Goal: Task Accomplishment & Management: Manage account settings

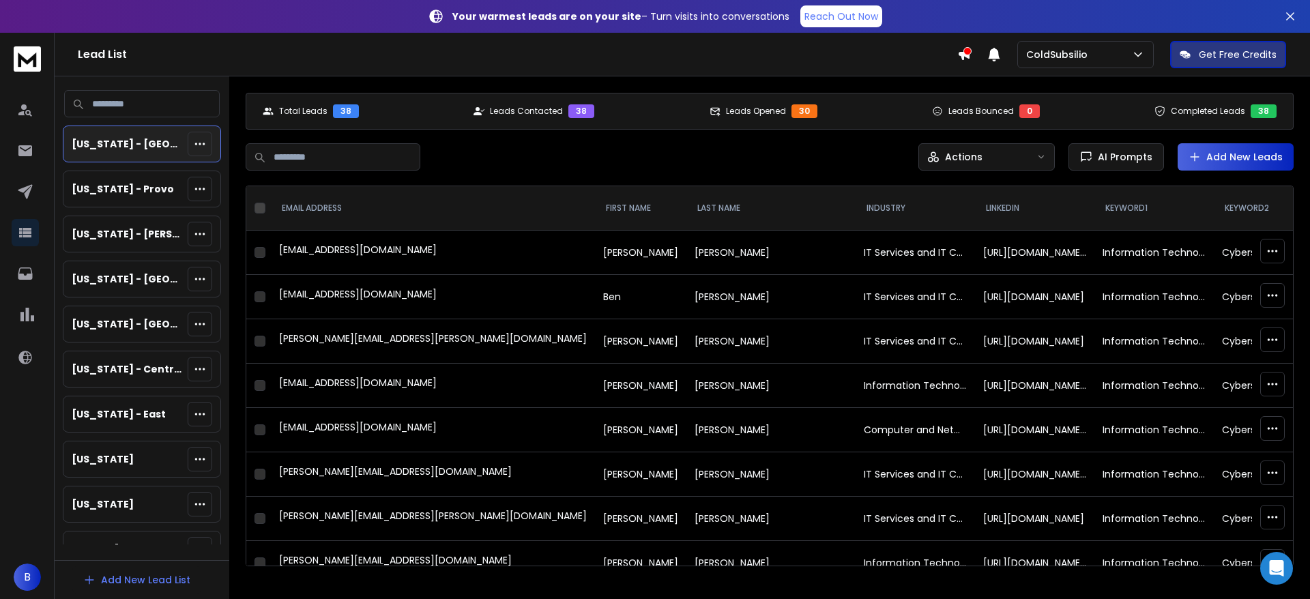
click at [140, 585] on button "Add New Lead List" at bounding box center [136, 579] width 129 height 27
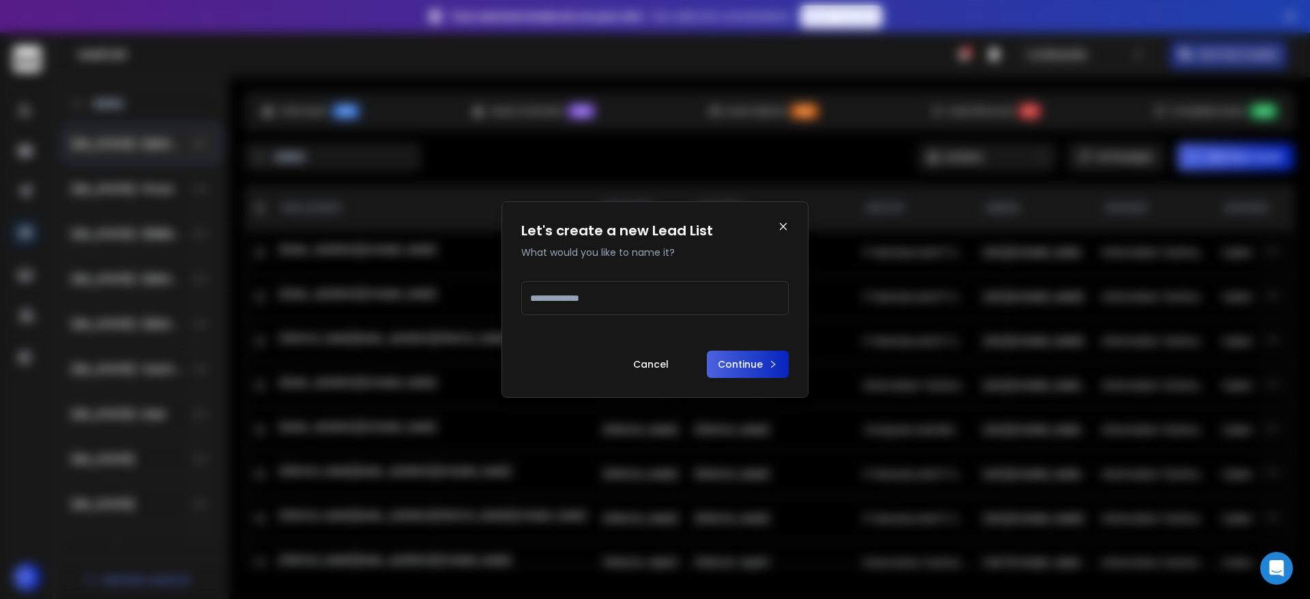
drag, startPoint x: 634, startPoint y: 301, endPoint x: 640, endPoint y: 300, distance: 6.9
click at [634, 301] on input at bounding box center [654, 298] width 267 height 34
type input "*******"
click at [737, 376] on button "Continue" at bounding box center [748, 364] width 82 height 27
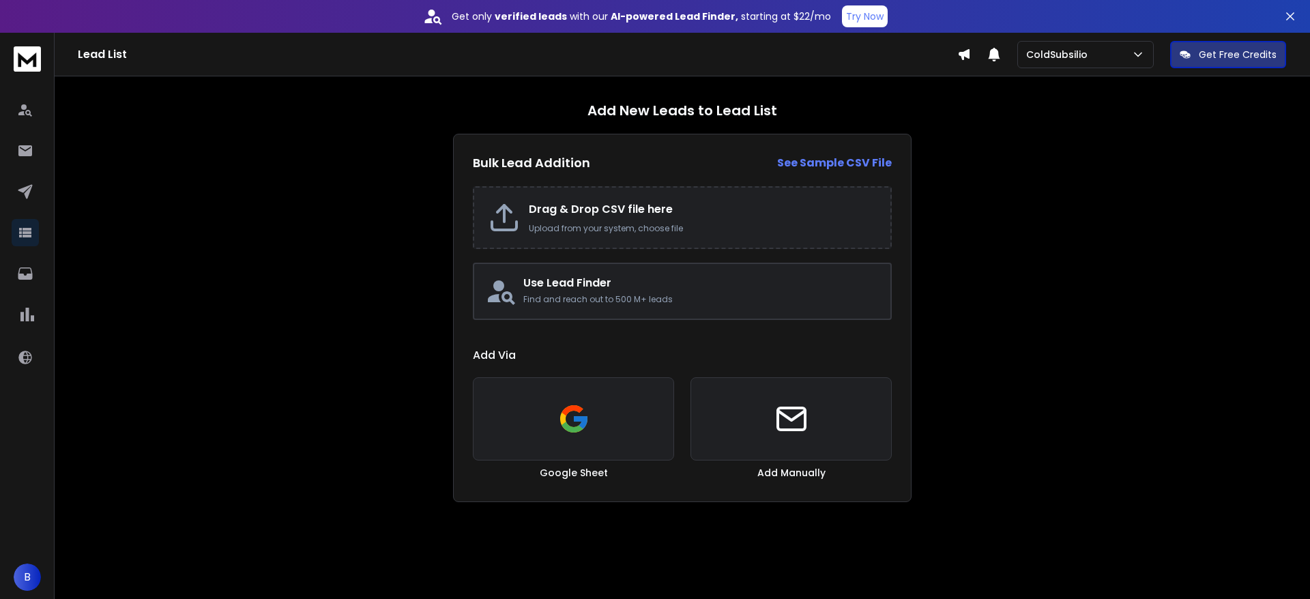
click at [653, 223] on p "Upload from your system, choose file" at bounding box center [703, 228] width 348 height 11
type input "**********"
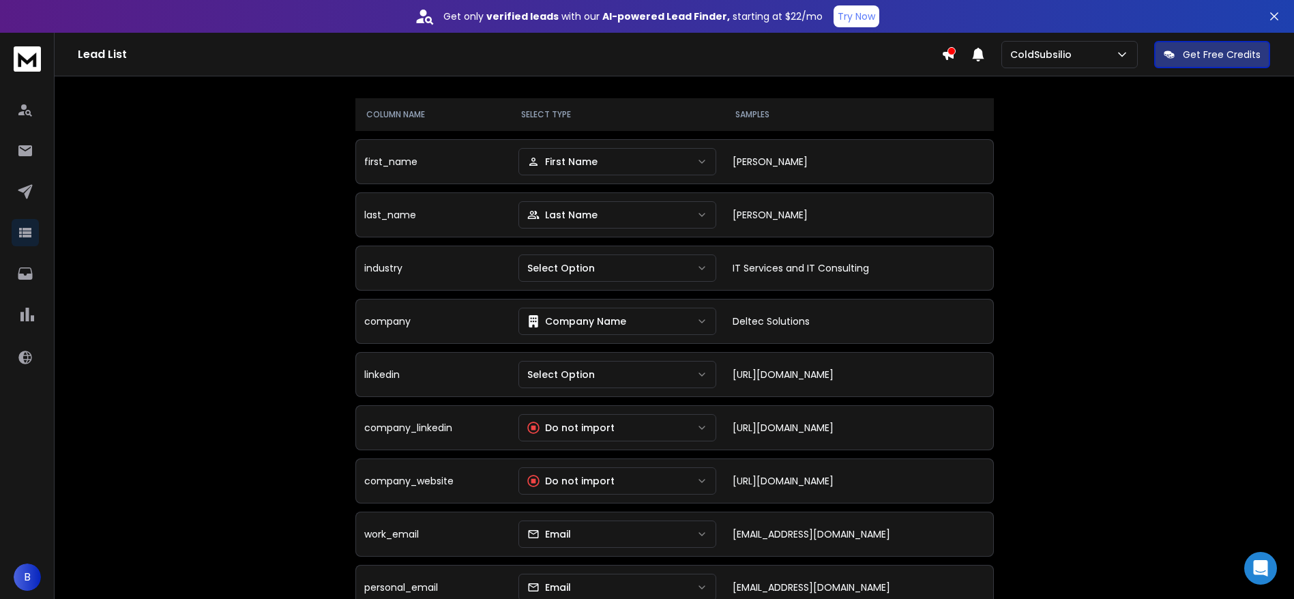
scroll to position [325, 0]
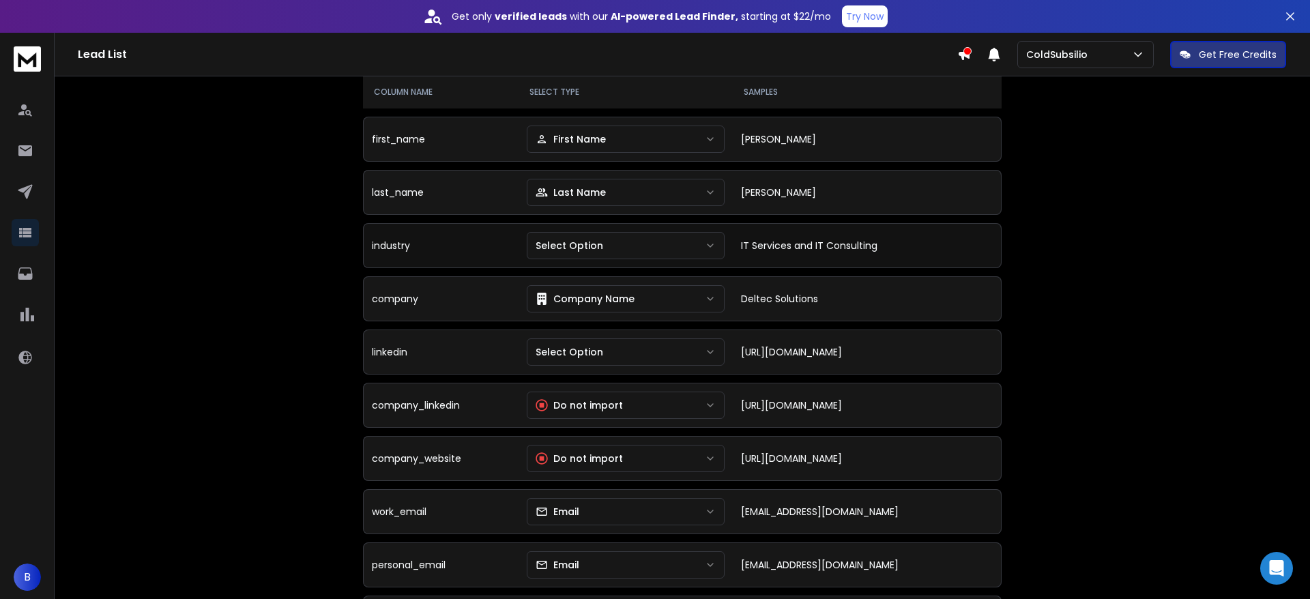
click at [658, 242] on button "Select Option" at bounding box center [626, 245] width 198 height 27
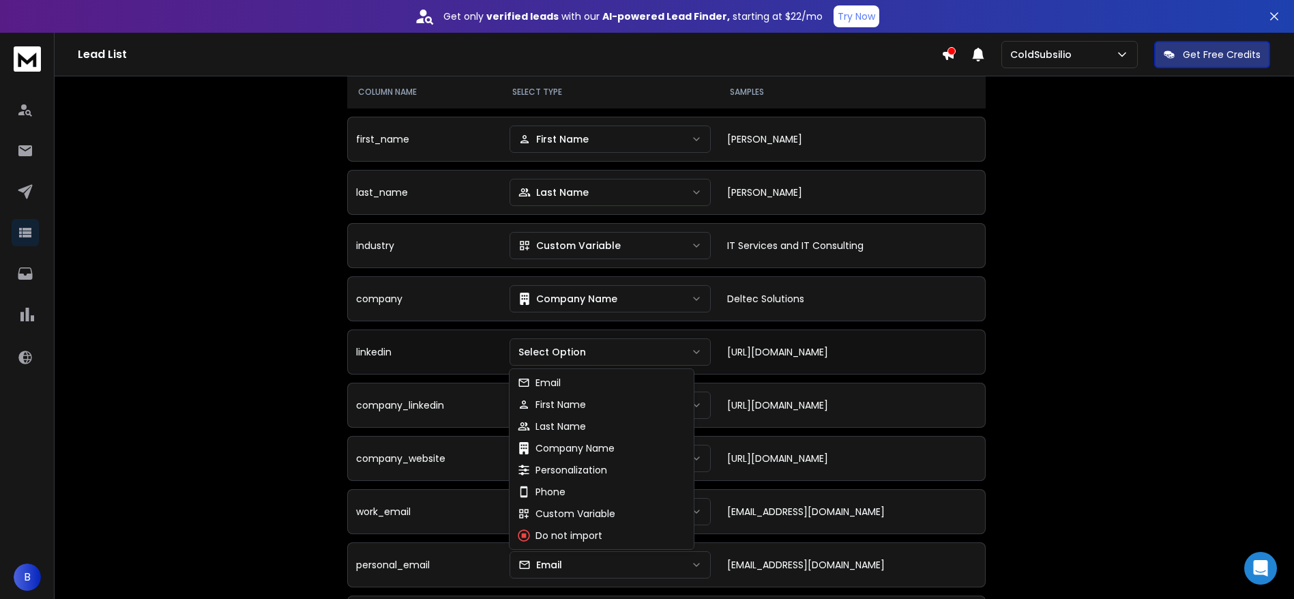
click at [600, 351] on button "Select Option" at bounding box center [609, 351] width 201 height 27
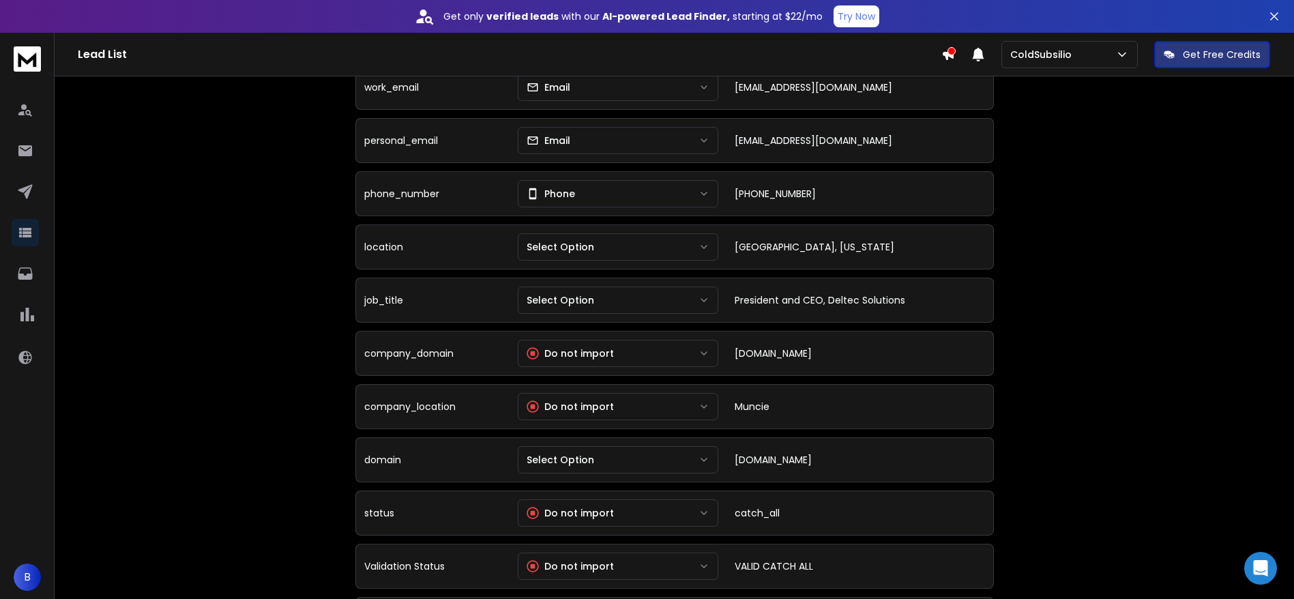
scroll to position [759, 0]
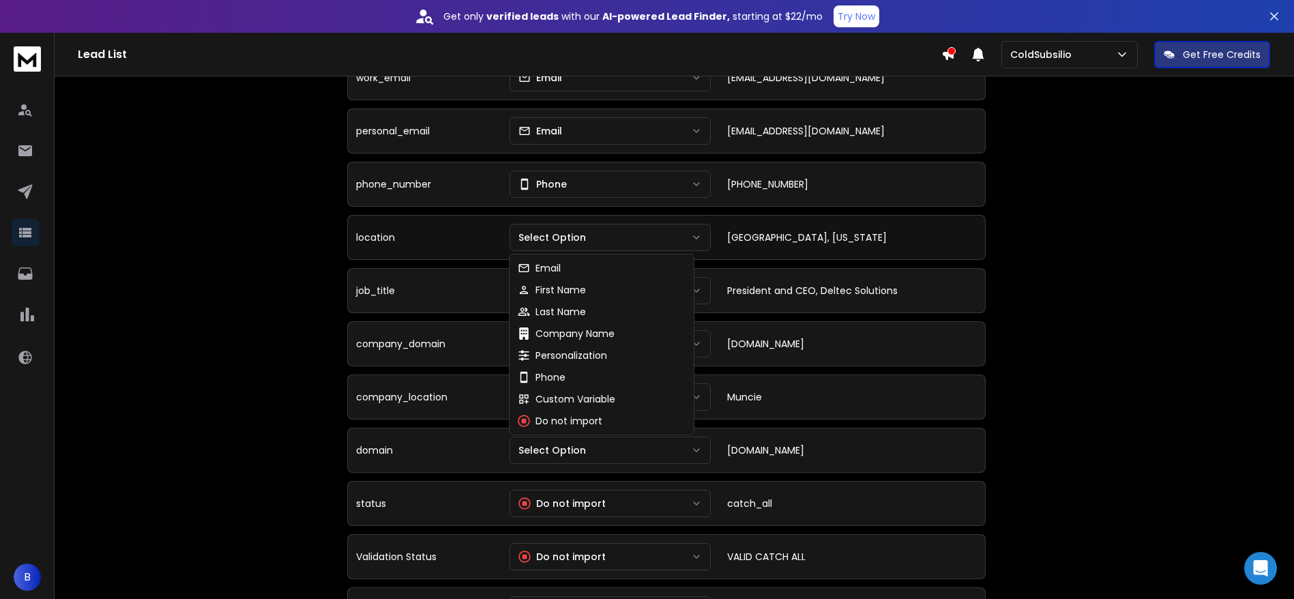
click at [615, 237] on button "Select Option" at bounding box center [609, 237] width 201 height 27
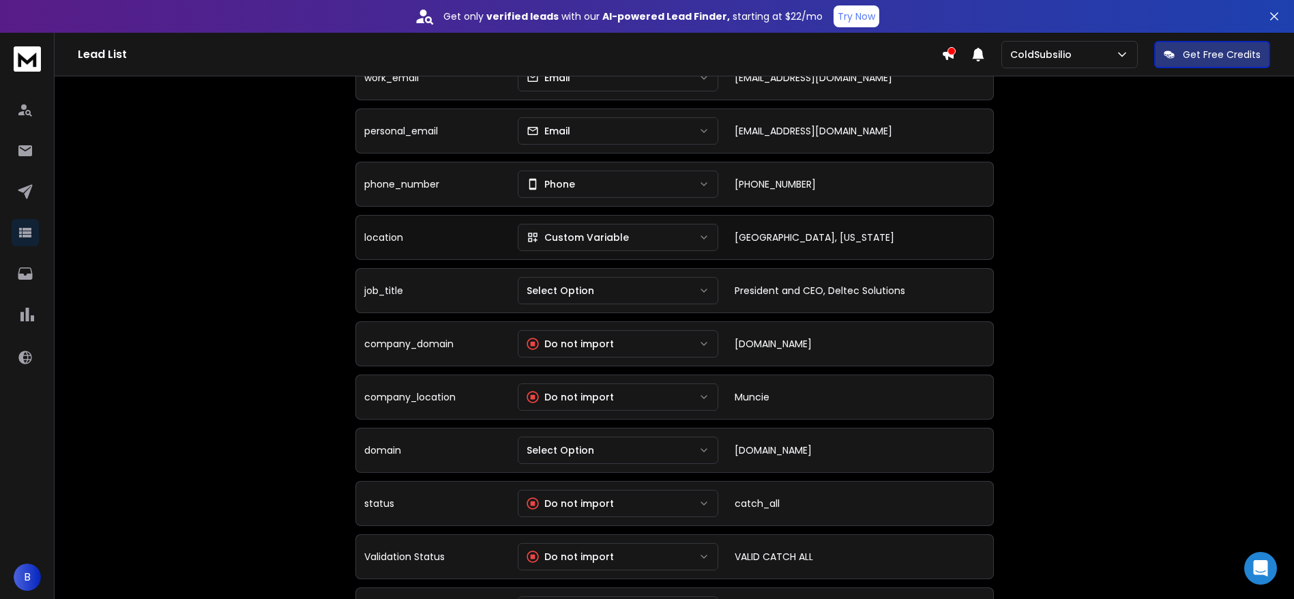
click at [610, 225] on button "Custom Variable" at bounding box center [618, 237] width 201 height 27
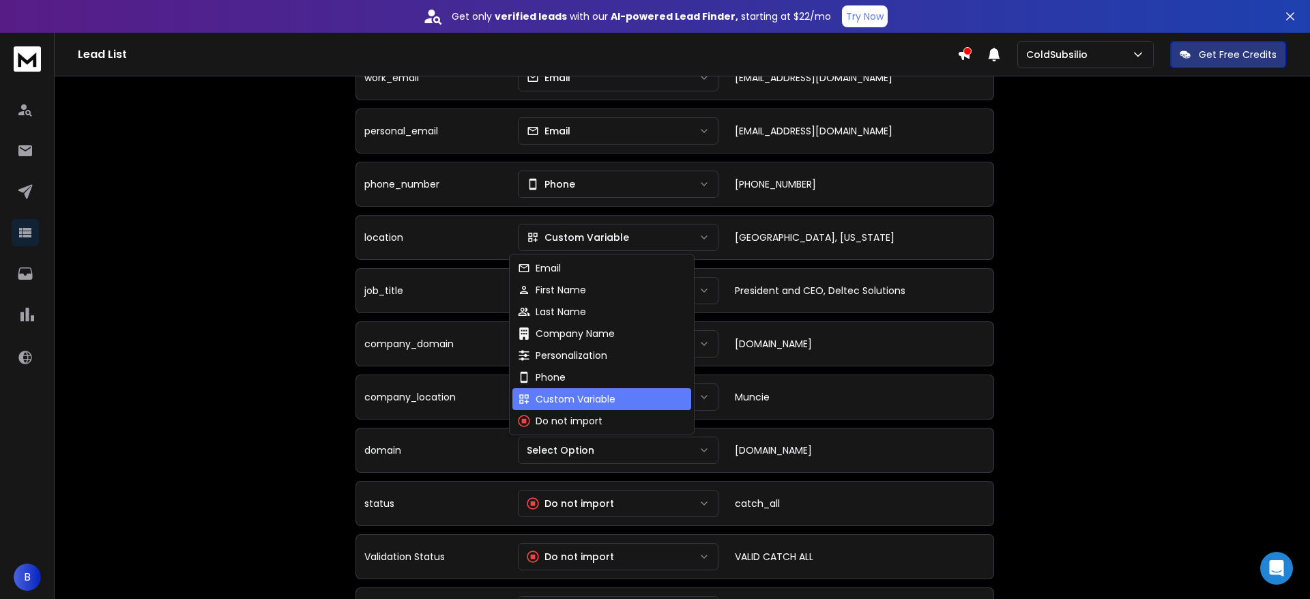
click at [218, 282] on div "Add New Leads to Lead List Add Leads in Bulk See Sample CSV file Indiana All 2 …" at bounding box center [647, 39] width 1294 height 1530
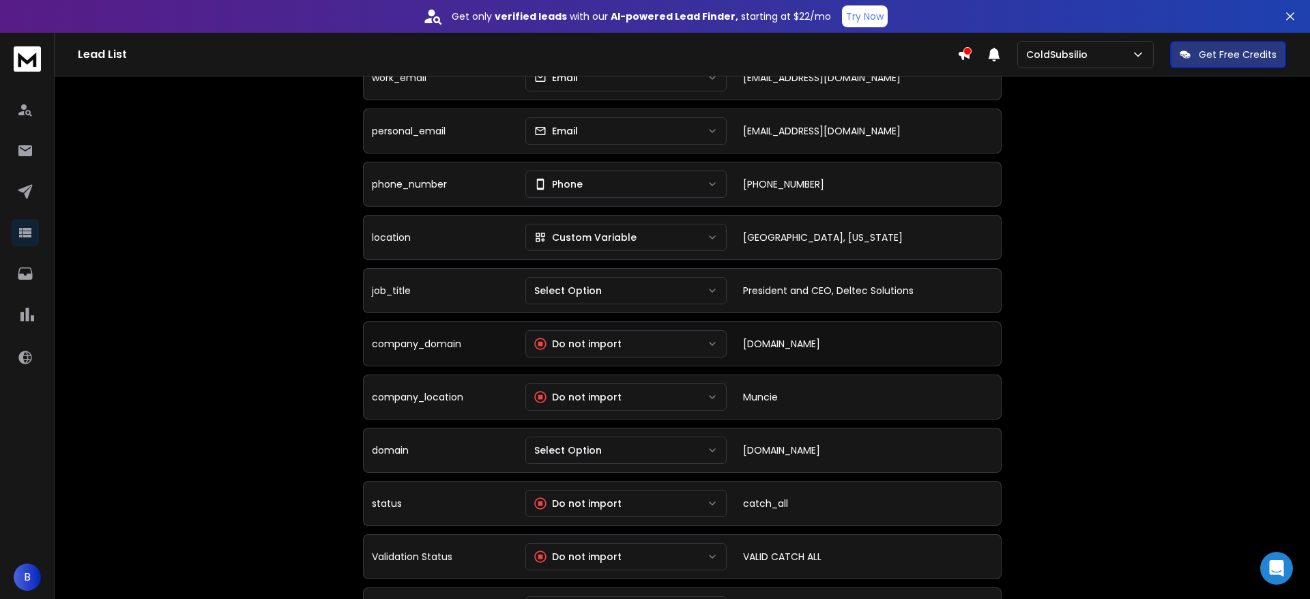
click at [653, 338] on button "Do not import" at bounding box center [625, 343] width 201 height 27
drag, startPoint x: 1291, startPoint y: 385, endPoint x: 1309, endPoint y: 409, distance: 29.7
click at [1292, 429] on div "Add New Leads to Lead List Add Leads in Bulk See Sample CSV file Indiana All 2 …" at bounding box center [647, 39] width 1294 height 1530
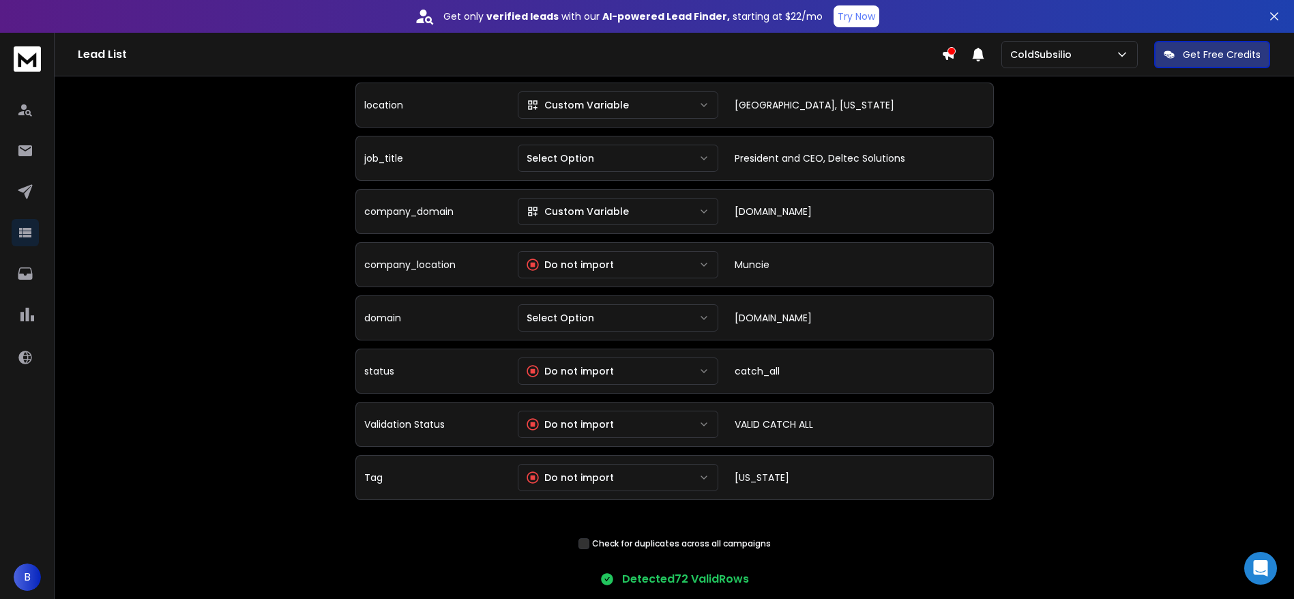
scroll to position [897, 0]
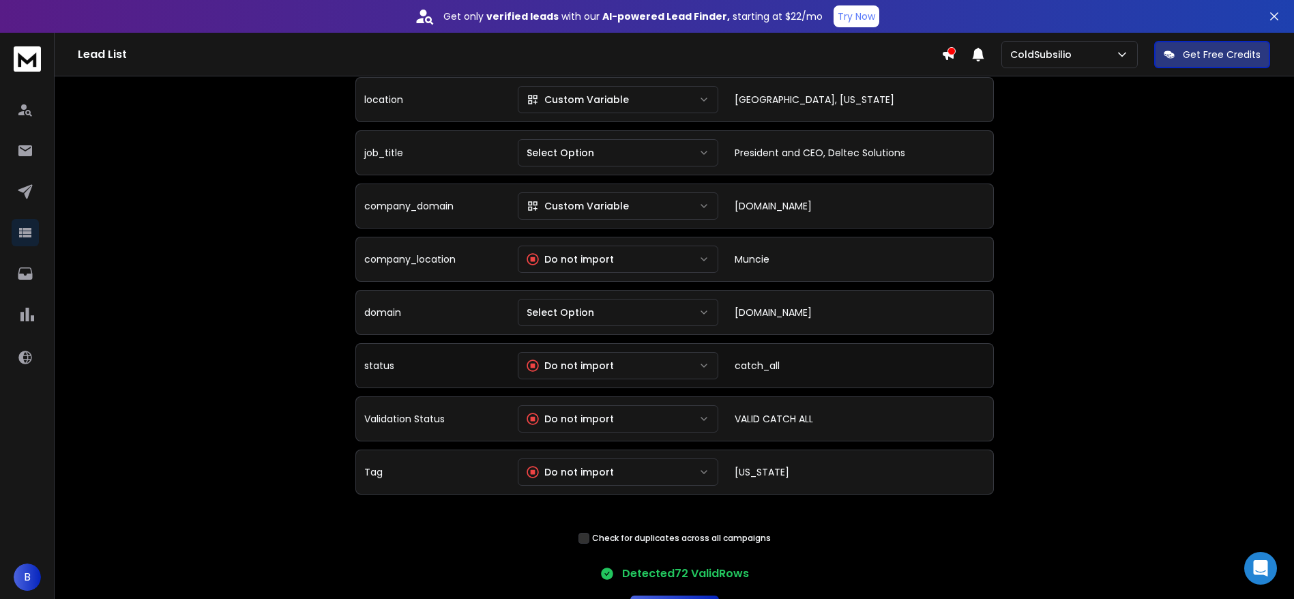
click at [617, 364] on button "Do not import" at bounding box center [618, 365] width 201 height 27
click at [582, 416] on div "Do not import" at bounding box center [570, 419] width 87 height 14
click at [600, 462] on button "Do not import" at bounding box center [618, 471] width 201 height 27
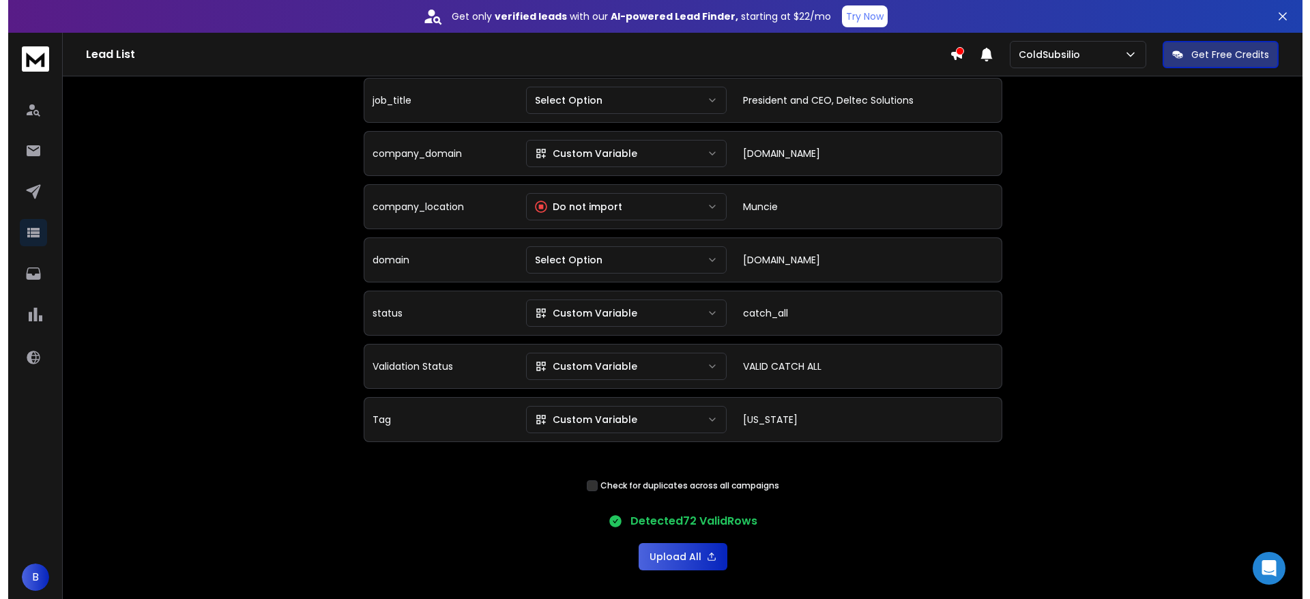
scroll to position [964, 0]
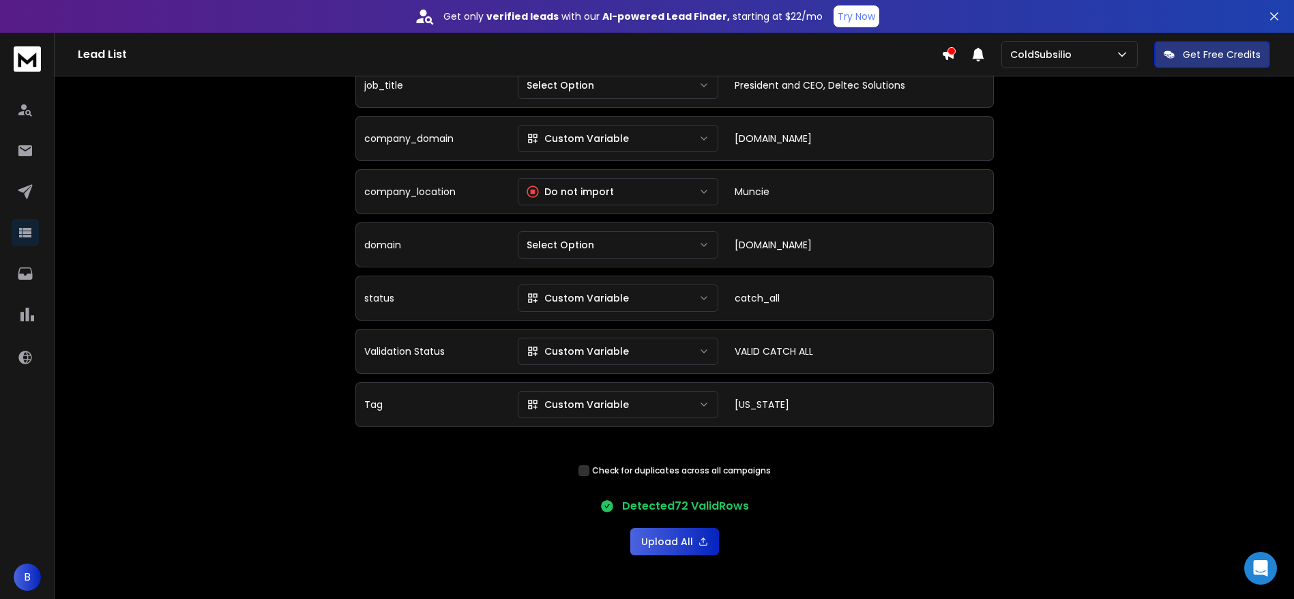
click at [587, 467] on button "Check for duplicates across all campaigns" at bounding box center [583, 470] width 11 height 11
click at [690, 539] on button "Upload All" at bounding box center [674, 541] width 89 height 27
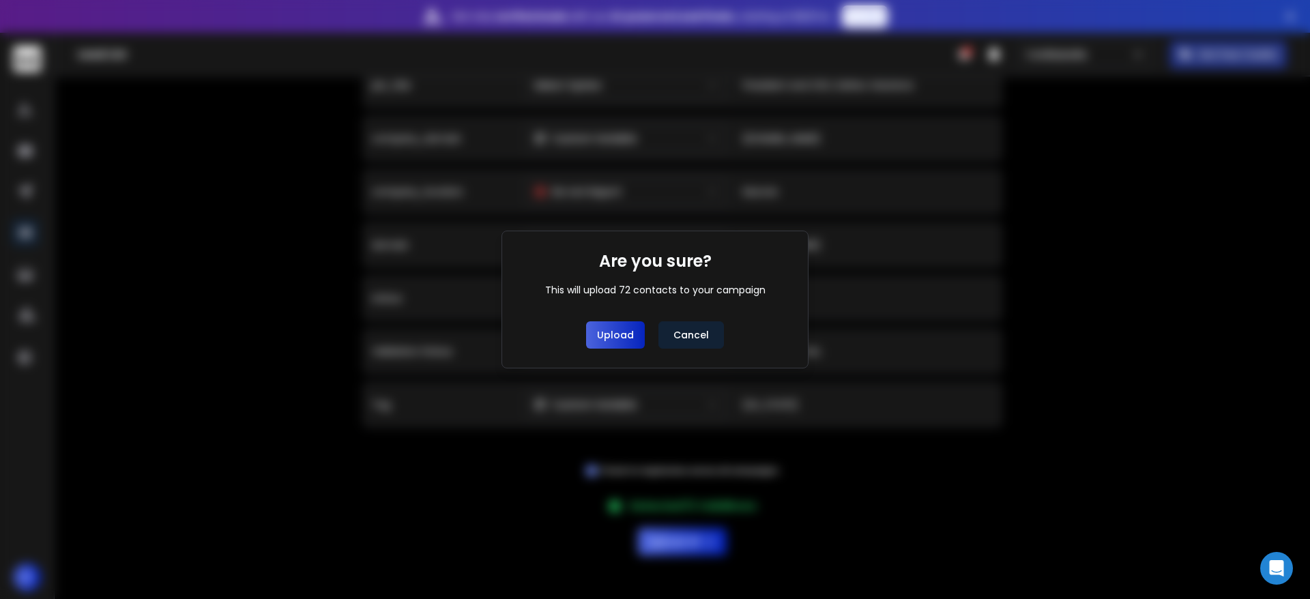
click at [615, 333] on button "Upload" at bounding box center [615, 334] width 59 height 27
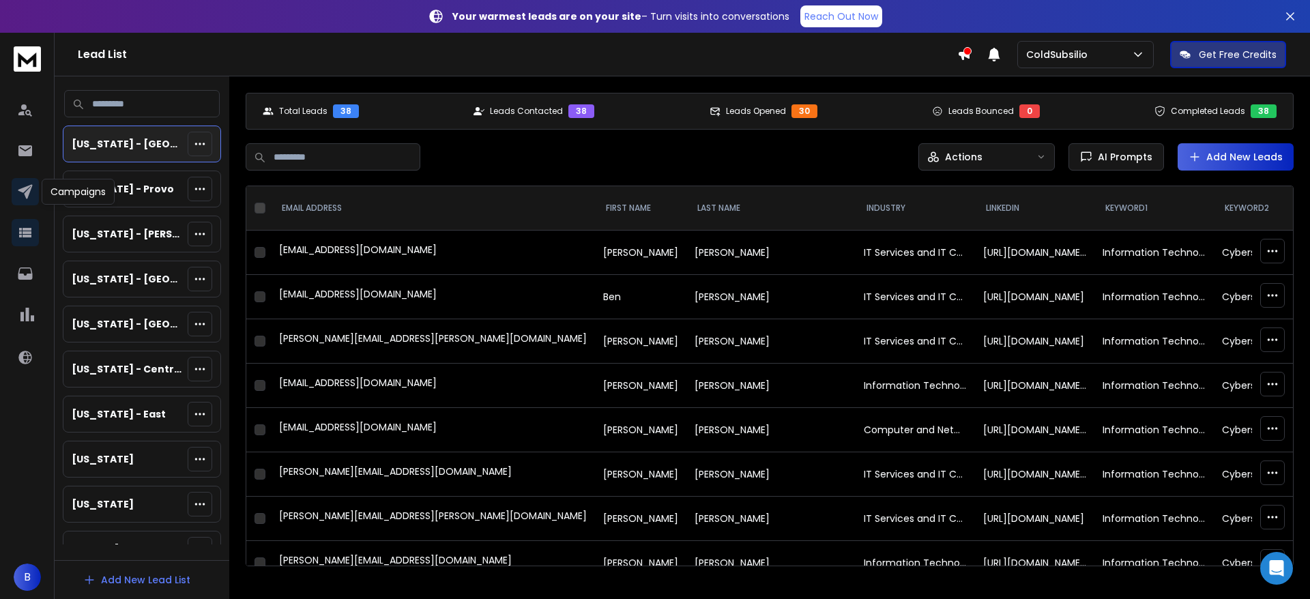
click at [24, 188] on icon at bounding box center [25, 191] width 14 height 14
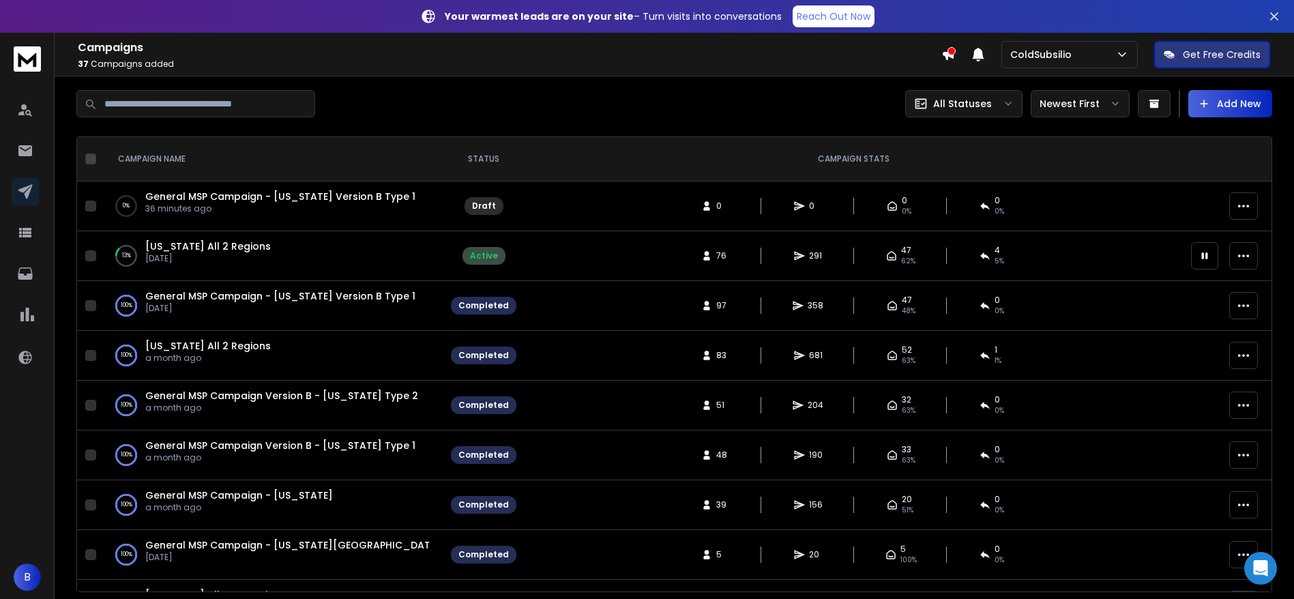
click at [292, 194] on span "General MSP Campaign - [US_STATE] Version B Type 1" at bounding box center [280, 197] width 270 height 14
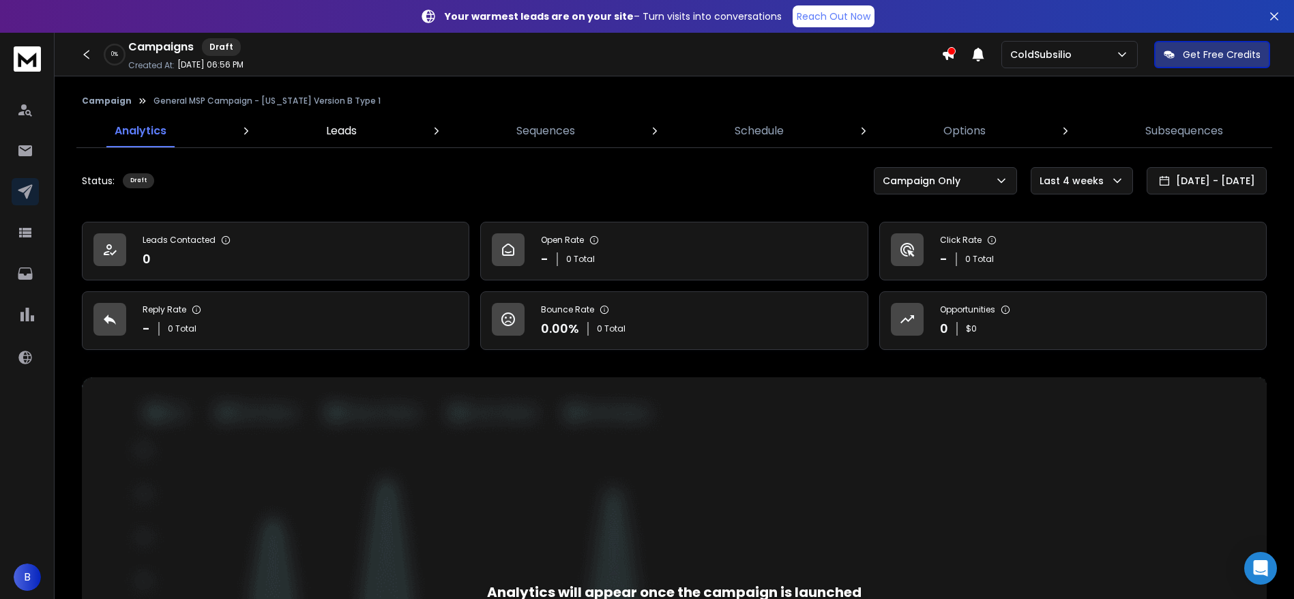
click at [323, 130] on link "Leads" at bounding box center [341, 131] width 47 height 33
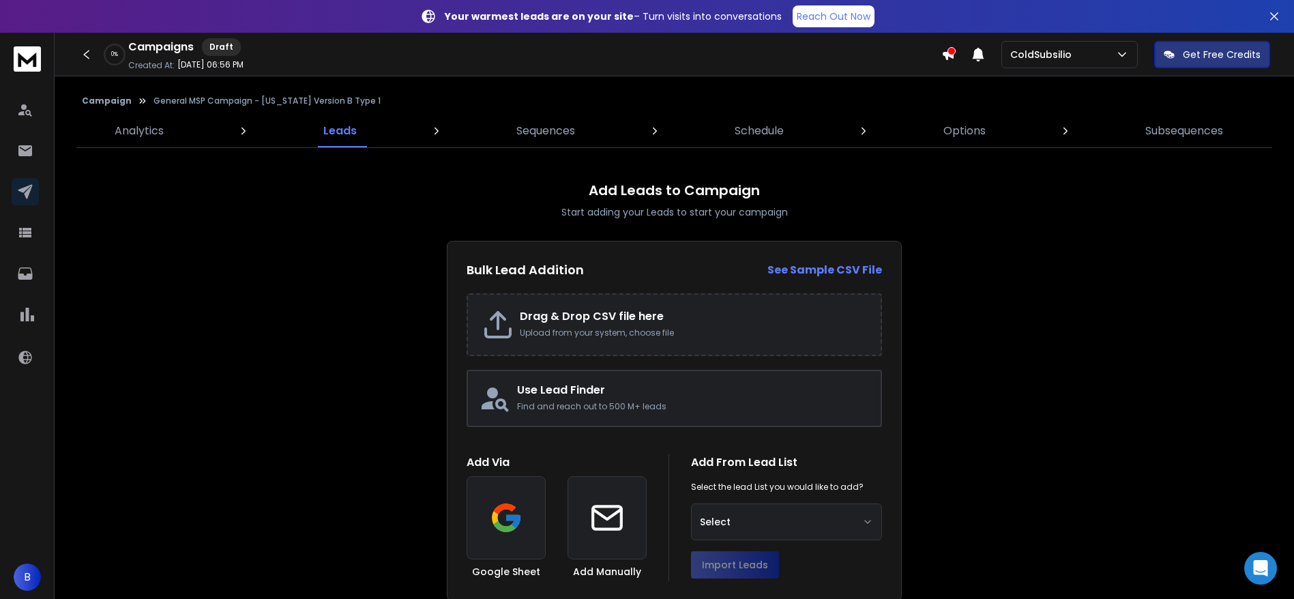
click at [602, 329] on p "Upload from your system, choose file" at bounding box center [693, 332] width 347 height 11
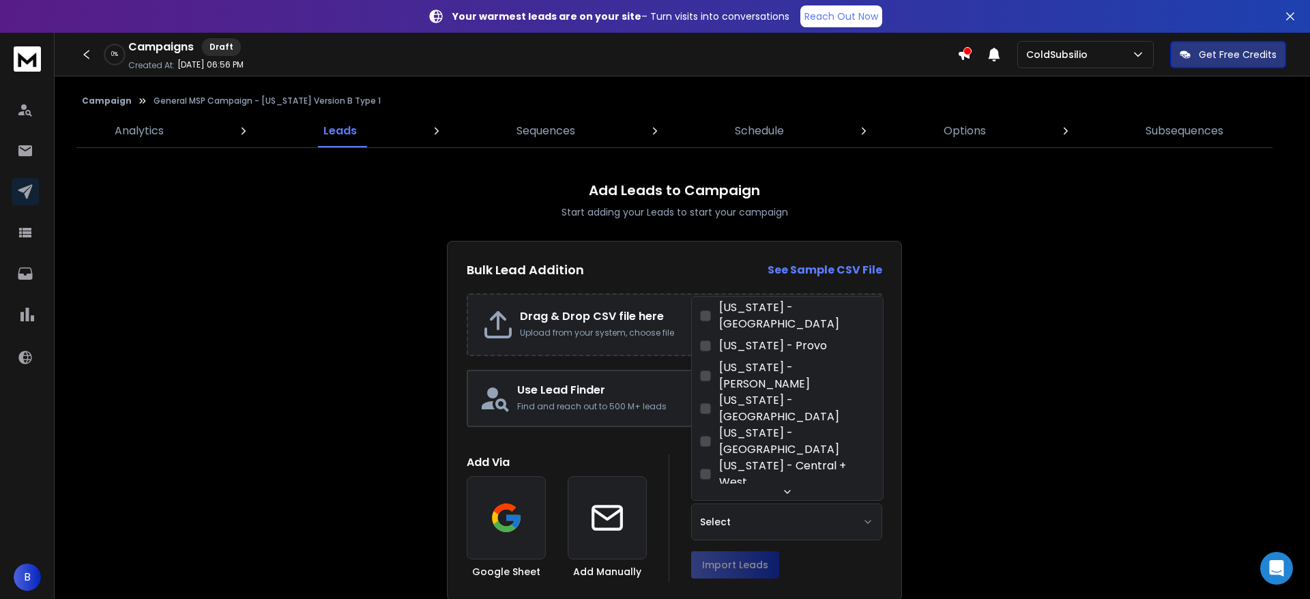
click at [862, 516] on icon "button" at bounding box center [867, 521] width 11 height 11
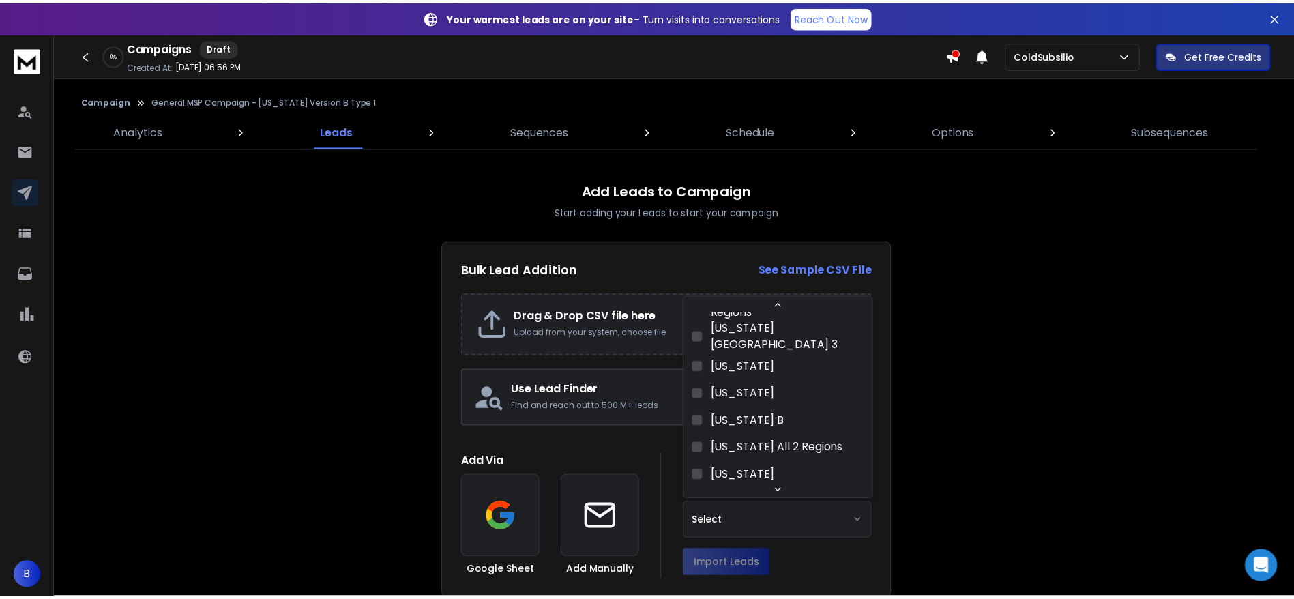
scroll to position [512, 0]
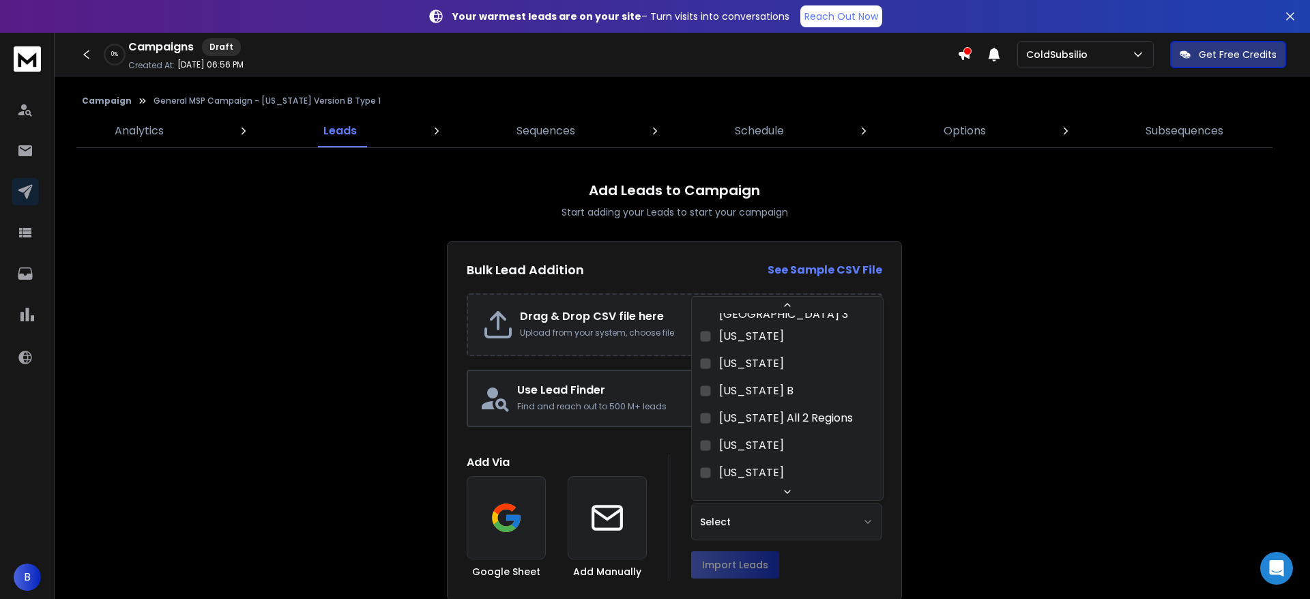
click at [761, 486] on div "Indiana" at bounding box center [782, 499] width 177 height 27
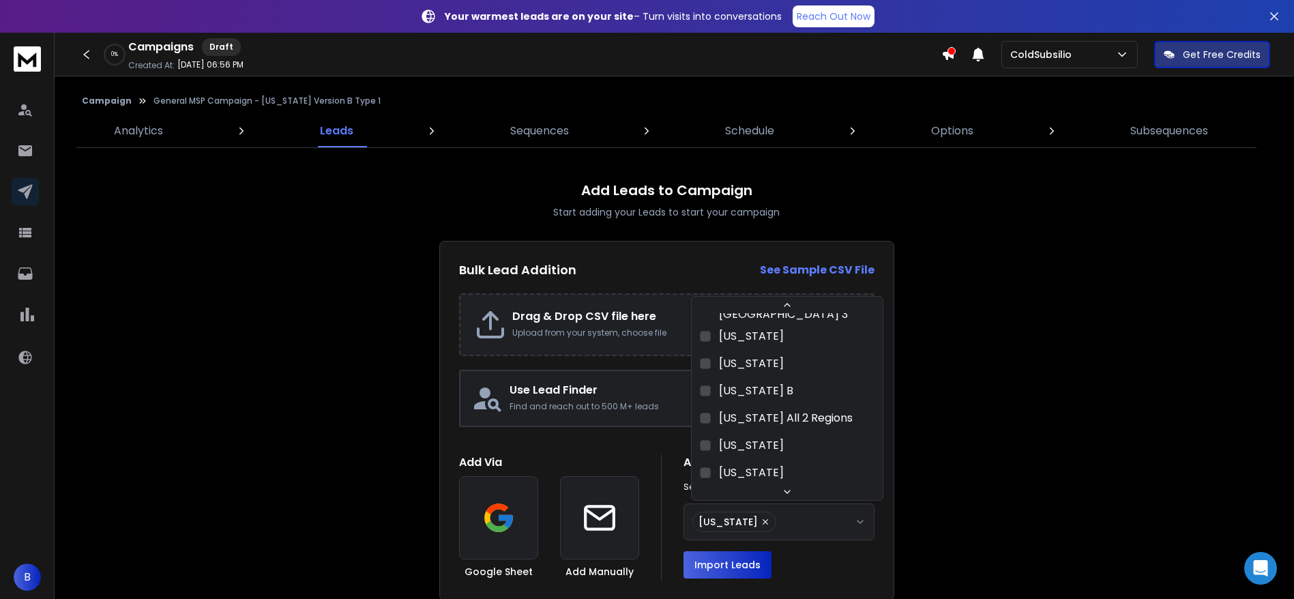
click at [743, 566] on button "Import Leads" at bounding box center [727, 564] width 88 height 27
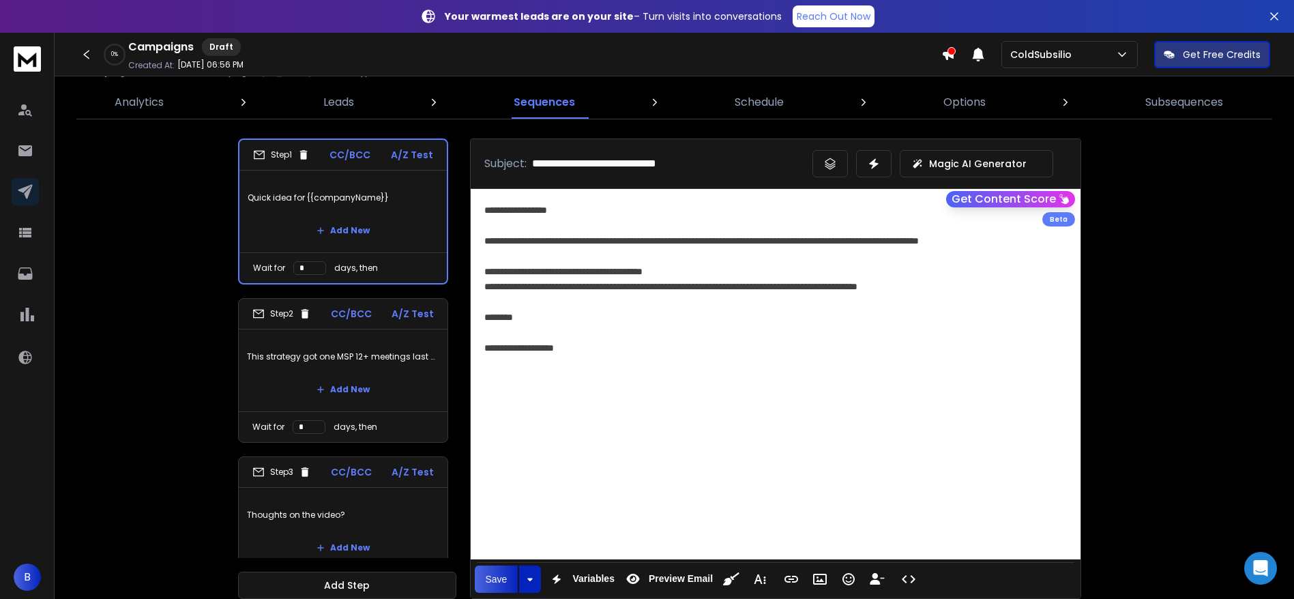
scroll to position [48, 0]
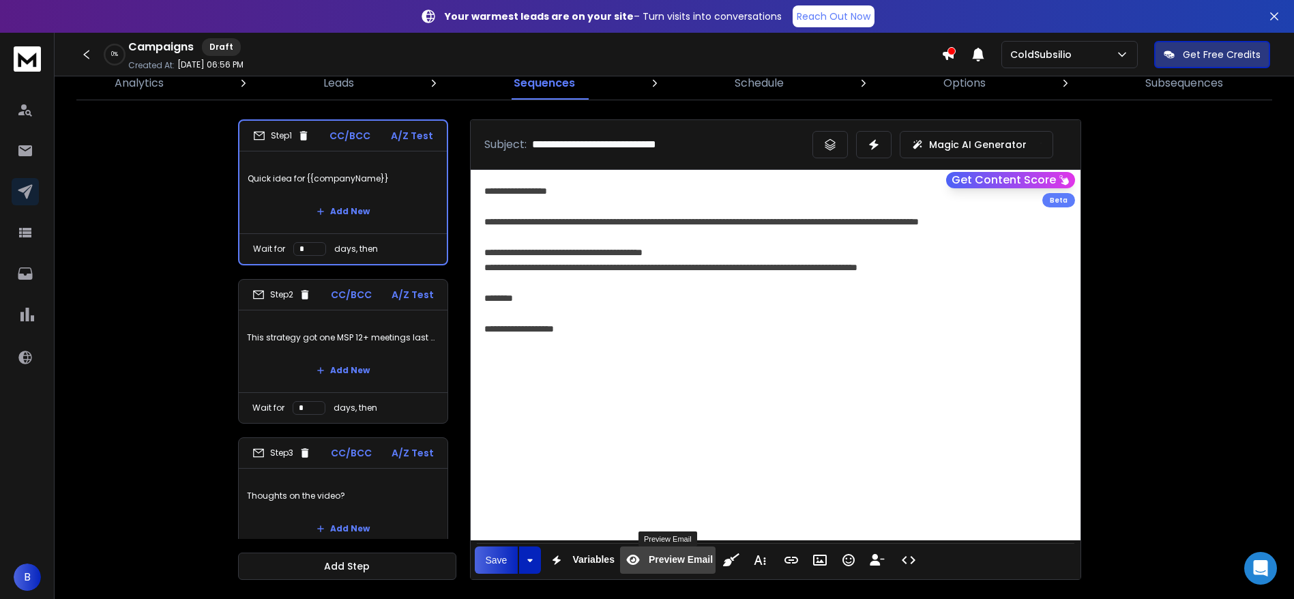
click at [685, 557] on span "Preview Email" at bounding box center [681, 560] width 70 height 12
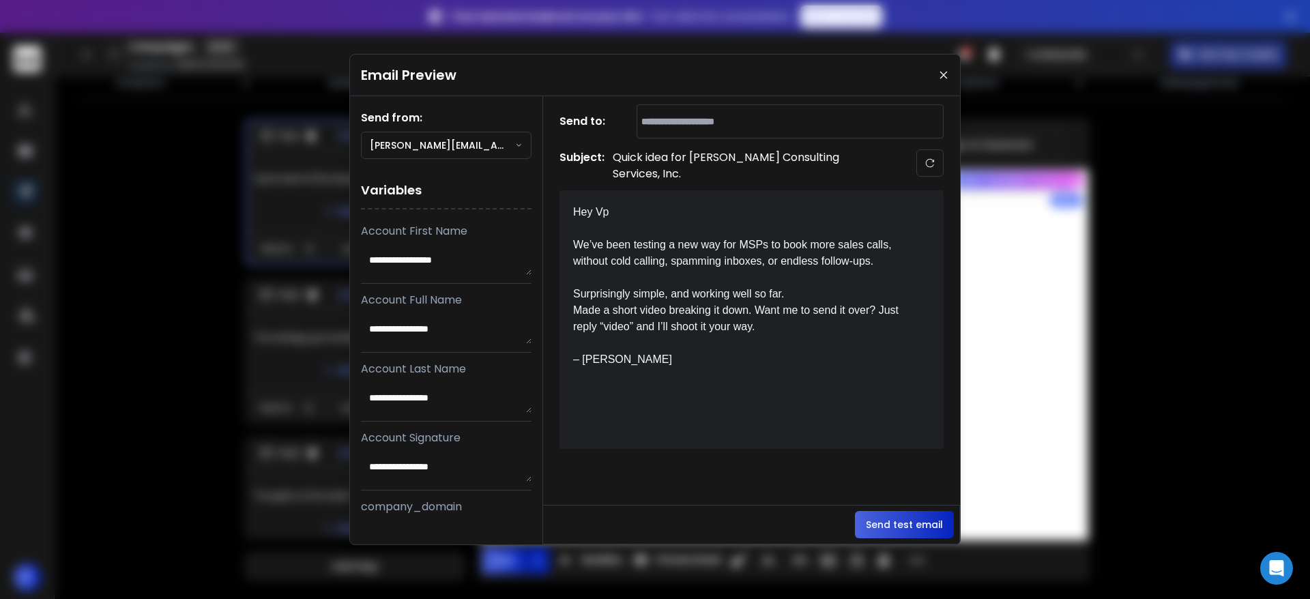
click at [940, 78] on icon at bounding box center [943, 75] width 11 height 11
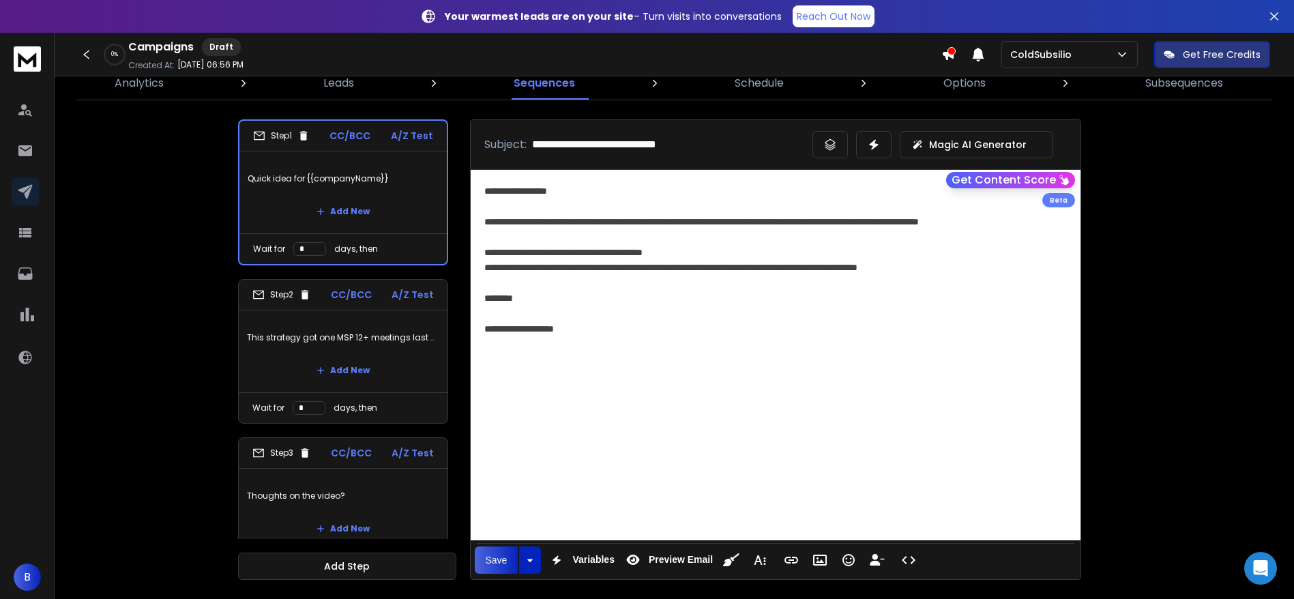
click at [346, 346] on p "This strategy got one MSP 12+ meetings last month" at bounding box center [343, 338] width 192 height 38
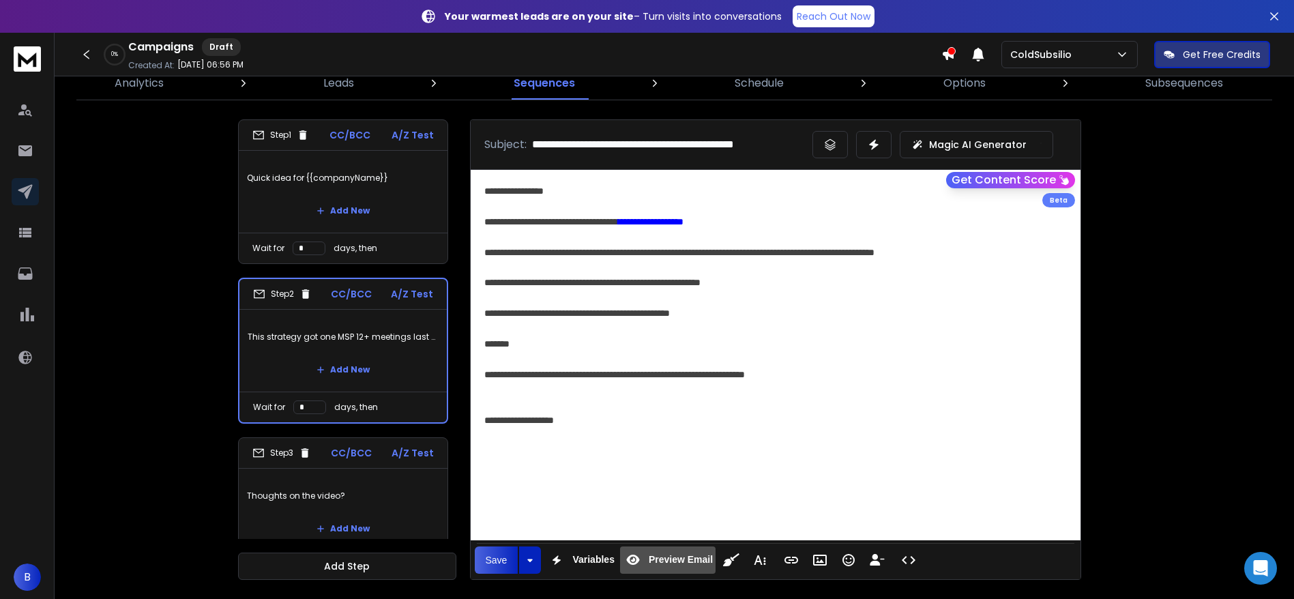
click at [670, 556] on span "Preview Email" at bounding box center [681, 560] width 70 height 12
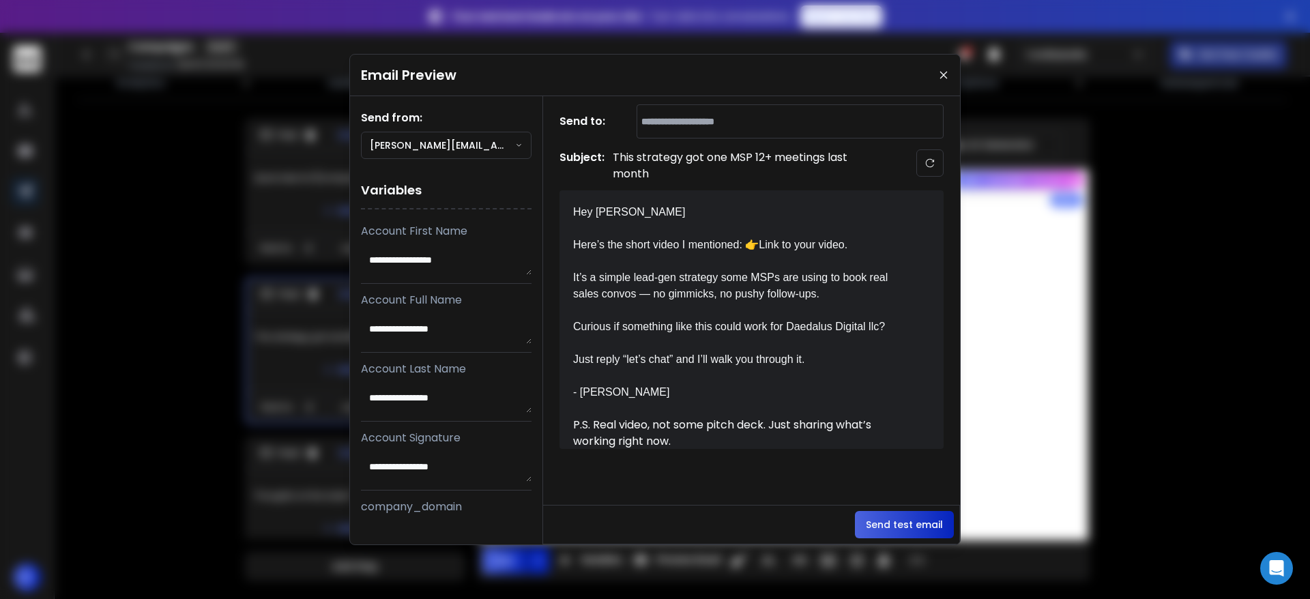
click at [822, 239] on link "Link to your video" at bounding box center [800, 245] width 85 height 12
click at [940, 74] on icon at bounding box center [943, 75] width 11 height 11
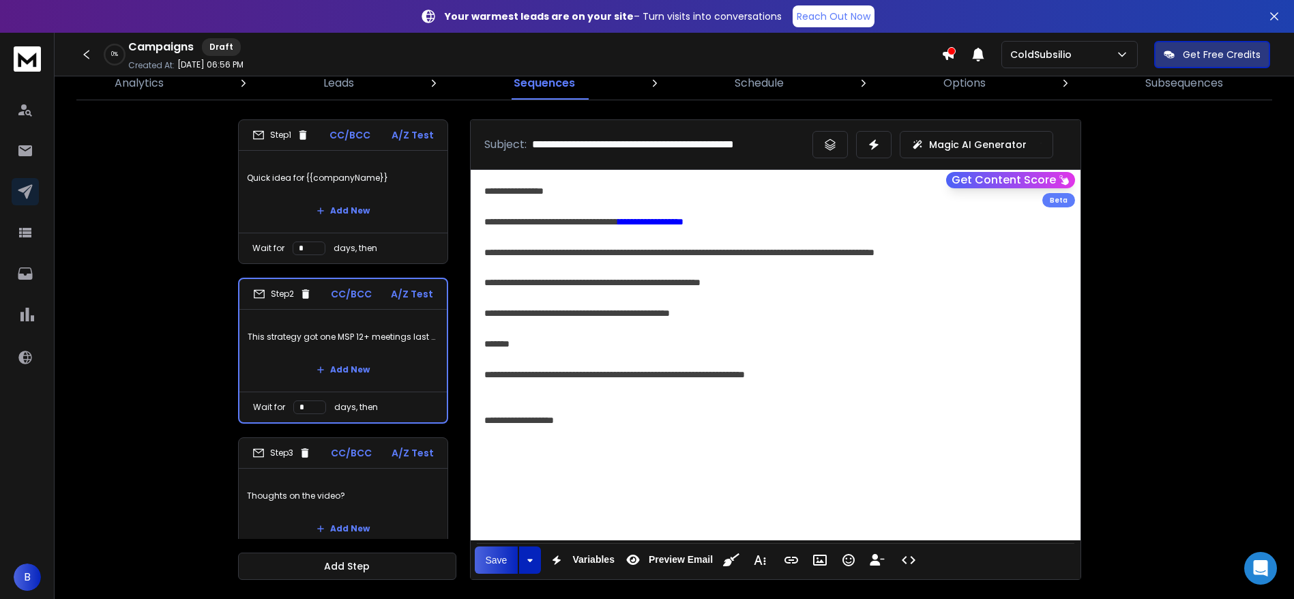
click at [329, 492] on p "Thoughts on the video?" at bounding box center [343, 496] width 192 height 38
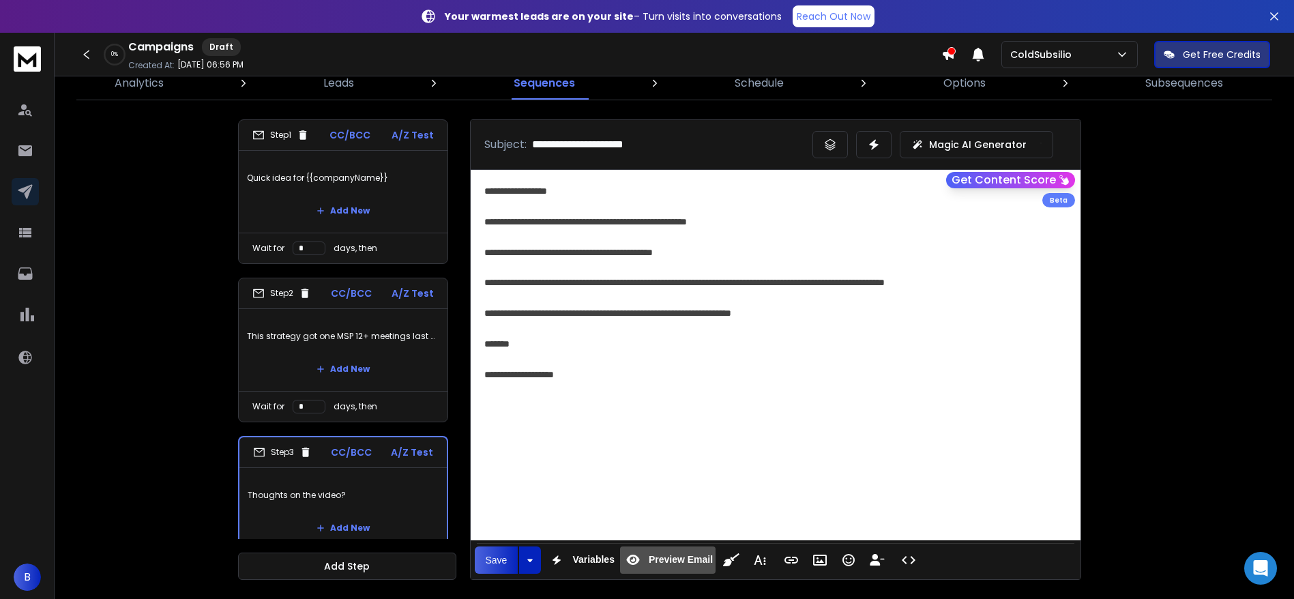
click at [674, 556] on span "Preview Email" at bounding box center [681, 560] width 70 height 12
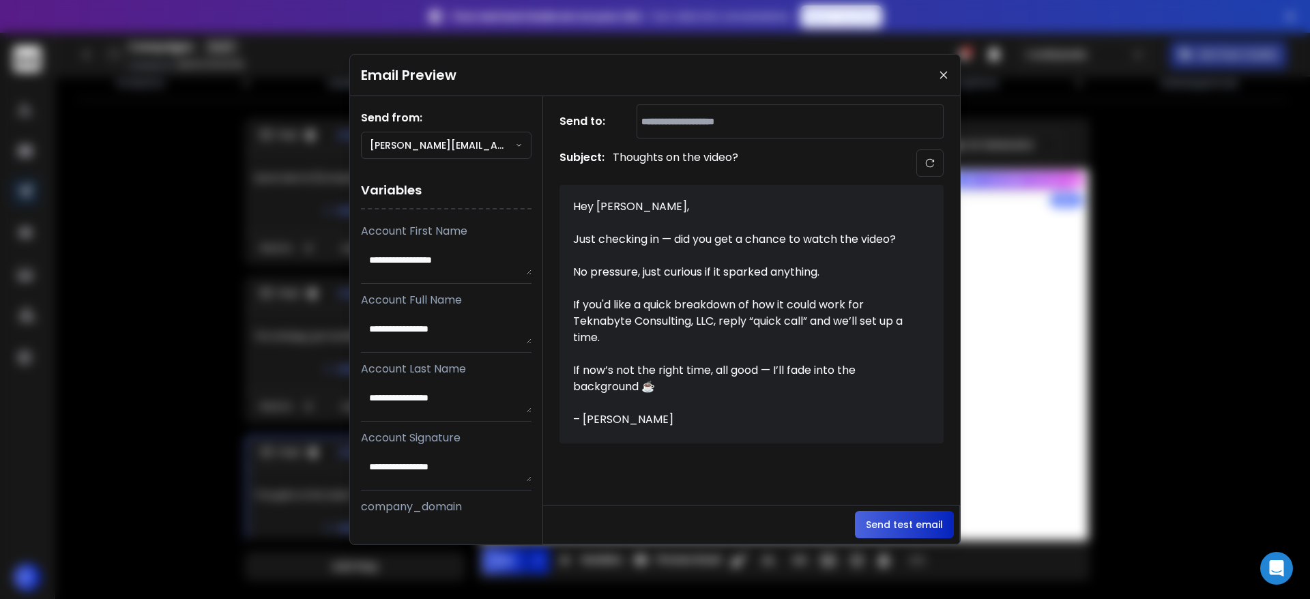
click at [942, 74] on icon at bounding box center [944, 75] width 8 height 8
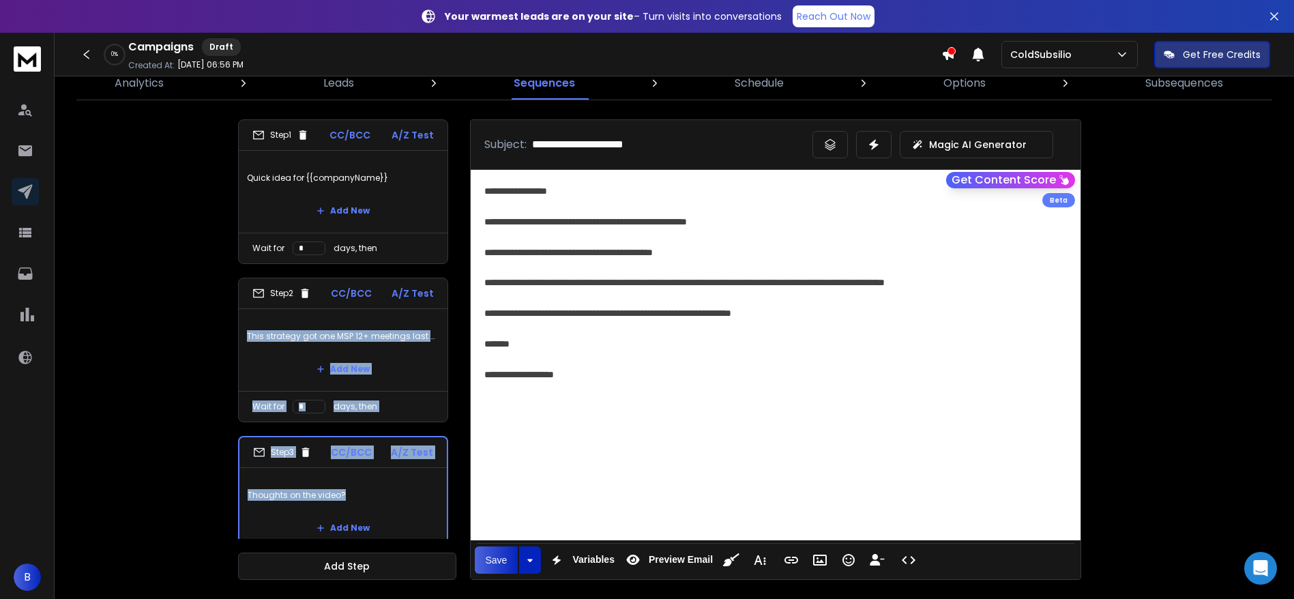
drag, startPoint x: 456, startPoint y: 286, endPoint x: 456, endPoint y: 487, distance: 200.5
click at [456, 487] on div "Step 1 CC/BCC A/Z Test Quick idea for {{companyName}} Add New Wait for * days, …" at bounding box center [347, 328] width 218 height 419
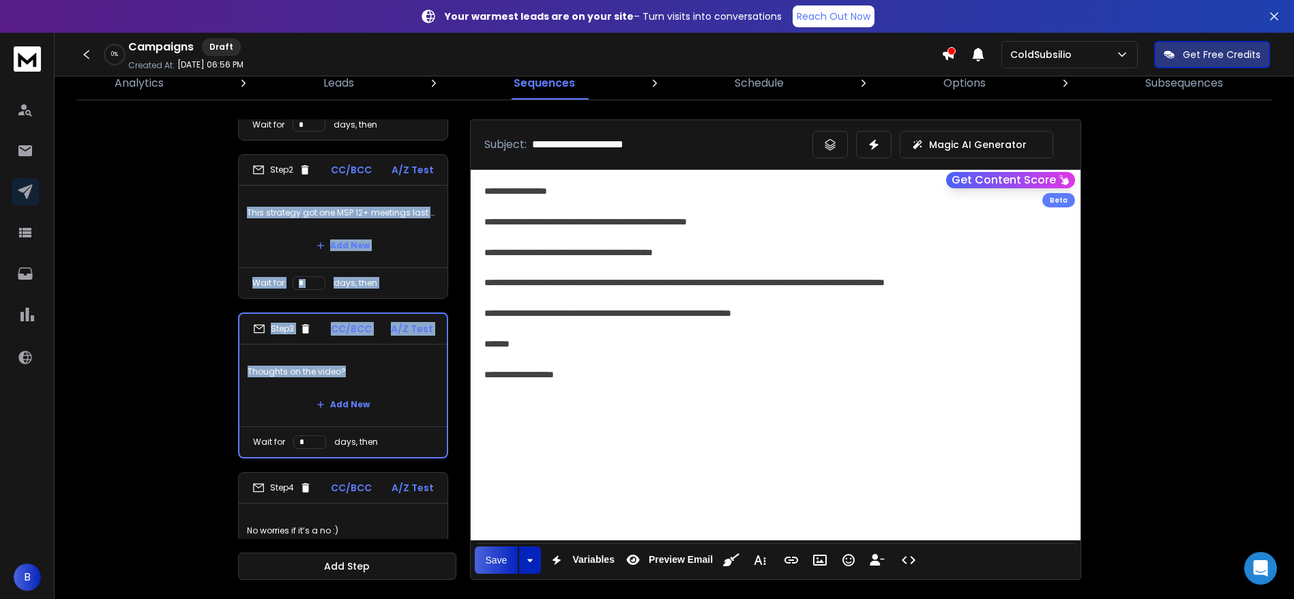
scroll to position [171, 0]
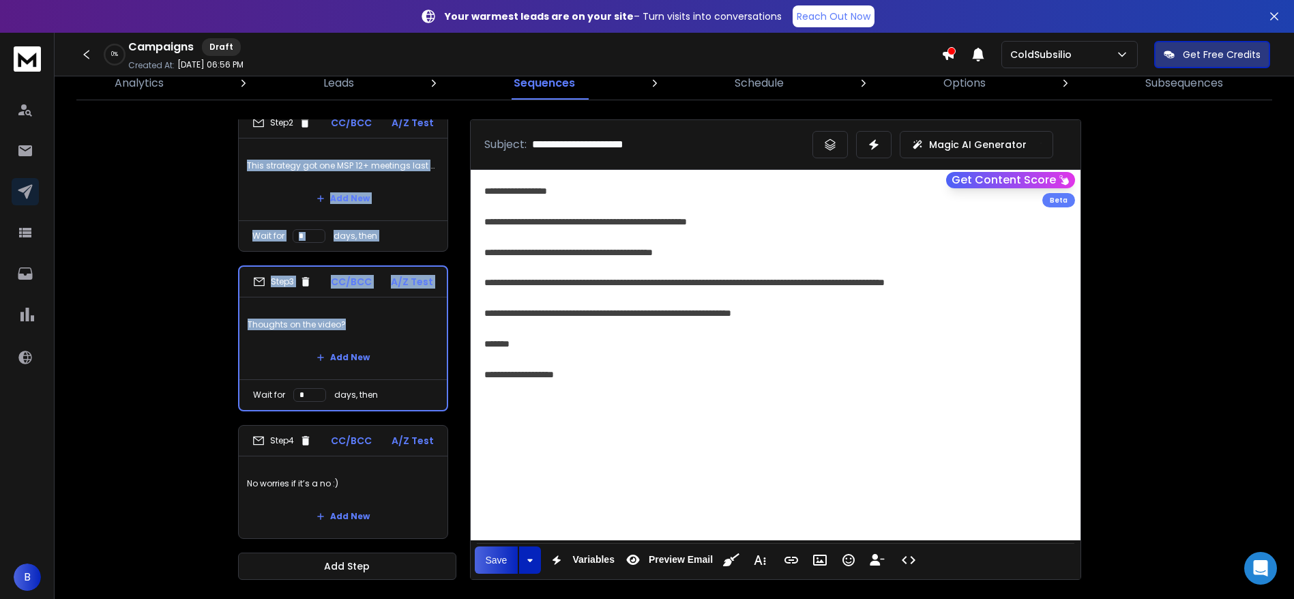
click at [330, 482] on p "No worries if it’s a no :)" at bounding box center [343, 483] width 192 height 38
type input "**********"
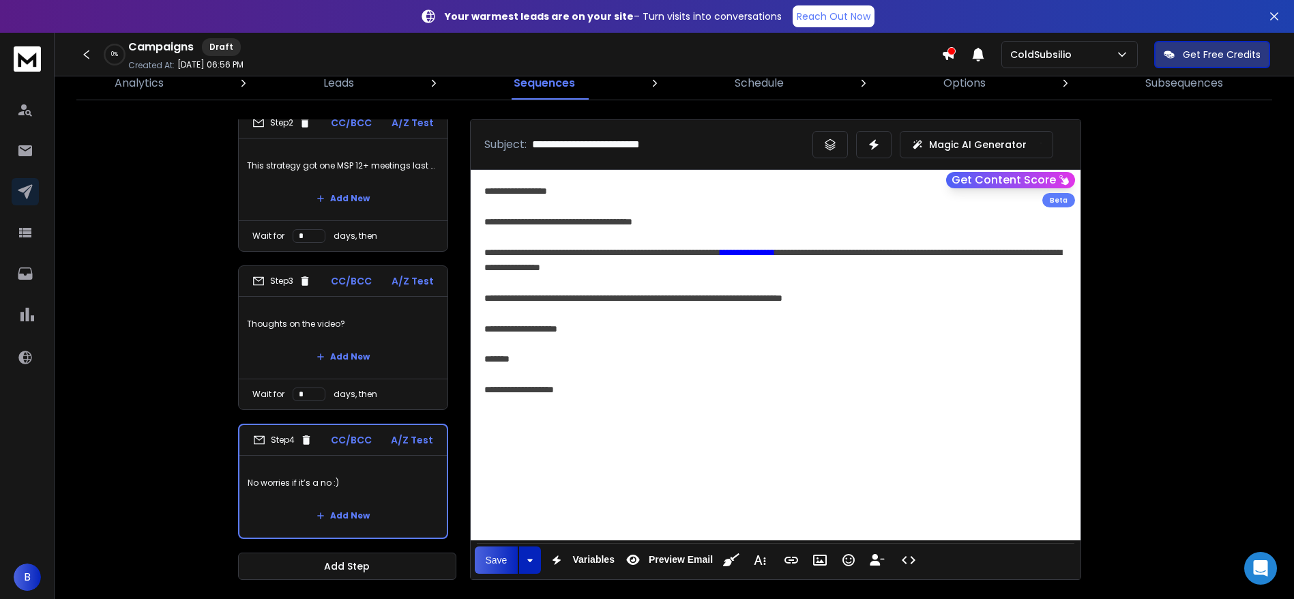
click at [83, 390] on div "**********" at bounding box center [674, 349] width 1196 height 471
click at [305, 398] on input "*" at bounding box center [309, 394] width 33 height 14
type input "**********"
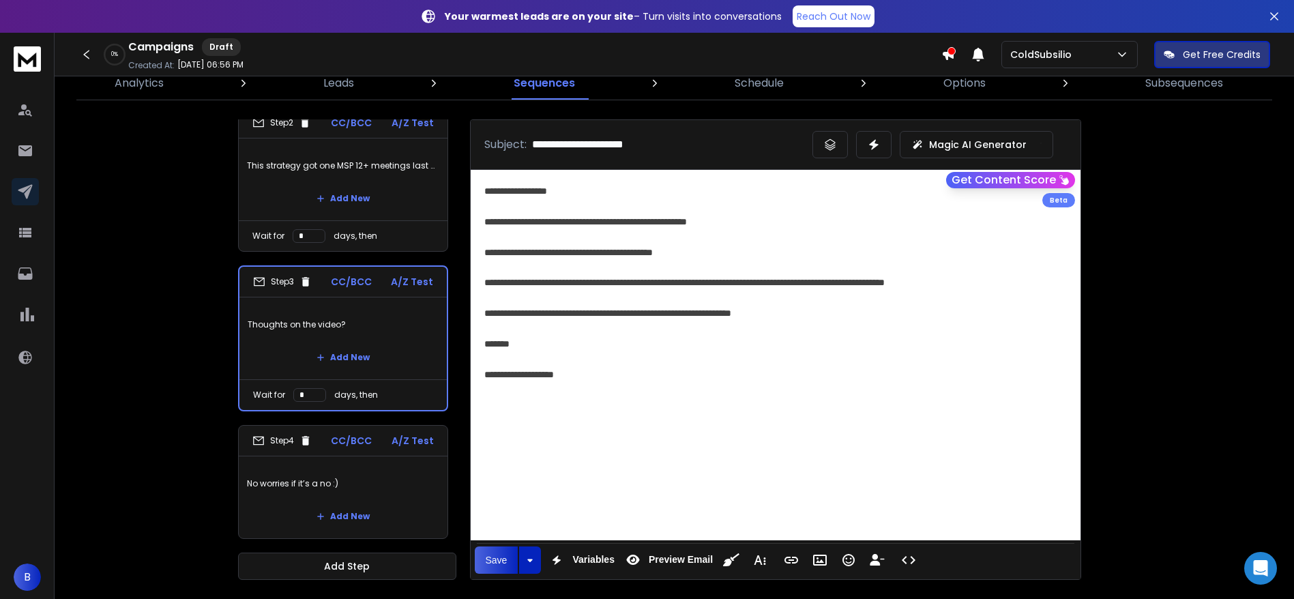
type input "*"
click at [809, 387] on div "**********" at bounding box center [776, 349] width 610 height 359
click at [349, 479] on p "No worries if it’s a no :)" at bounding box center [343, 483] width 192 height 38
type input "**********"
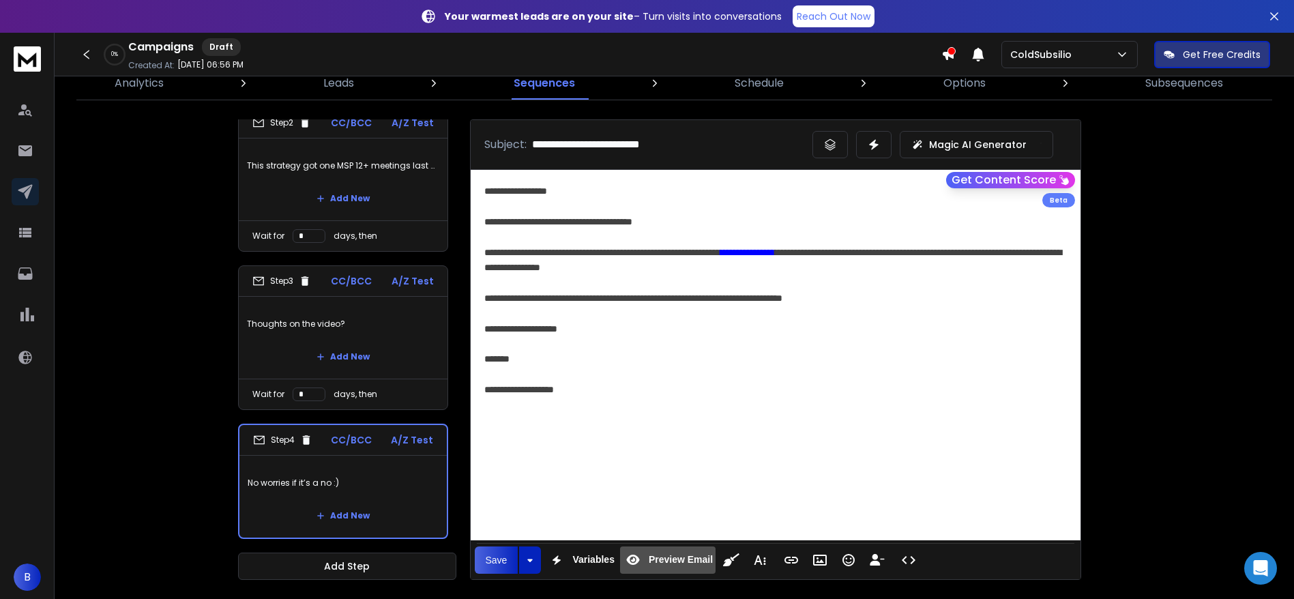
click at [678, 550] on div "Preview Email" at bounding box center [667, 559] width 95 height 23
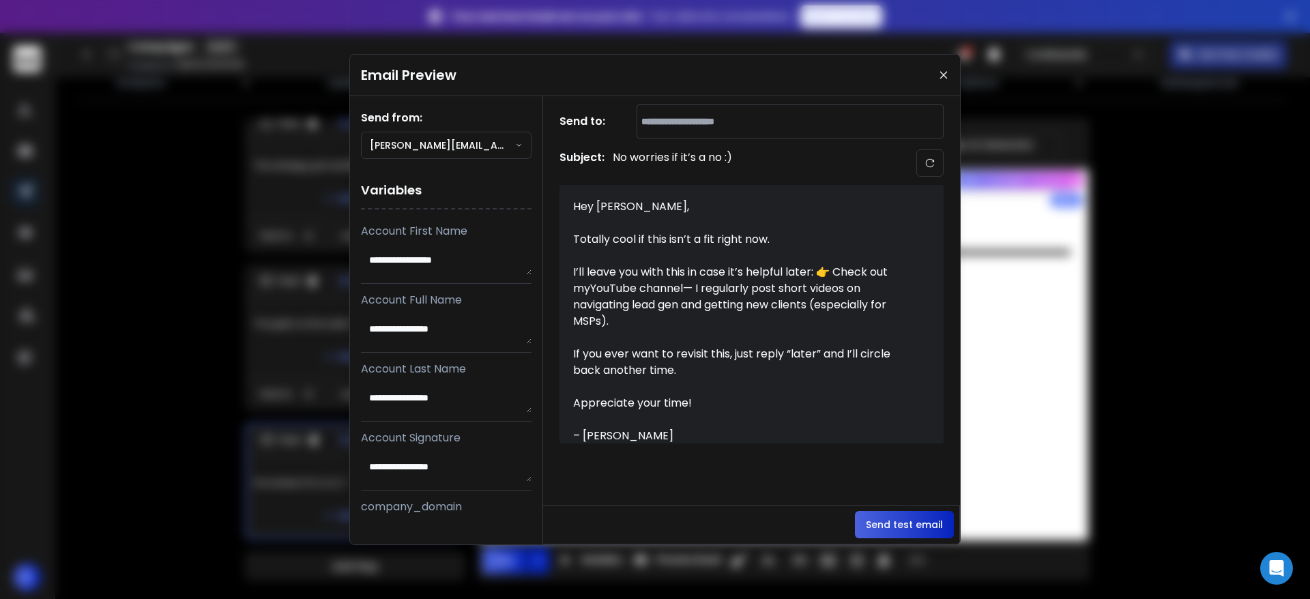
click at [944, 80] on div "Email Preview" at bounding box center [655, 75] width 610 height 41
click at [943, 72] on icon at bounding box center [943, 75] width 11 height 11
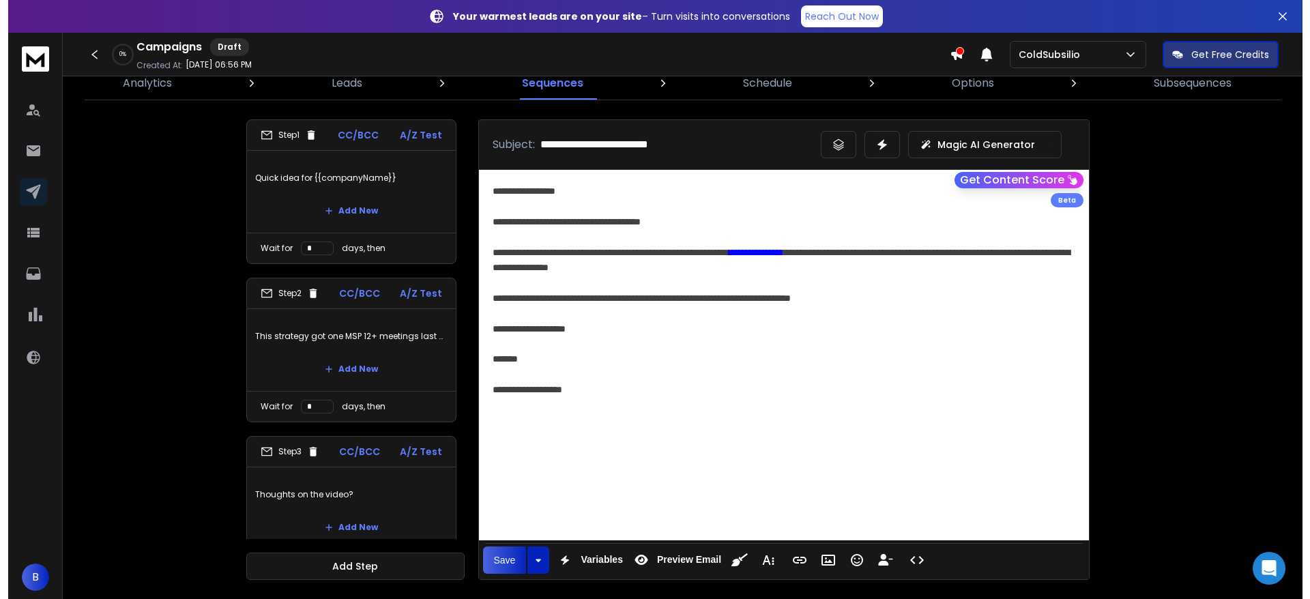
scroll to position [0, 0]
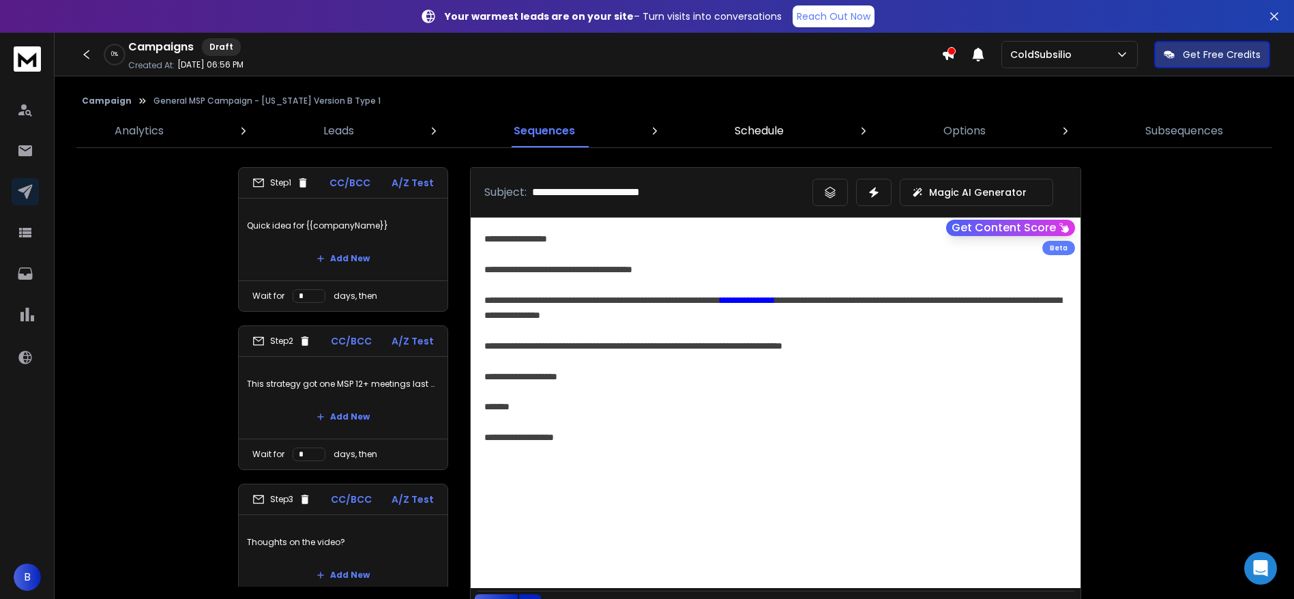
click at [753, 124] on p "Schedule" at bounding box center [759, 131] width 49 height 16
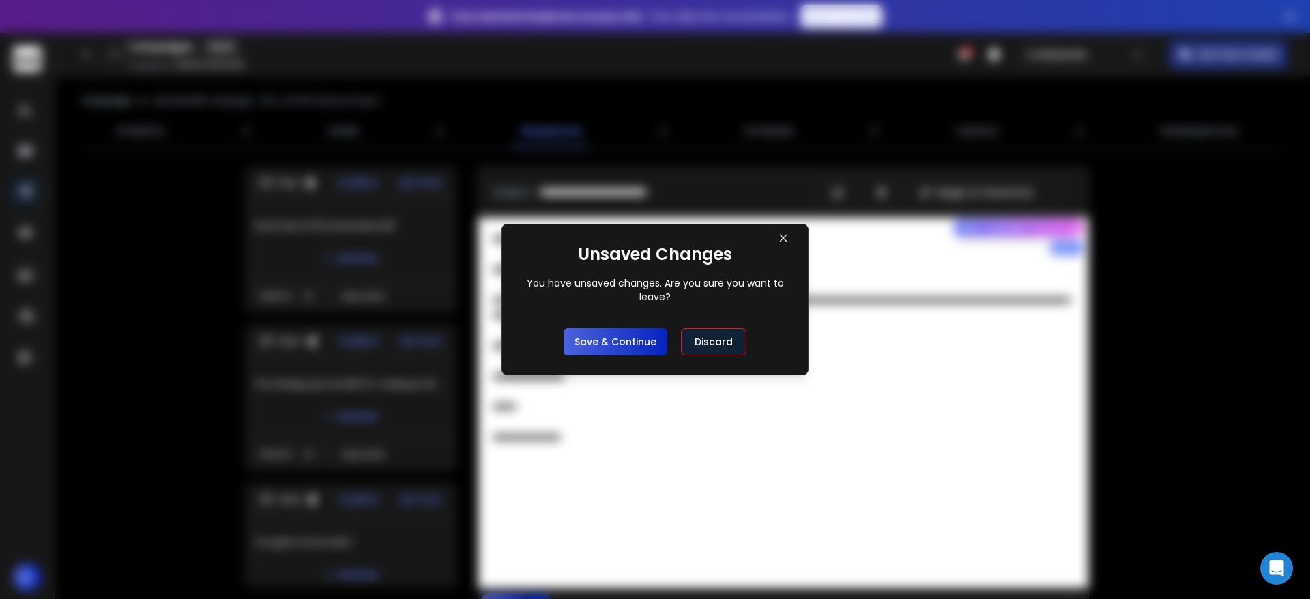
click at [621, 344] on button "Save & Continue" at bounding box center [615, 341] width 104 height 27
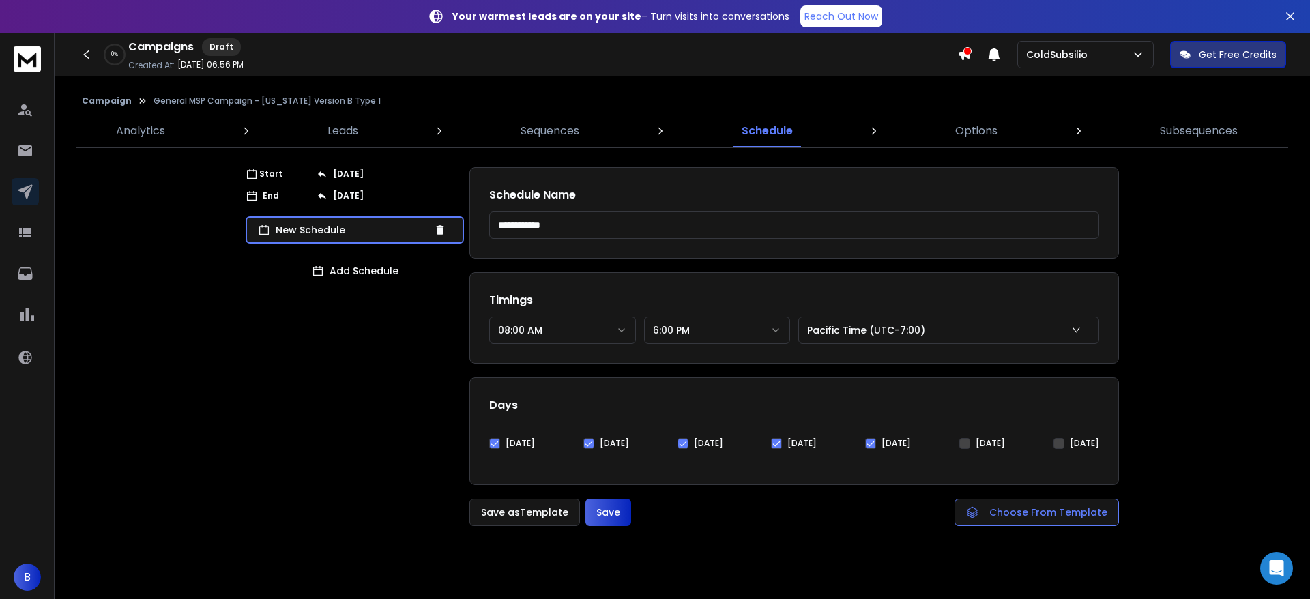
click at [364, 172] on p "Thu Jul 24 2025" at bounding box center [348, 173] width 31 height 11
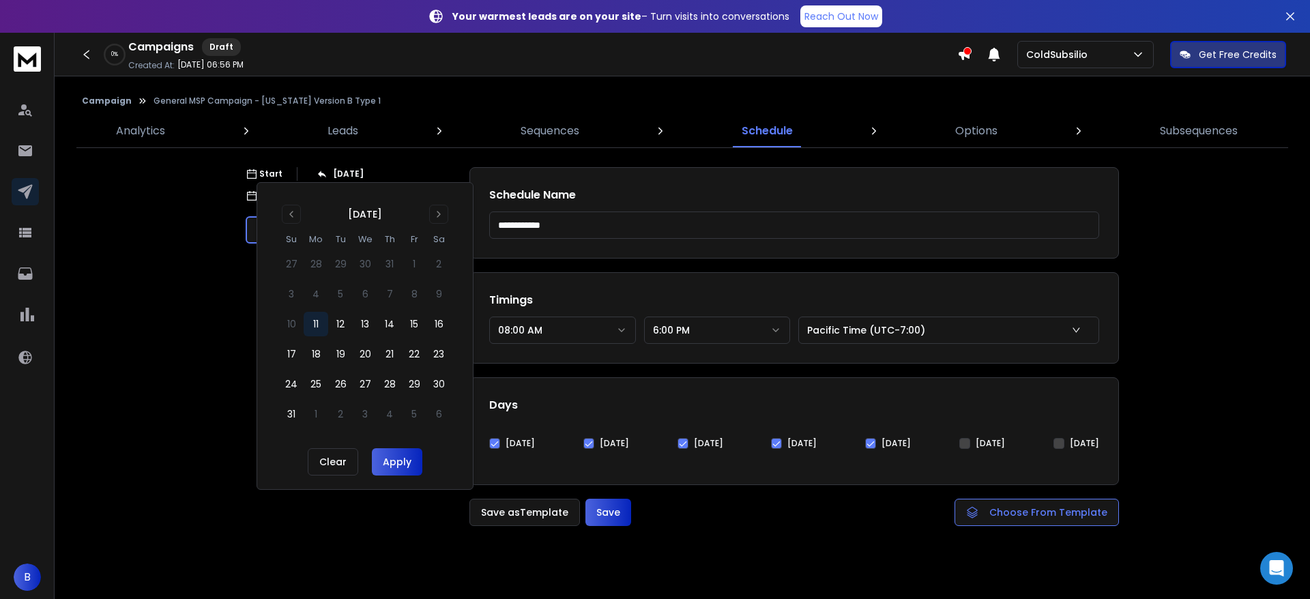
click at [315, 325] on button "11" at bounding box center [316, 324] width 25 height 25
click at [394, 467] on button "Apply" at bounding box center [397, 461] width 50 height 27
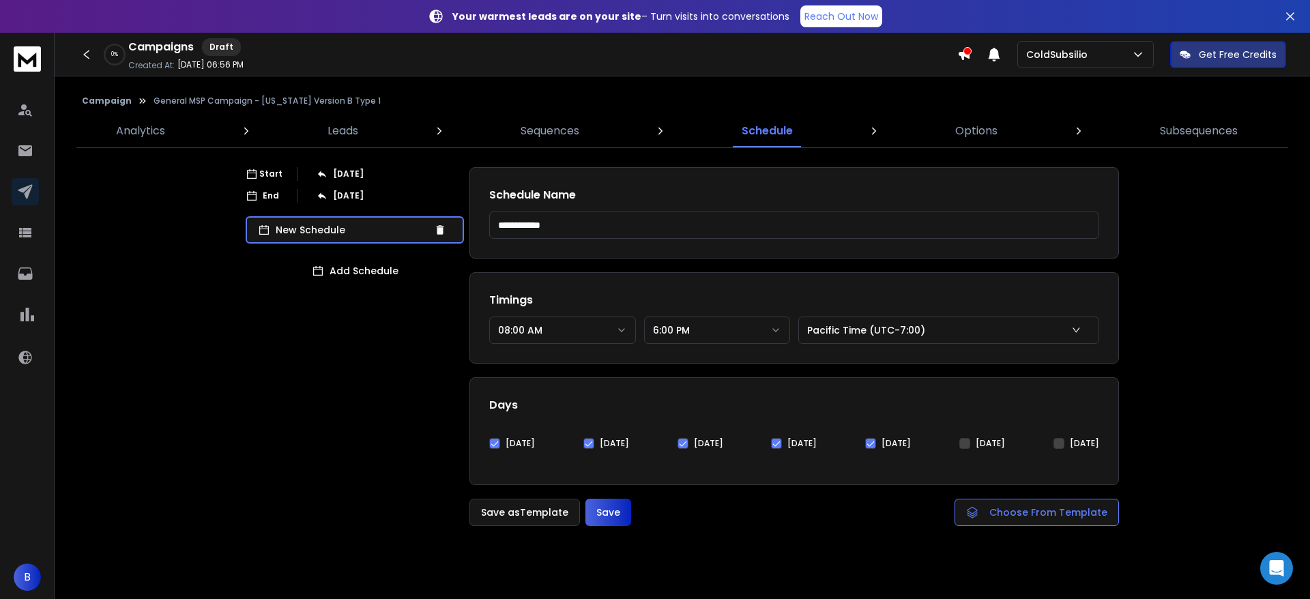
click at [364, 190] on p "[DATE]" at bounding box center [348, 195] width 31 height 11
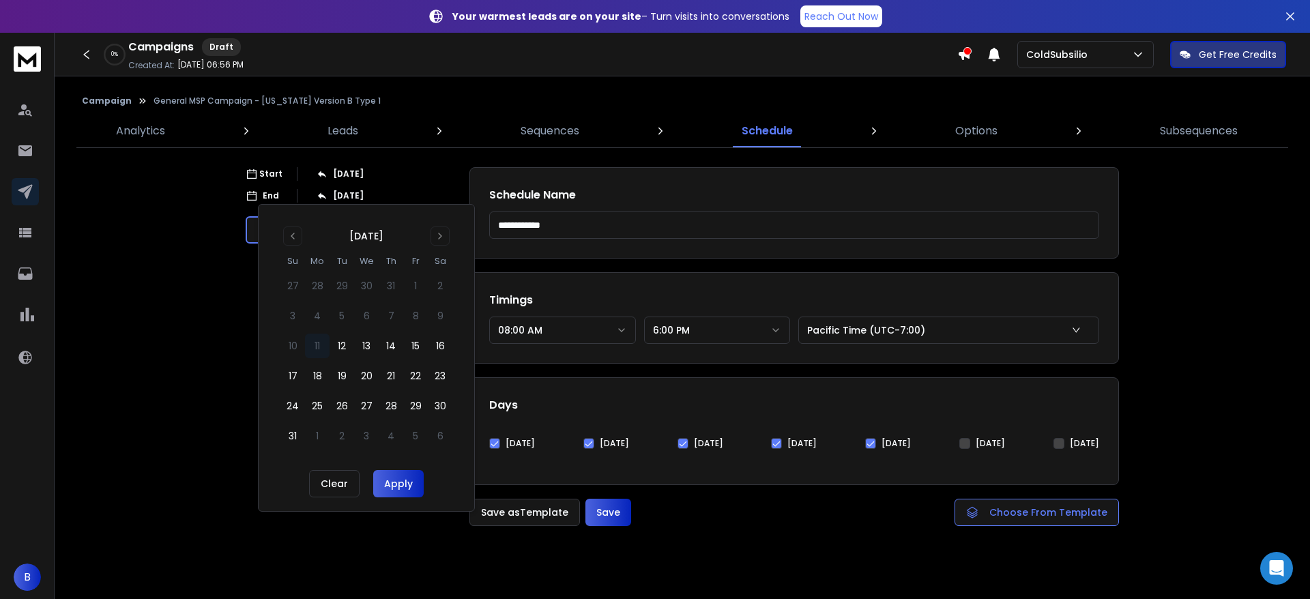
click at [219, 376] on div "**********" at bounding box center [681, 347] width 1211 height 370
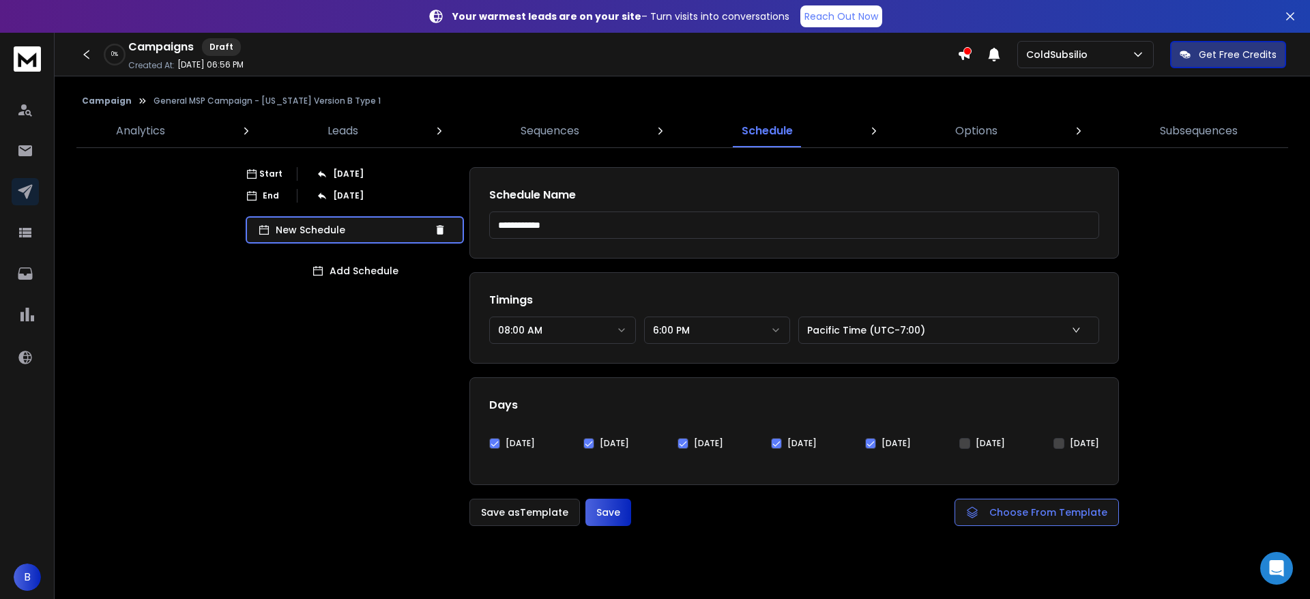
click at [607, 505] on button "Save" at bounding box center [608, 512] width 46 height 27
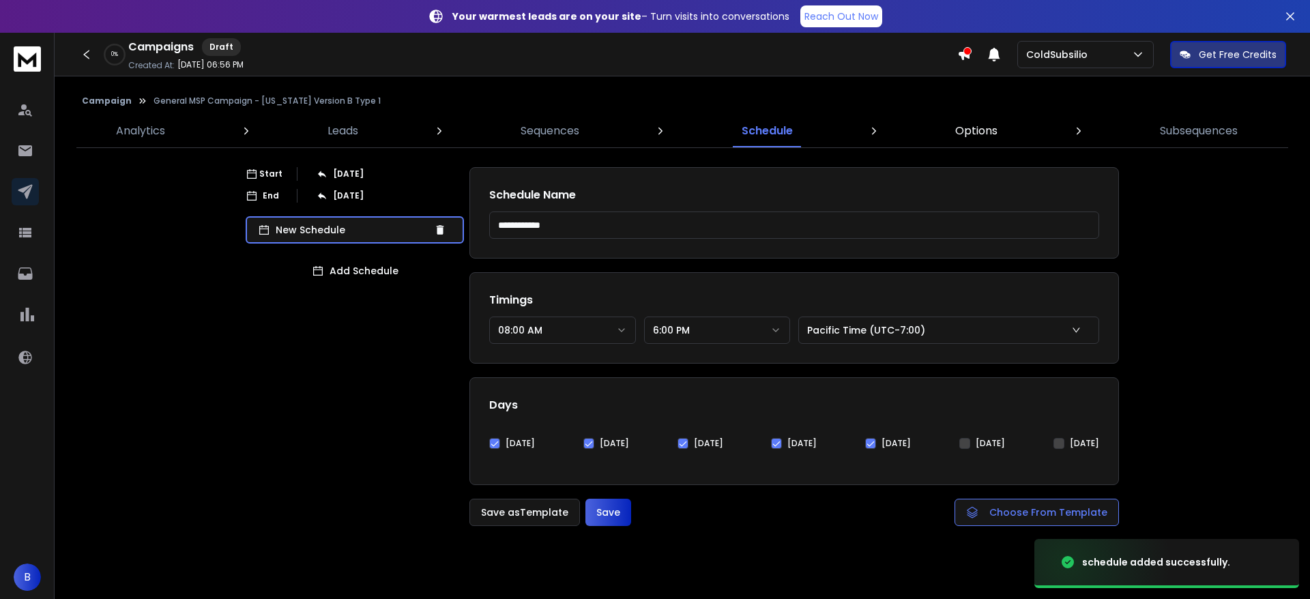
click at [984, 126] on p "Options" at bounding box center [976, 131] width 42 height 16
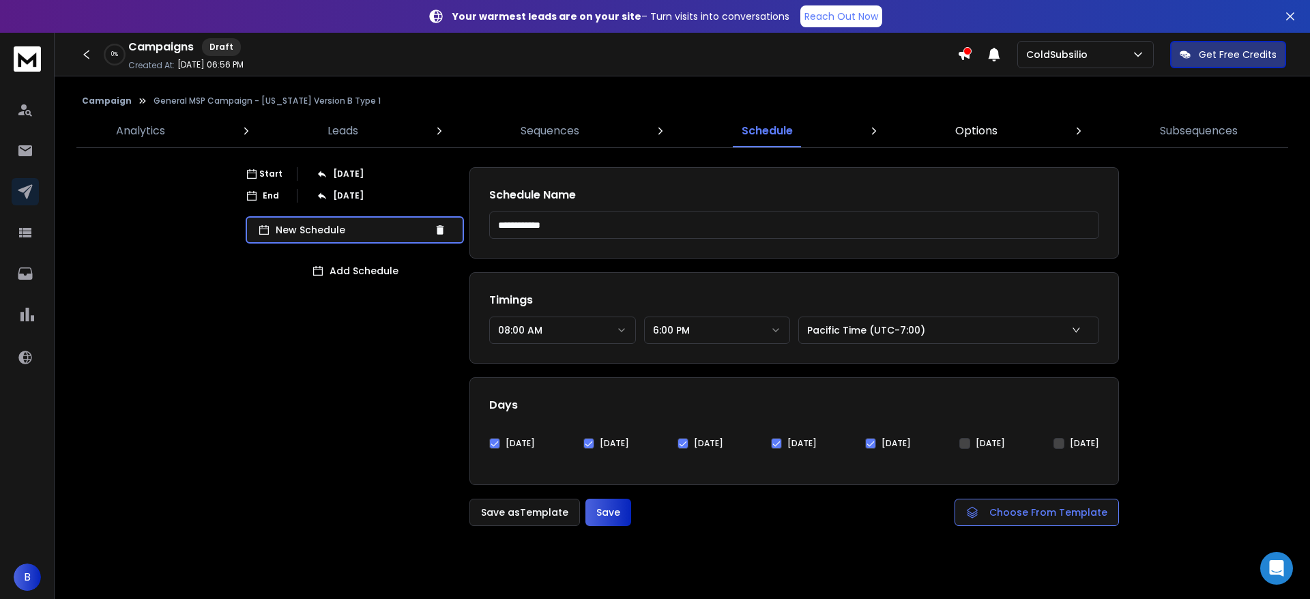
click at [967, 130] on p "Options" at bounding box center [976, 131] width 42 height 16
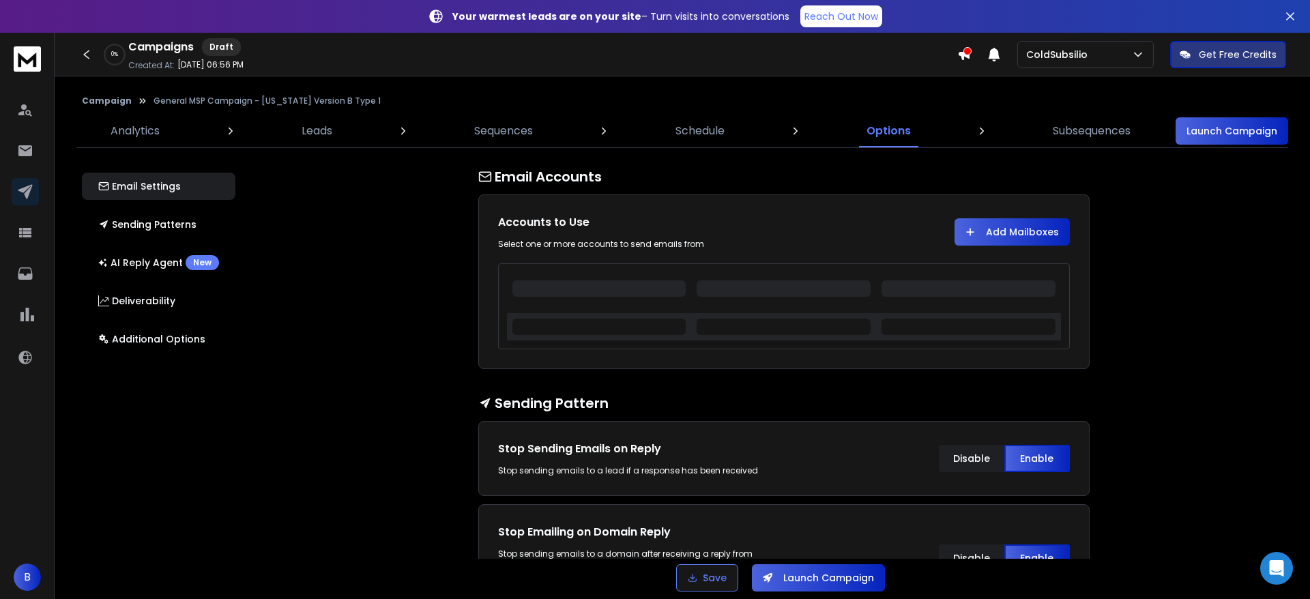
click at [834, 577] on button "Launch Campaign" at bounding box center [818, 577] width 133 height 27
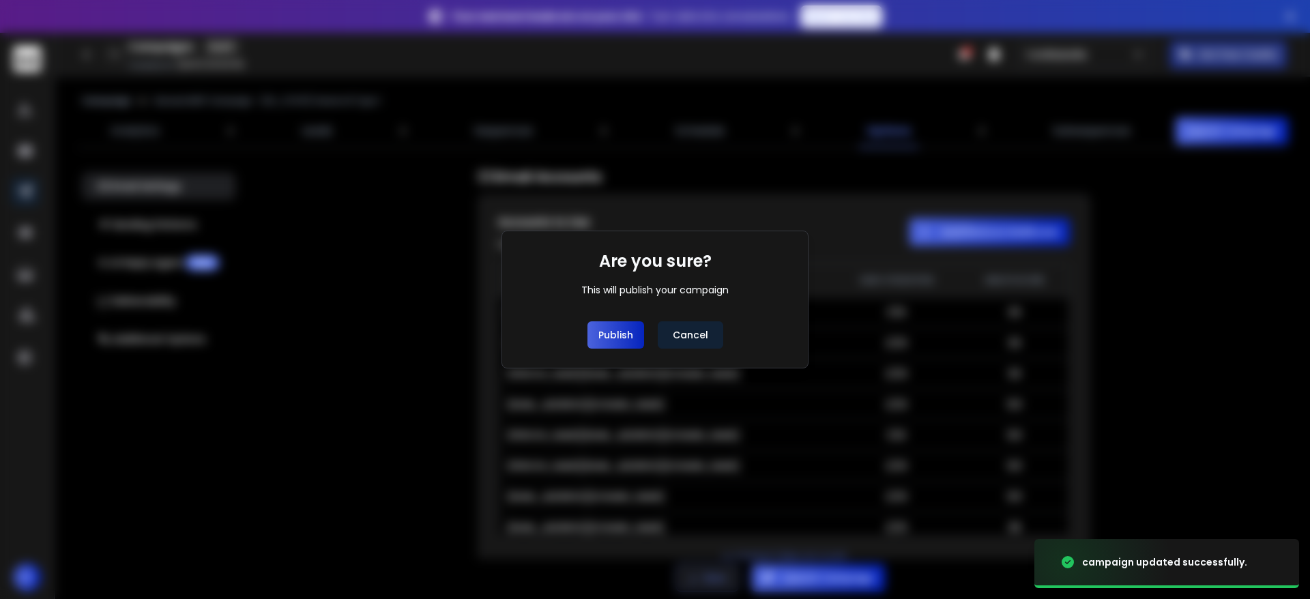
click at [616, 338] on button "Publish" at bounding box center [615, 334] width 57 height 27
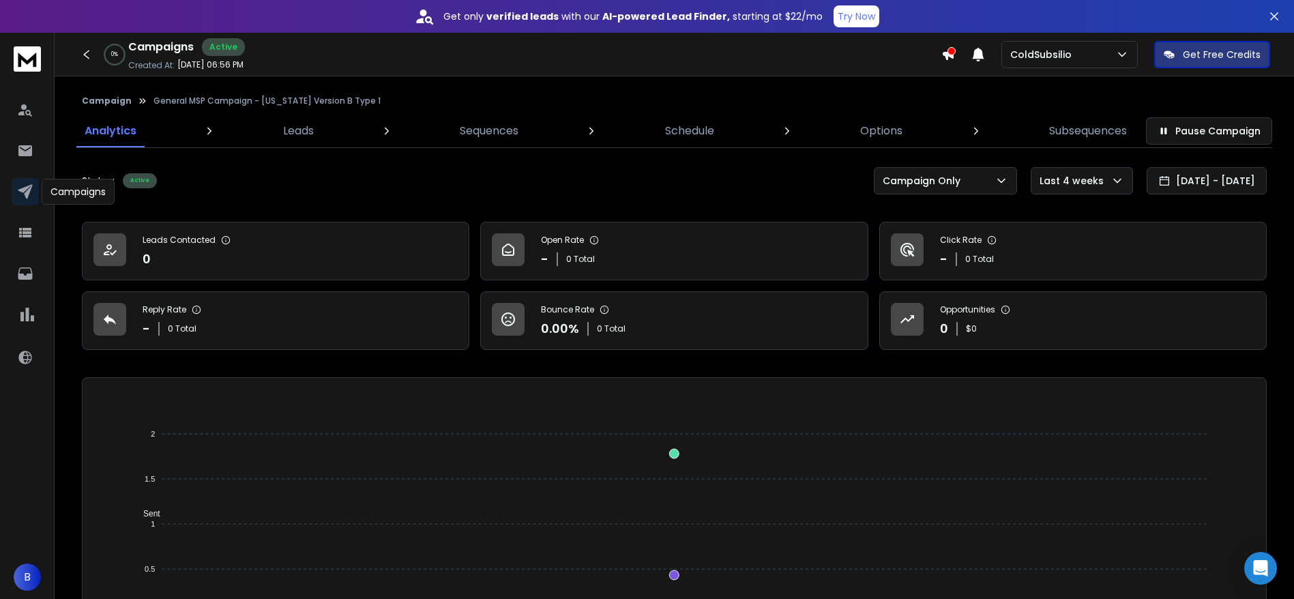
click at [22, 191] on icon at bounding box center [25, 191] width 14 height 14
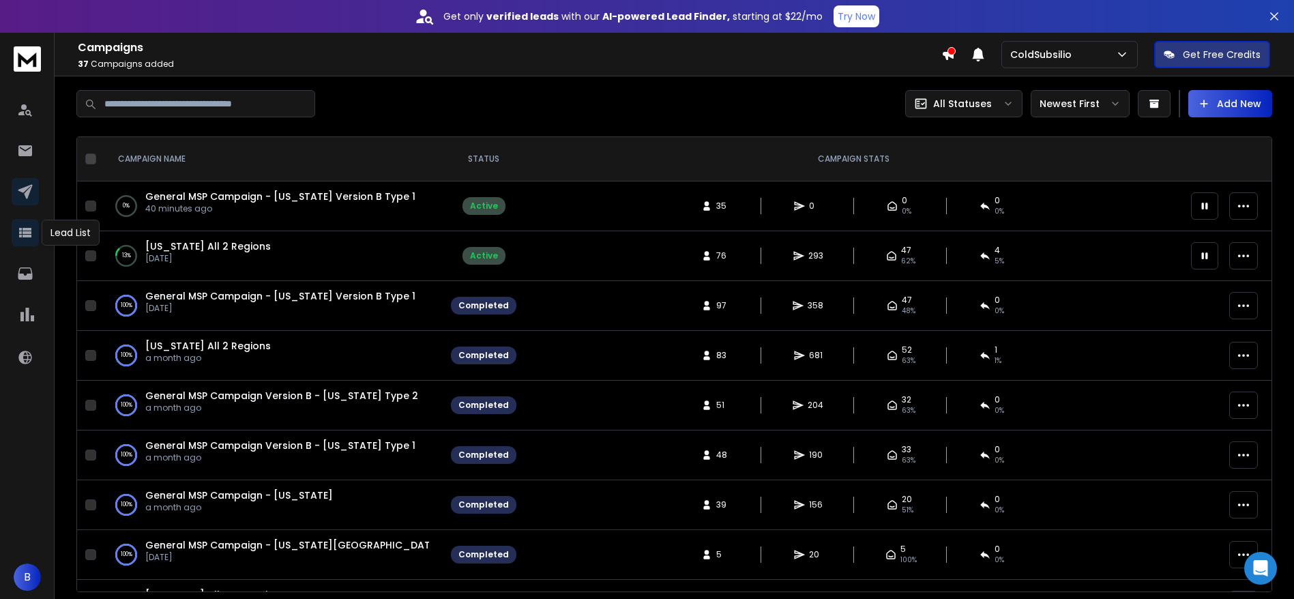
click at [21, 229] on icon at bounding box center [25, 233] width 12 height 10
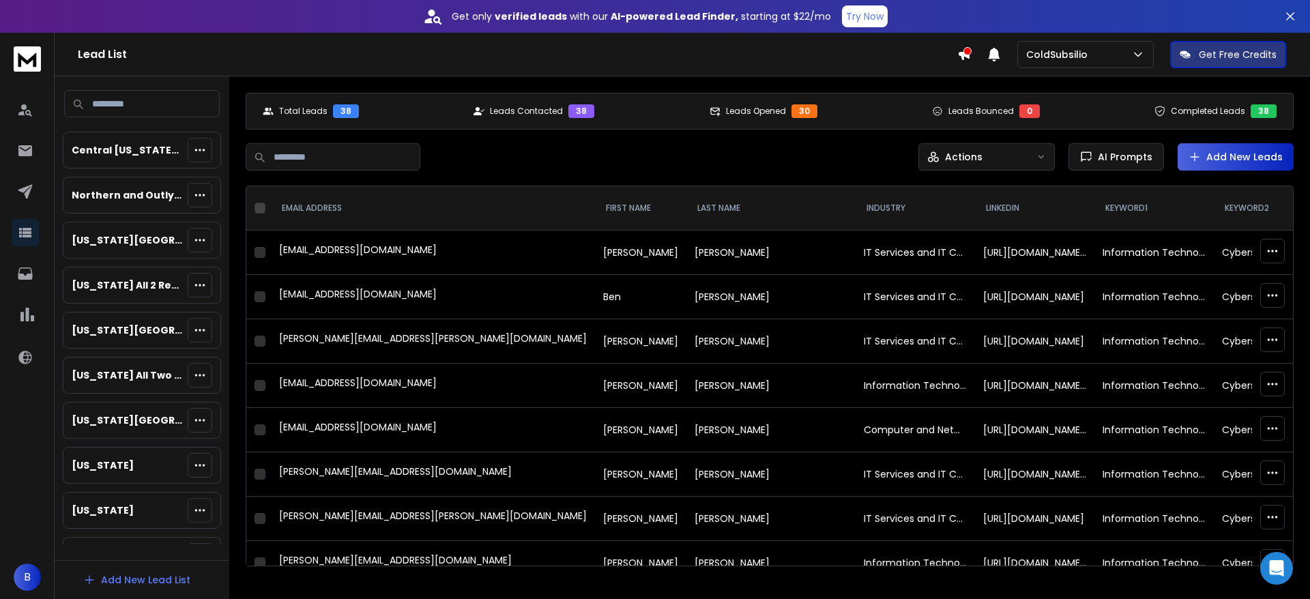
scroll to position [664, 0]
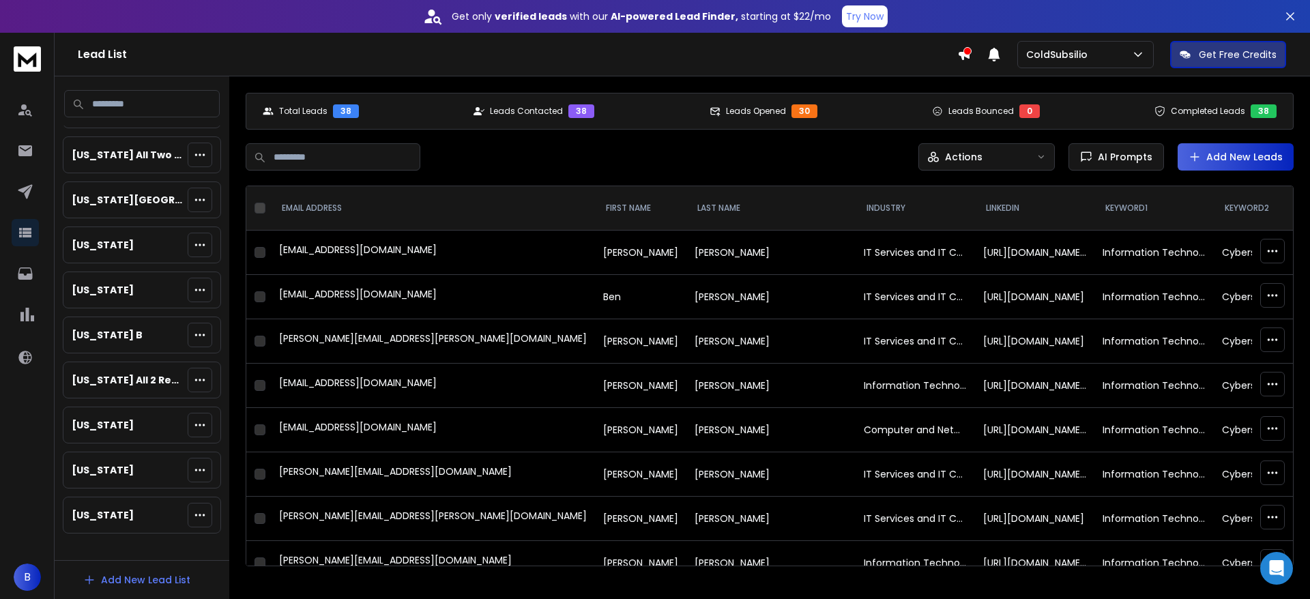
click at [111, 514] on div "Indiana" at bounding box center [142, 515] width 158 height 37
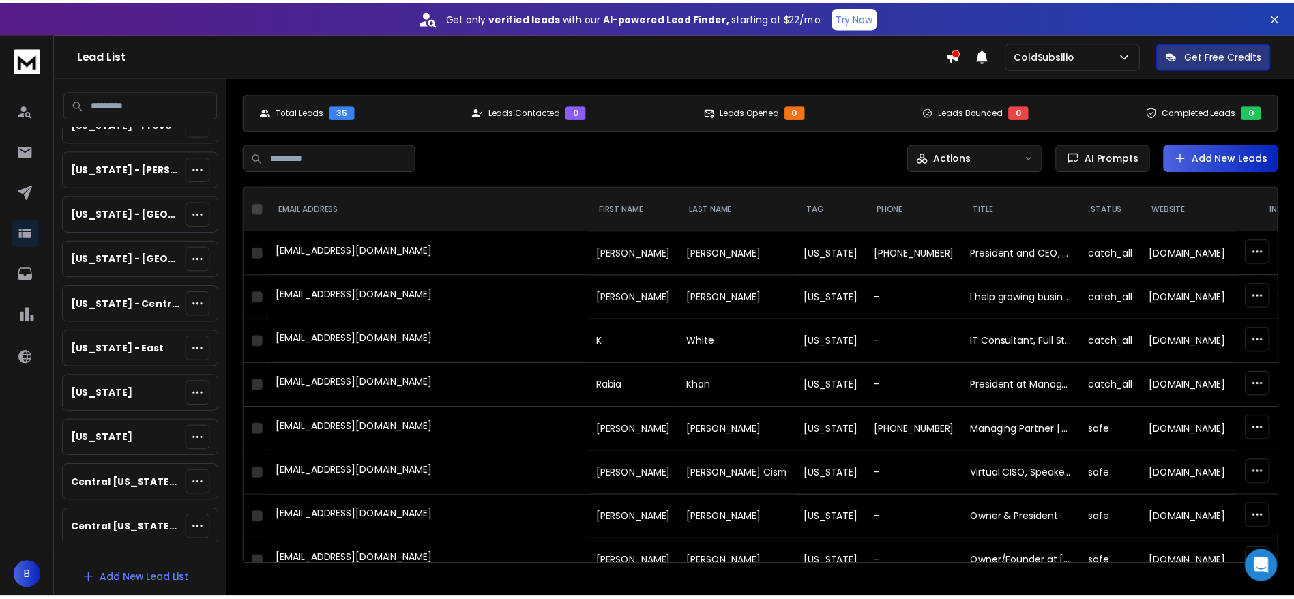
scroll to position [0, 0]
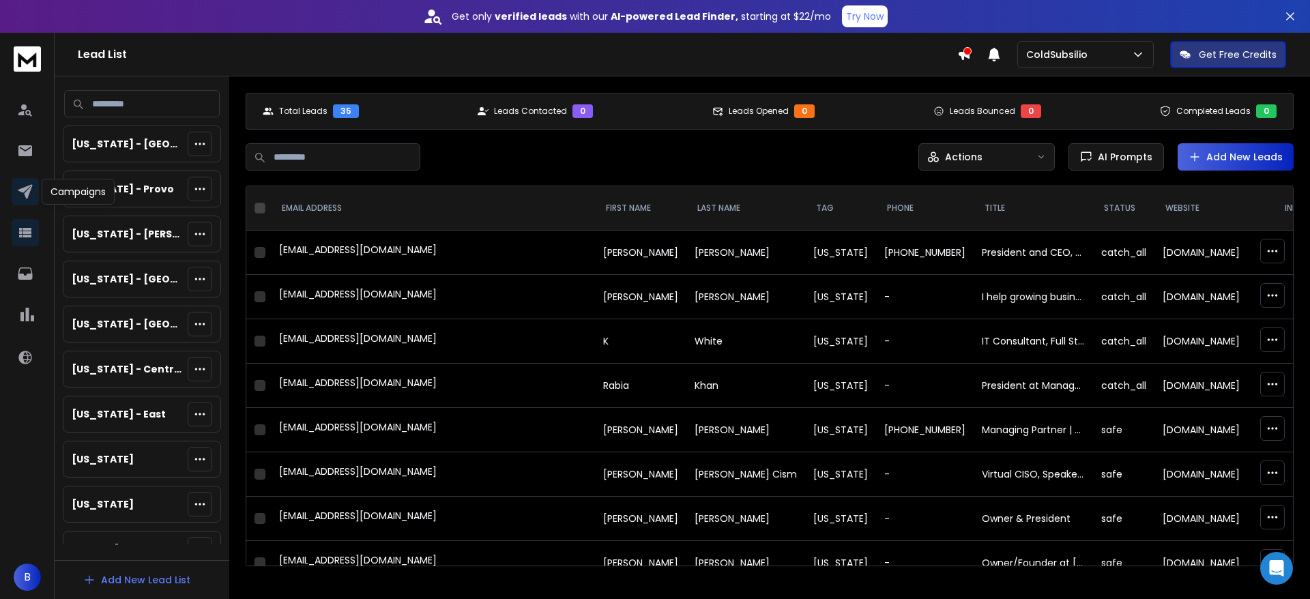
click at [28, 192] on icon at bounding box center [25, 191] width 14 height 14
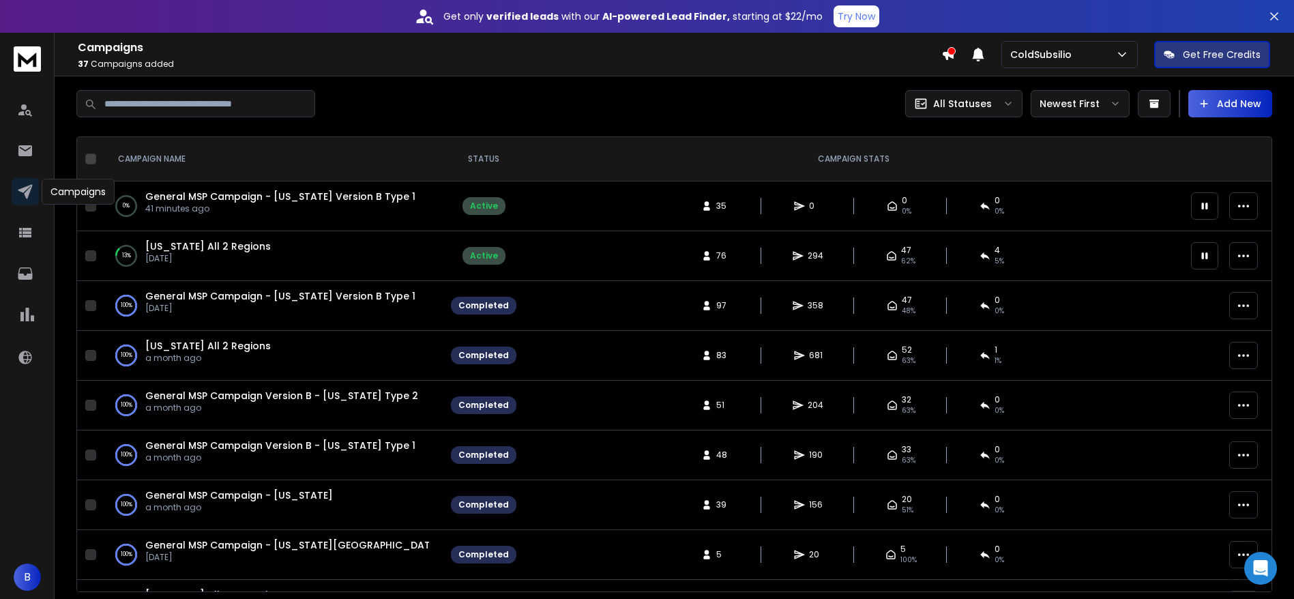
click at [1198, 202] on icon at bounding box center [1204, 206] width 12 height 12
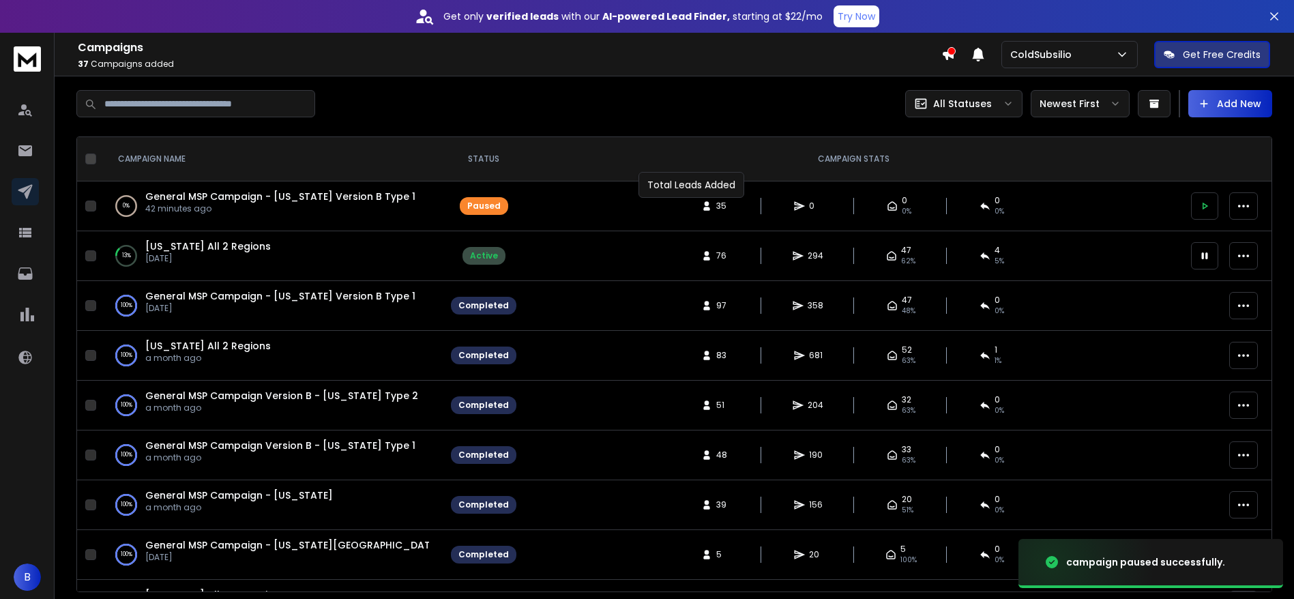
click at [716, 201] on span "35" at bounding box center [723, 206] width 14 height 11
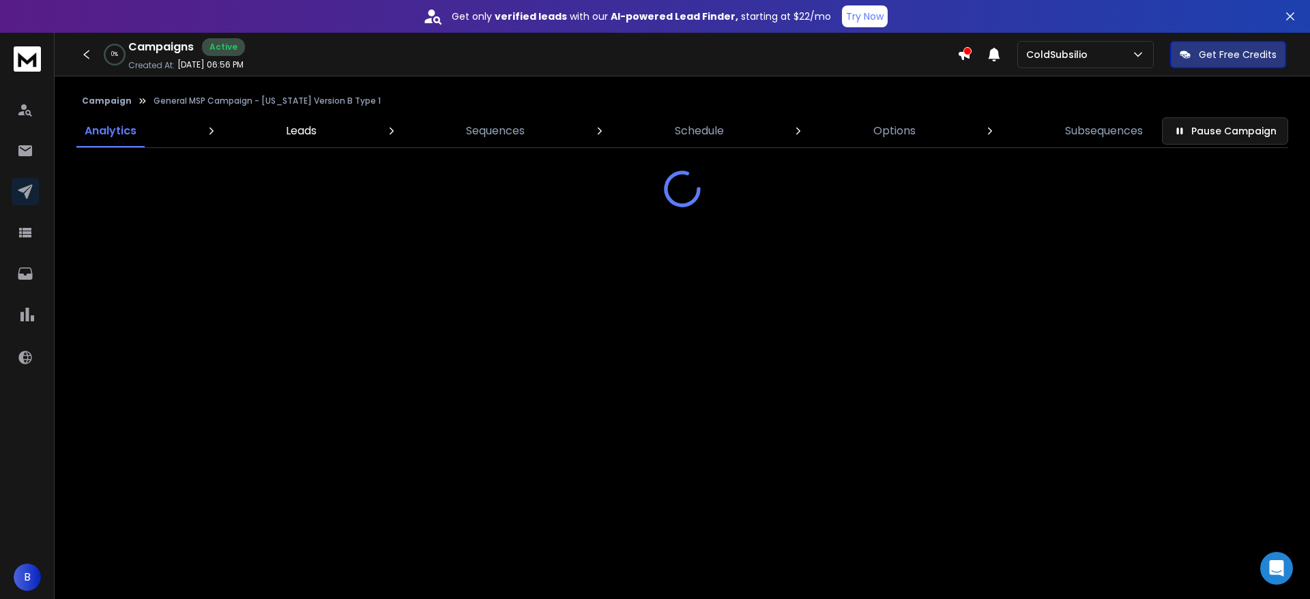
click at [297, 129] on p "Leads" at bounding box center [301, 131] width 31 height 16
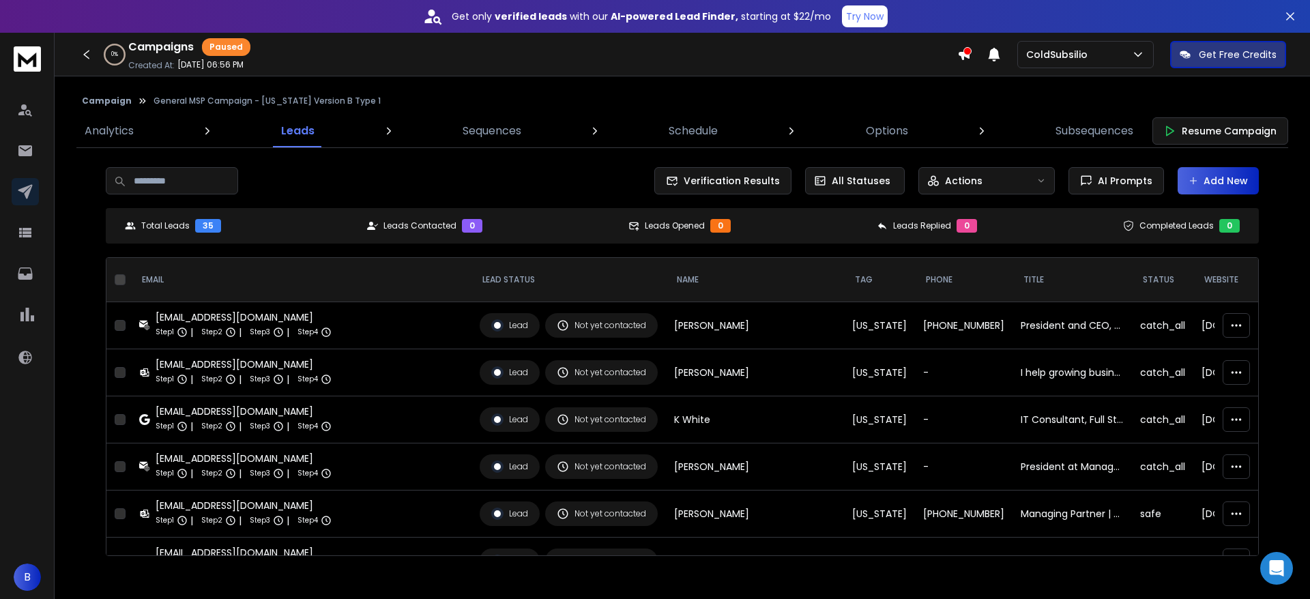
click at [1207, 182] on button "Add New" at bounding box center [1217, 180] width 81 height 27
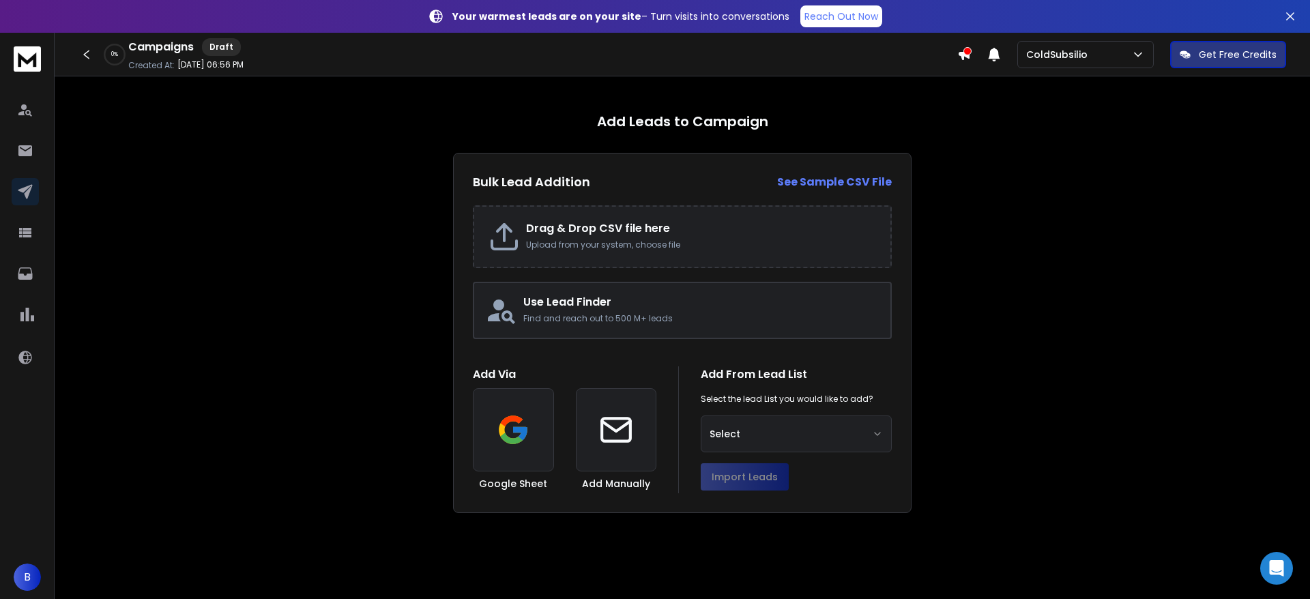
click at [592, 226] on h2 "Drag & Drop CSV file here" at bounding box center [701, 228] width 351 height 16
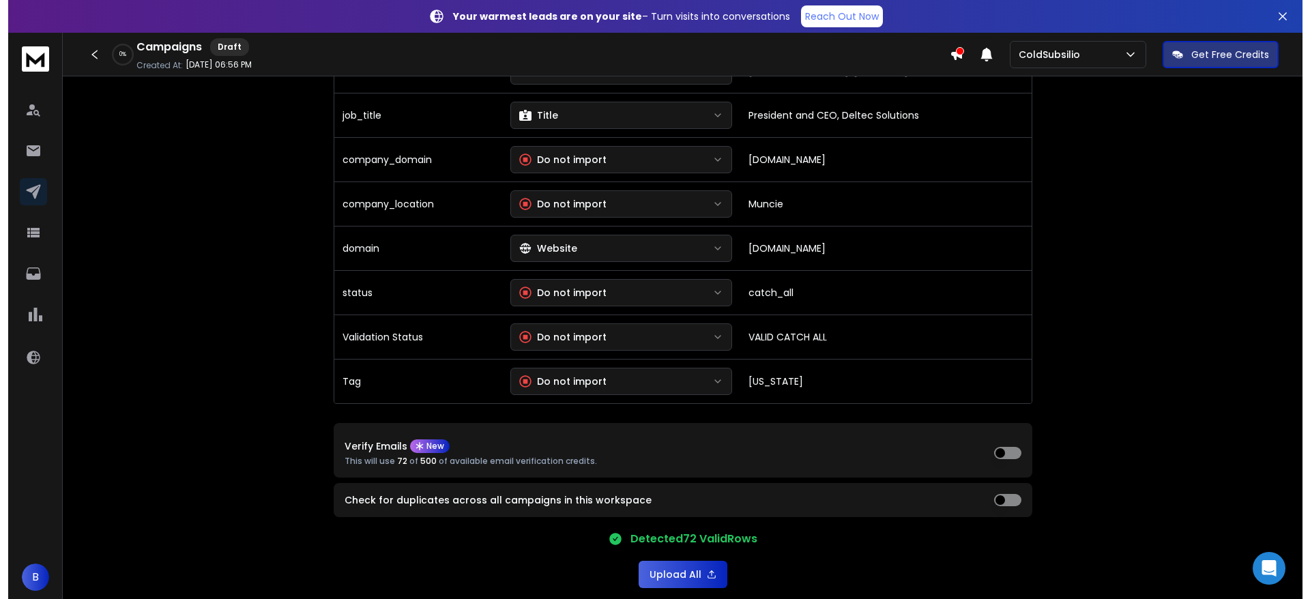
scroll to position [753, 0]
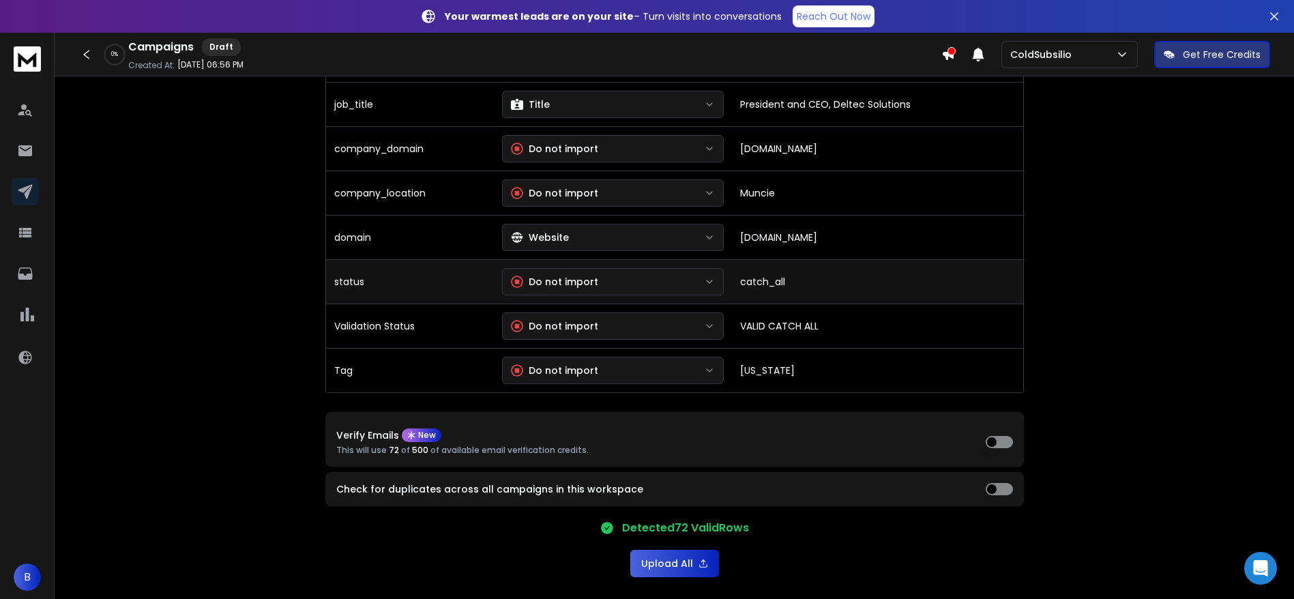
click at [575, 294] on button "Do not import" at bounding box center [613, 281] width 222 height 27
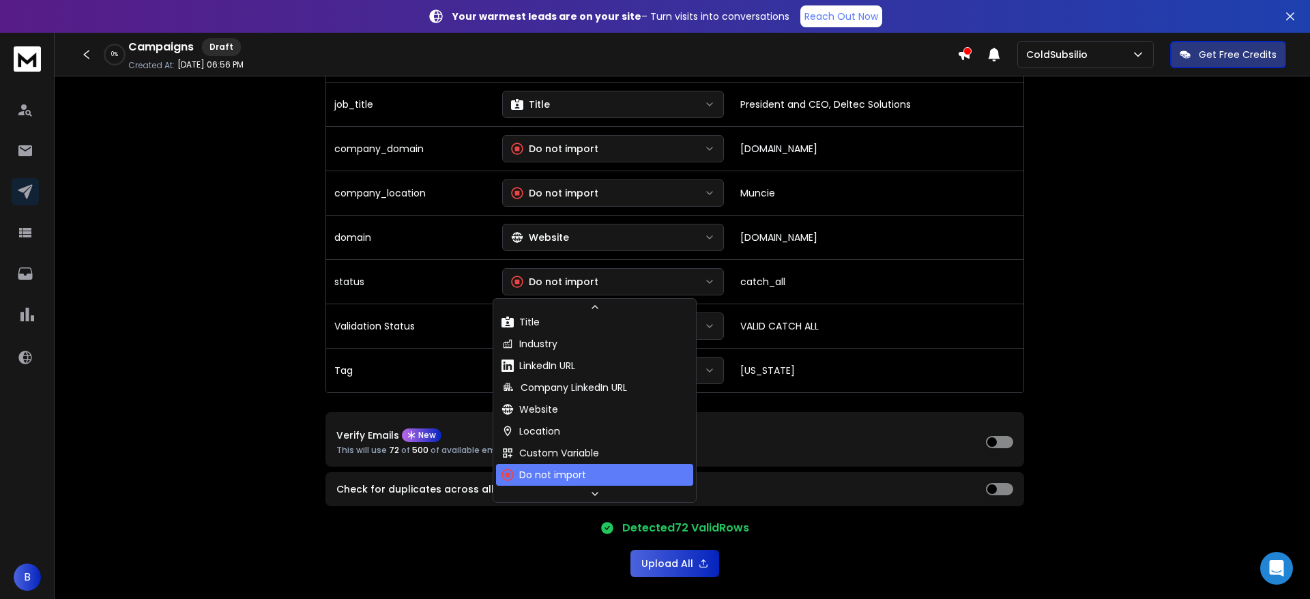
scroll to position [124, 0]
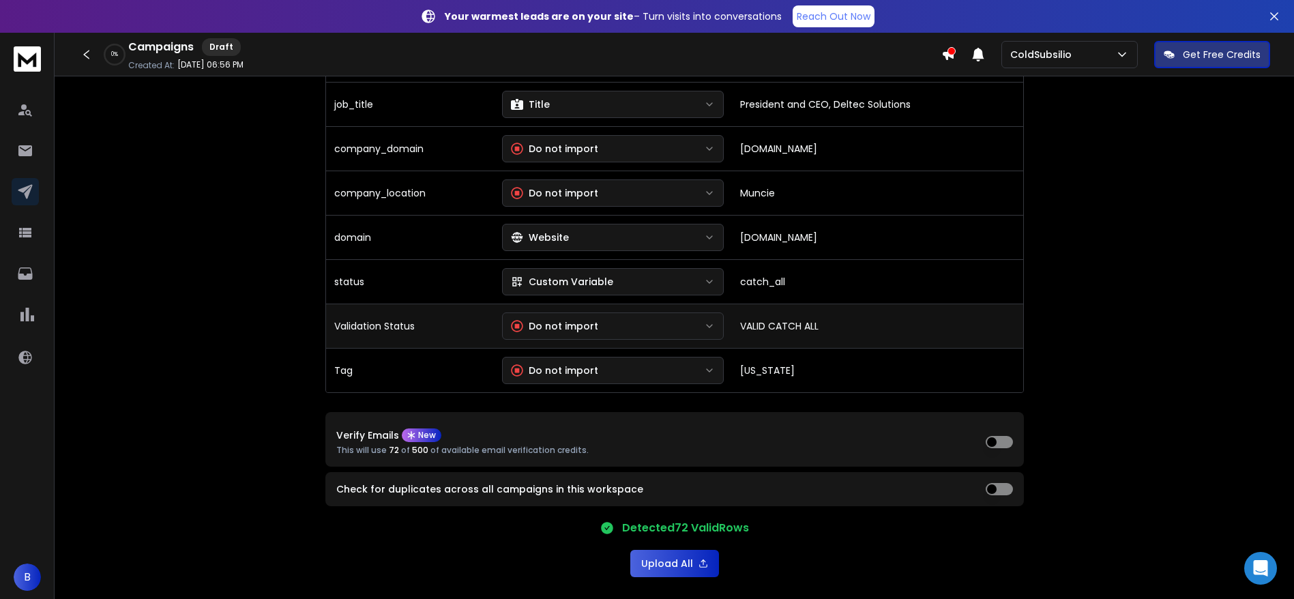
click at [560, 318] on button "Do not import" at bounding box center [613, 325] width 222 height 27
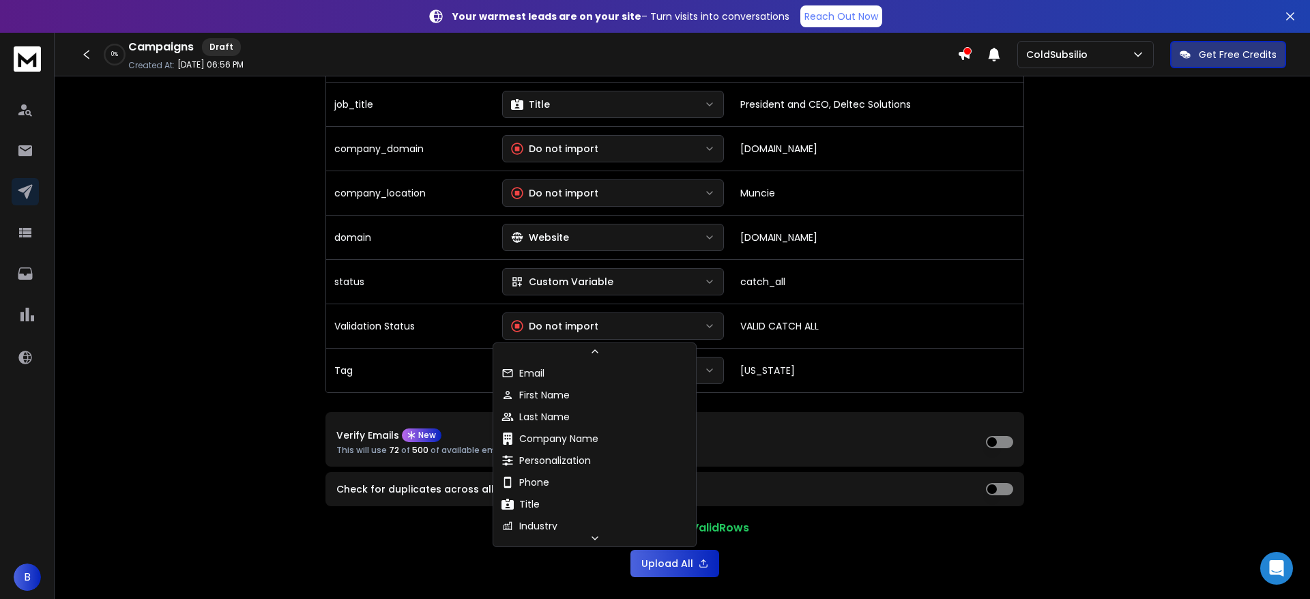
scroll to position [138, 0]
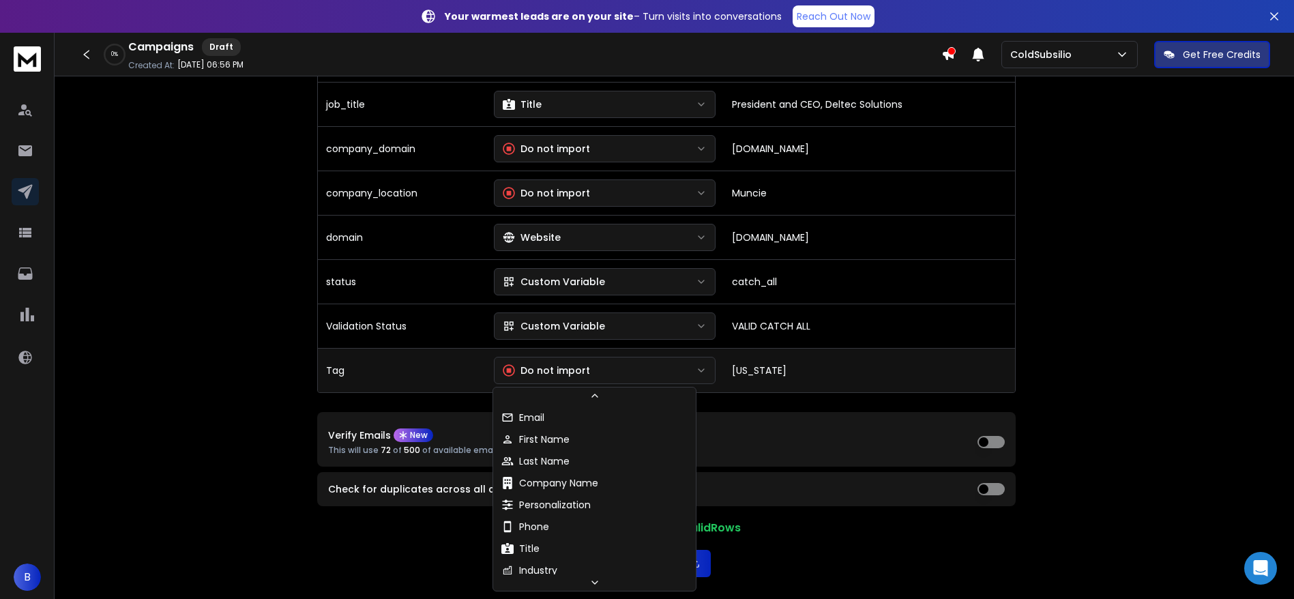
click at [552, 360] on button "Do not import" at bounding box center [605, 370] width 222 height 27
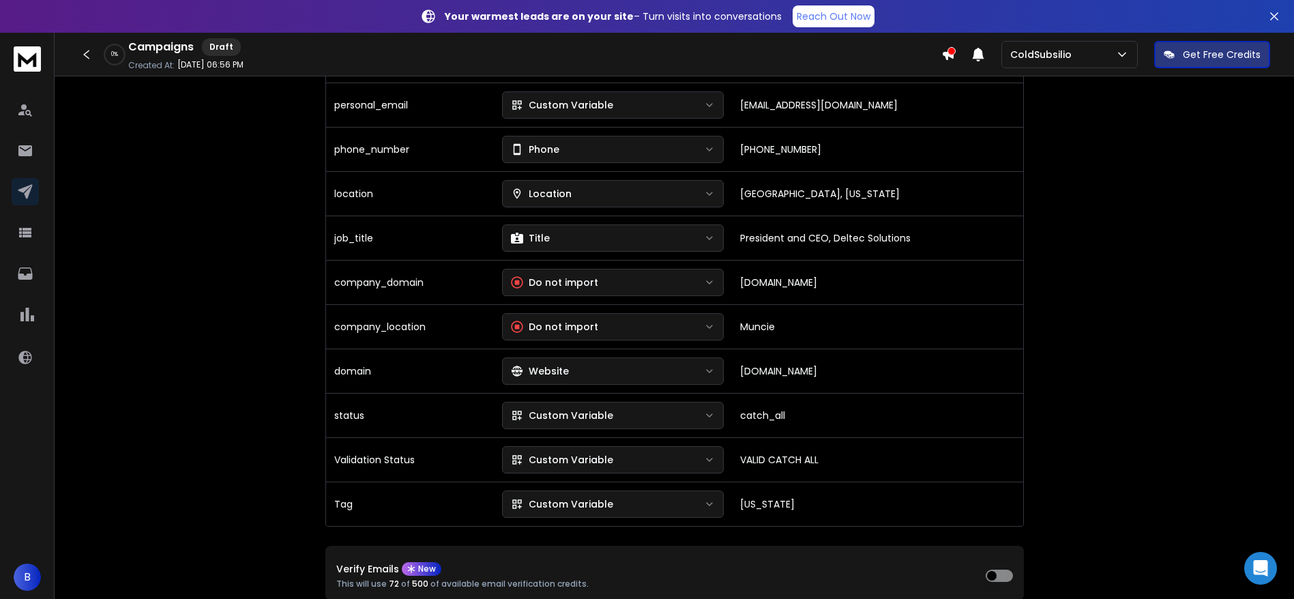
scroll to position [753, 0]
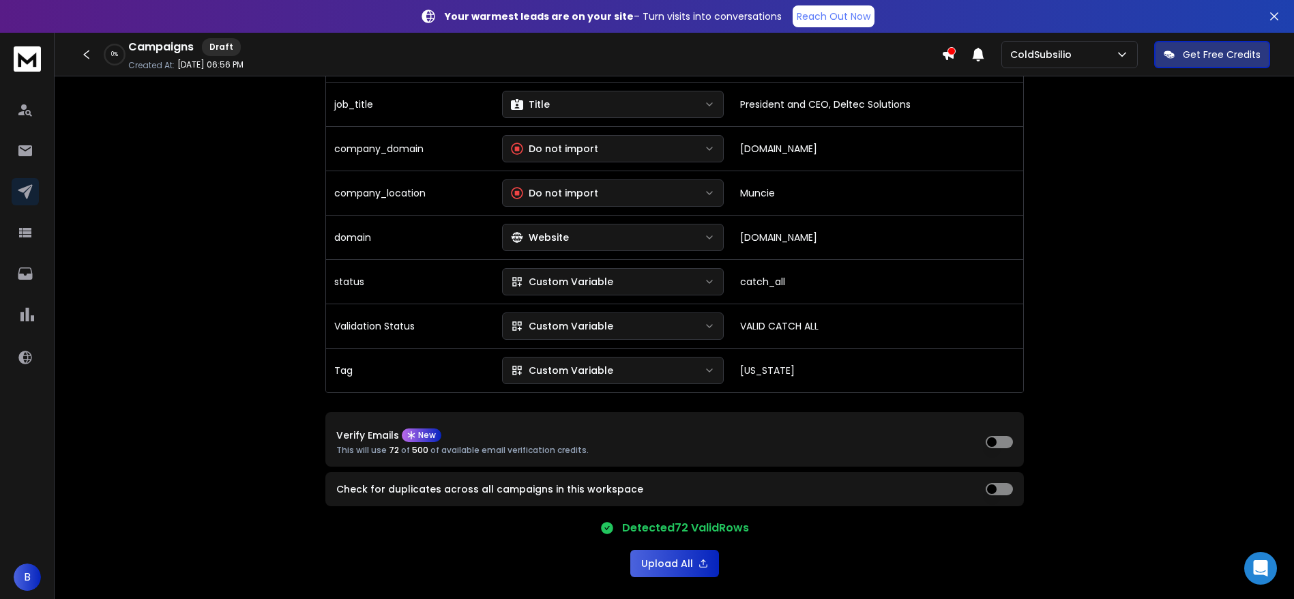
click at [680, 558] on button "Upload All" at bounding box center [674, 563] width 89 height 27
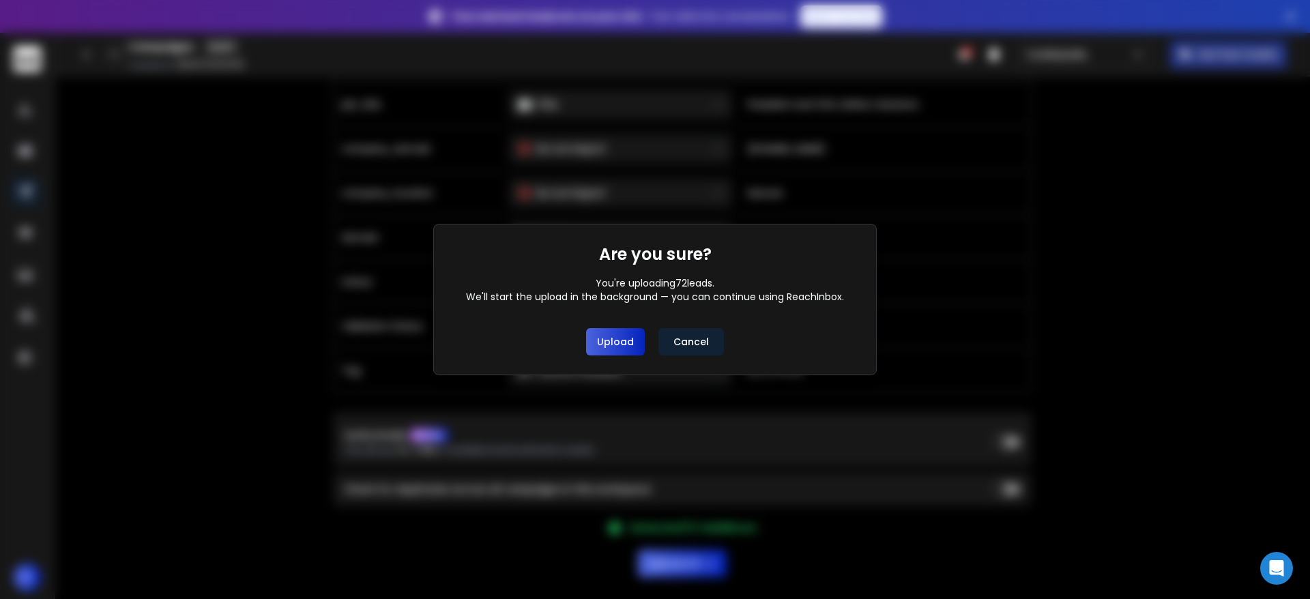
click at [605, 338] on button "Upload" at bounding box center [615, 341] width 59 height 27
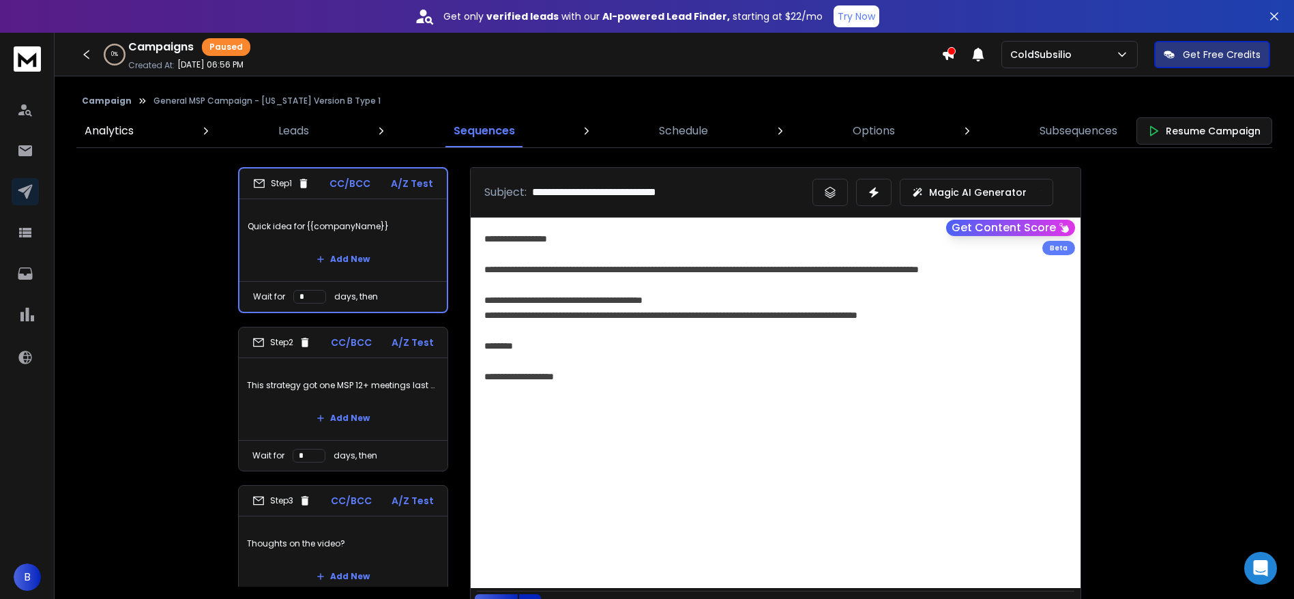
click at [98, 132] on p "Analytics" at bounding box center [109, 131] width 49 height 16
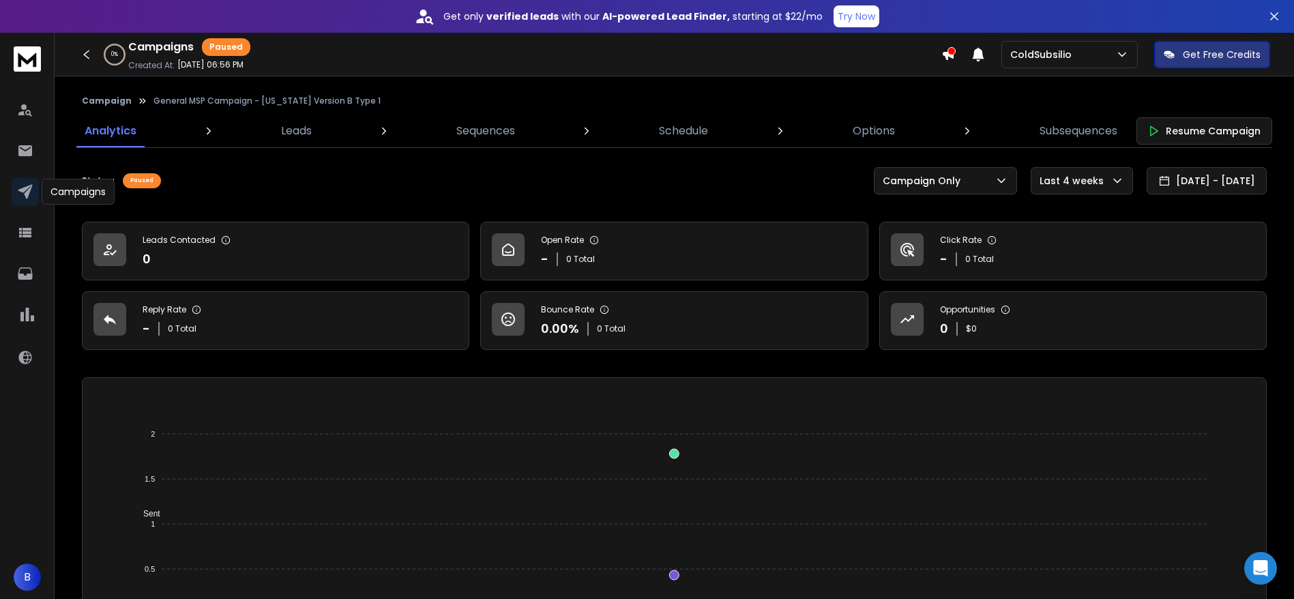
click at [17, 195] on icon at bounding box center [25, 191] width 16 height 16
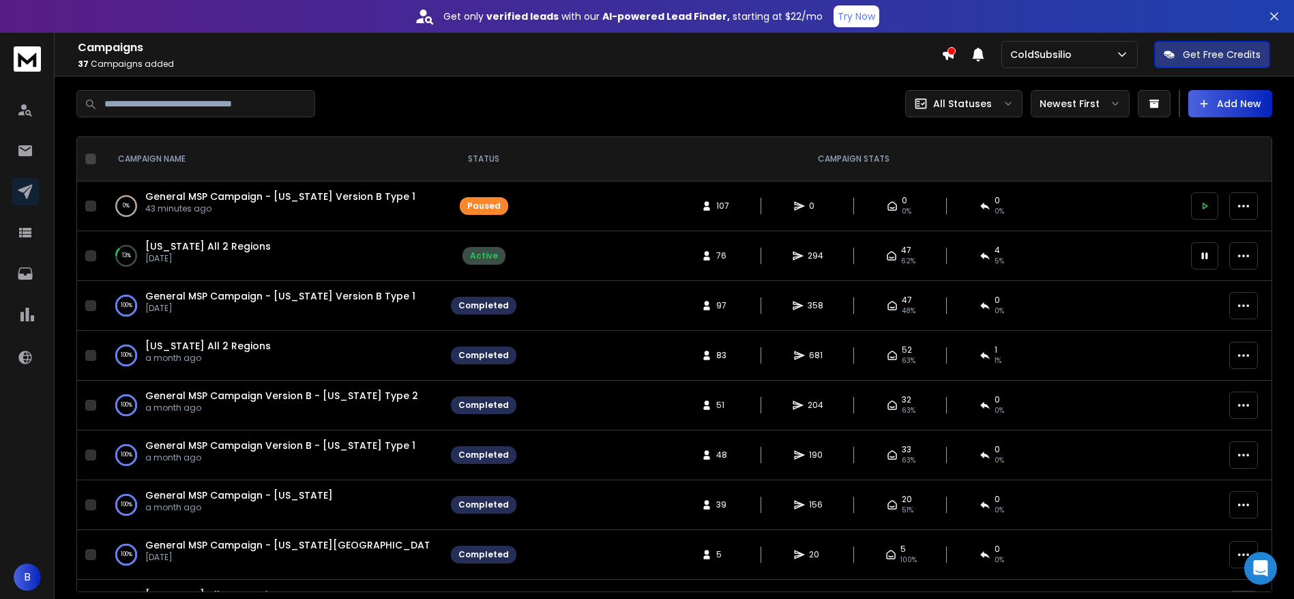
click at [205, 196] on span "General MSP Campaign - [US_STATE] Version B Type 1" at bounding box center [280, 197] width 270 height 14
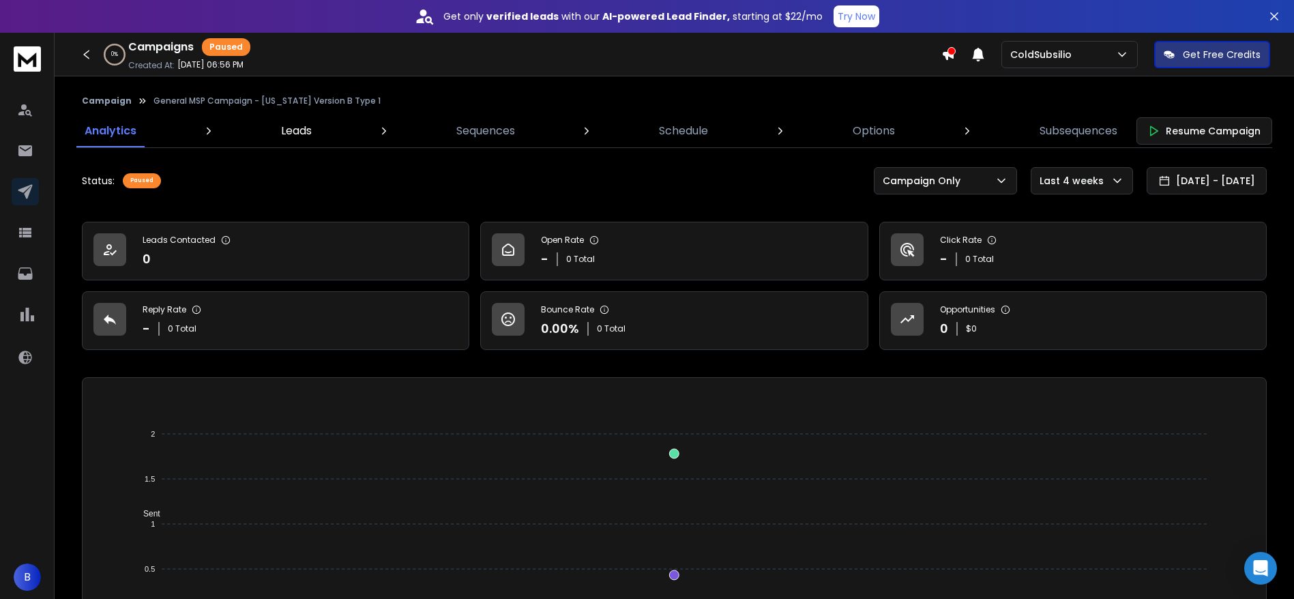
click at [293, 127] on p "Leads" at bounding box center [296, 131] width 31 height 16
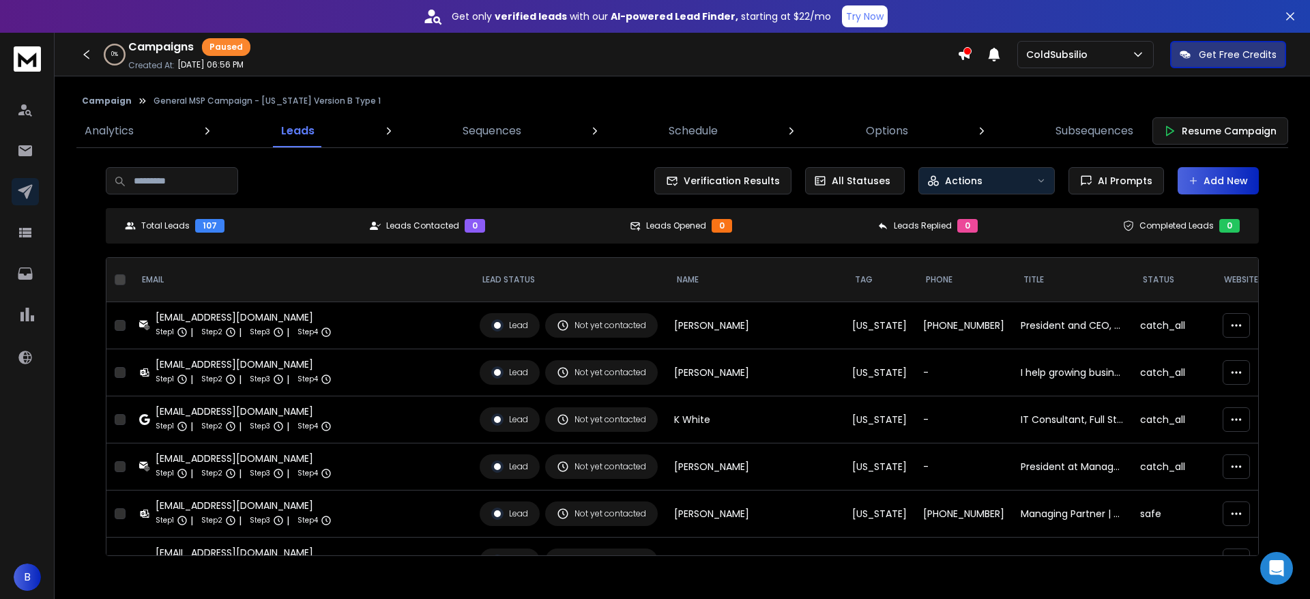
click at [1023, 177] on div "Actions" at bounding box center [979, 181] width 104 height 14
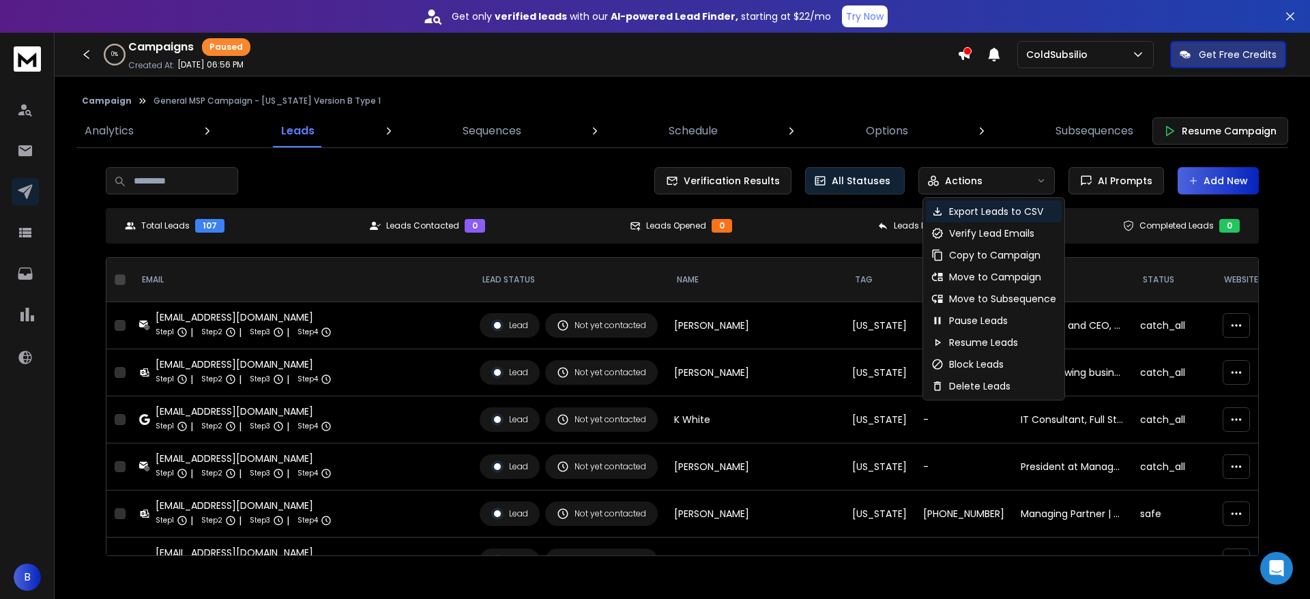
click at [865, 192] on button "All Statuses" at bounding box center [855, 180] width 100 height 27
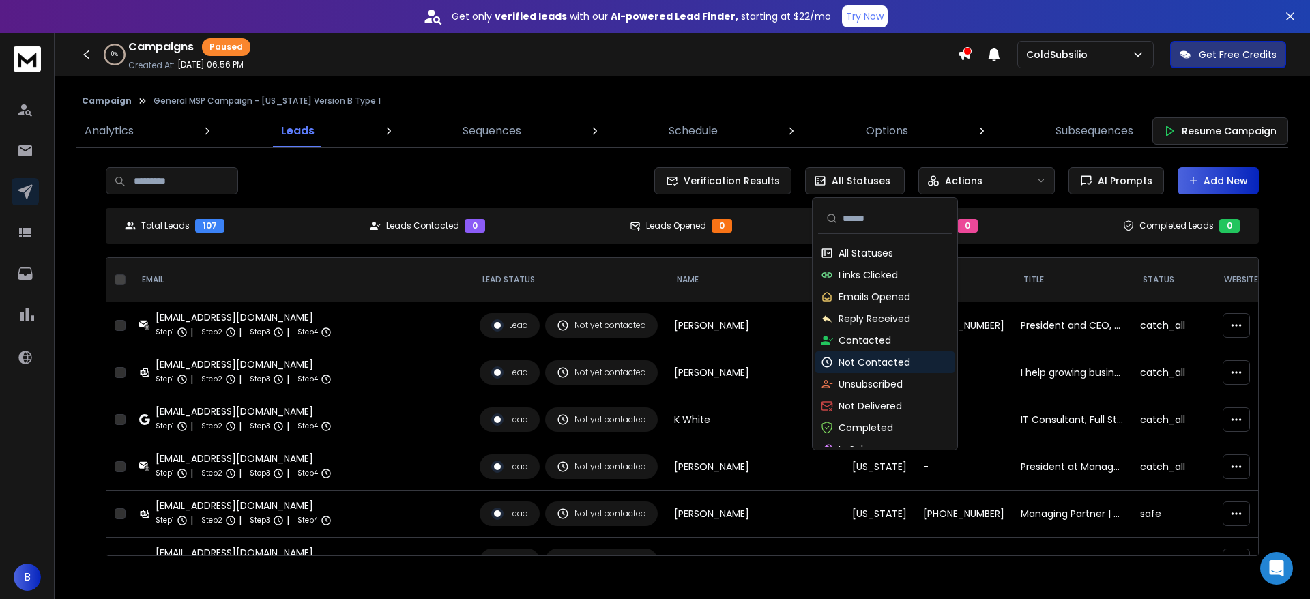
click at [569, 175] on div "Verification Results All Statuses Actions AI Prompts Add New" at bounding box center [682, 180] width 1153 height 27
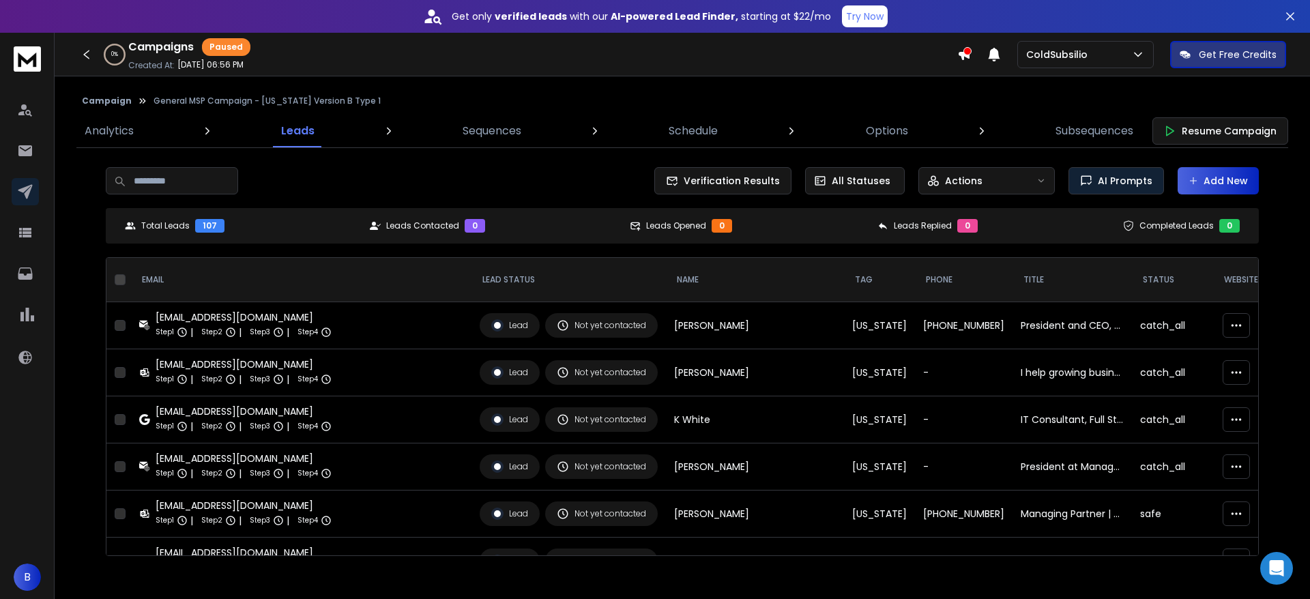
click at [1127, 180] on span "AI Prompts" at bounding box center [1122, 181] width 60 height 14
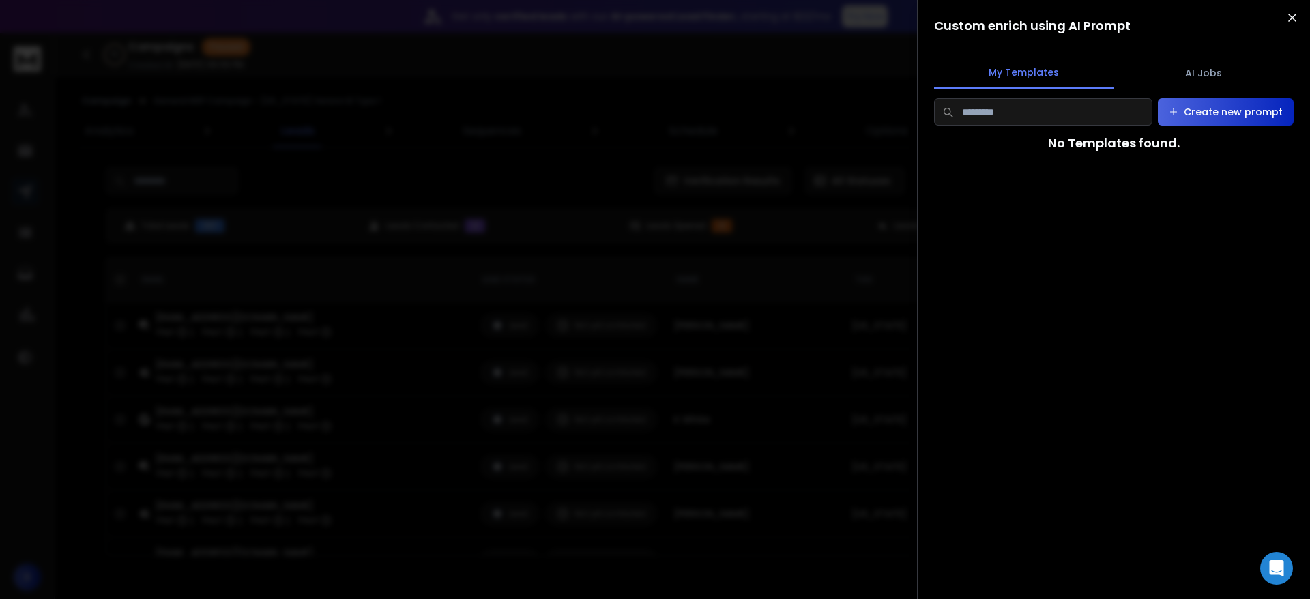
click at [1292, 21] on icon "button" at bounding box center [1292, 18] width 14 height 14
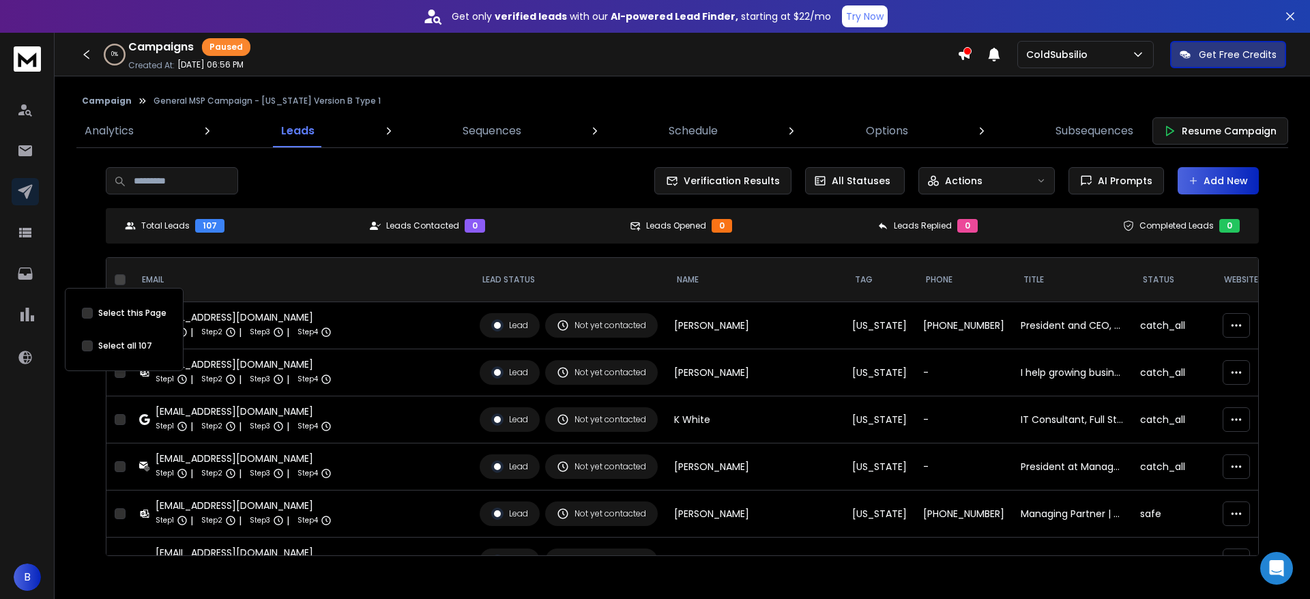
click at [120, 281] on button "Select this Page" at bounding box center [120, 279] width 11 height 11
click at [93, 345] on div "Select all 107" at bounding box center [124, 345] width 85 height 11
click at [91, 344] on button "Select this Page" at bounding box center [87, 345] width 11 height 11
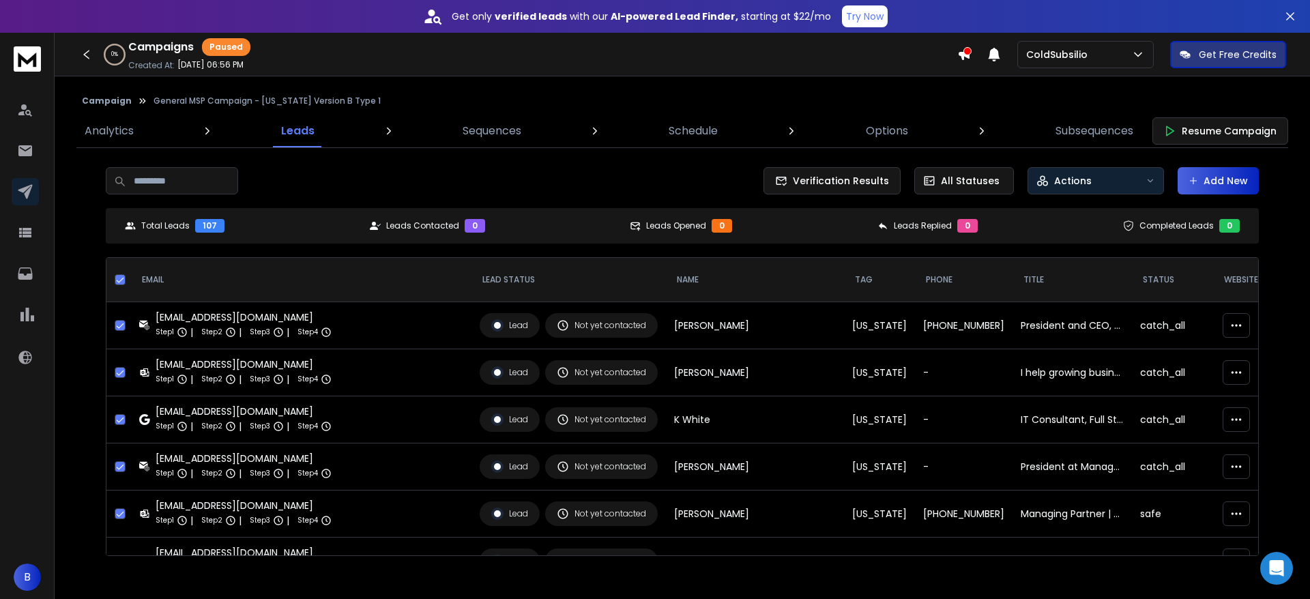
click at [1092, 181] on div "Actions" at bounding box center [1088, 181] width 104 height 14
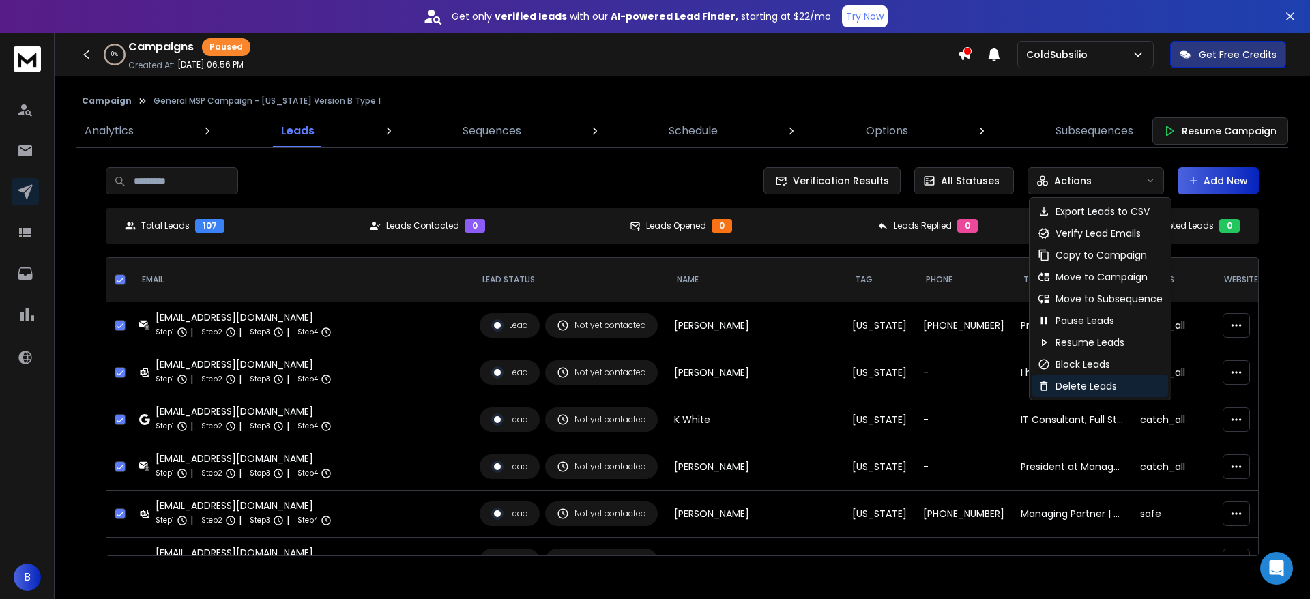
click at [1080, 387] on p "Delete Leads" at bounding box center [1085, 386] width 61 height 14
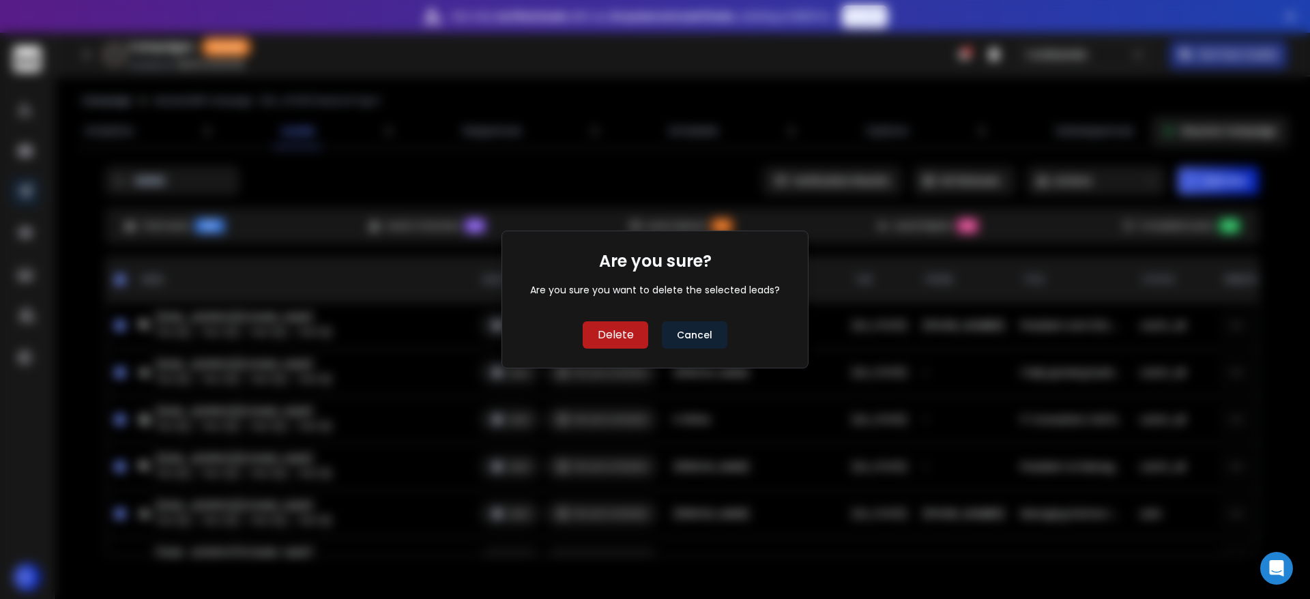
click at [613, 338] on button "Delete" at bounding box center [614, 334] width 65 height 27
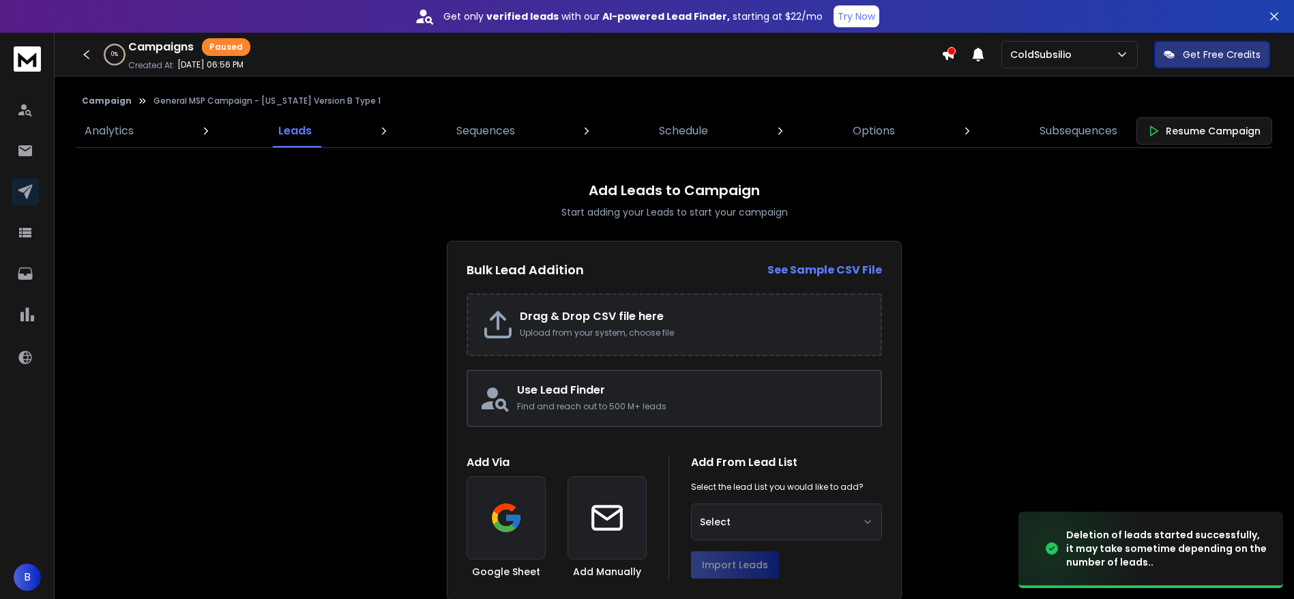
click at [639, 309] on h2 "Drag & Drop CSV file here" at bounding box center [693, 316] width 347 height 16
type input "**********"
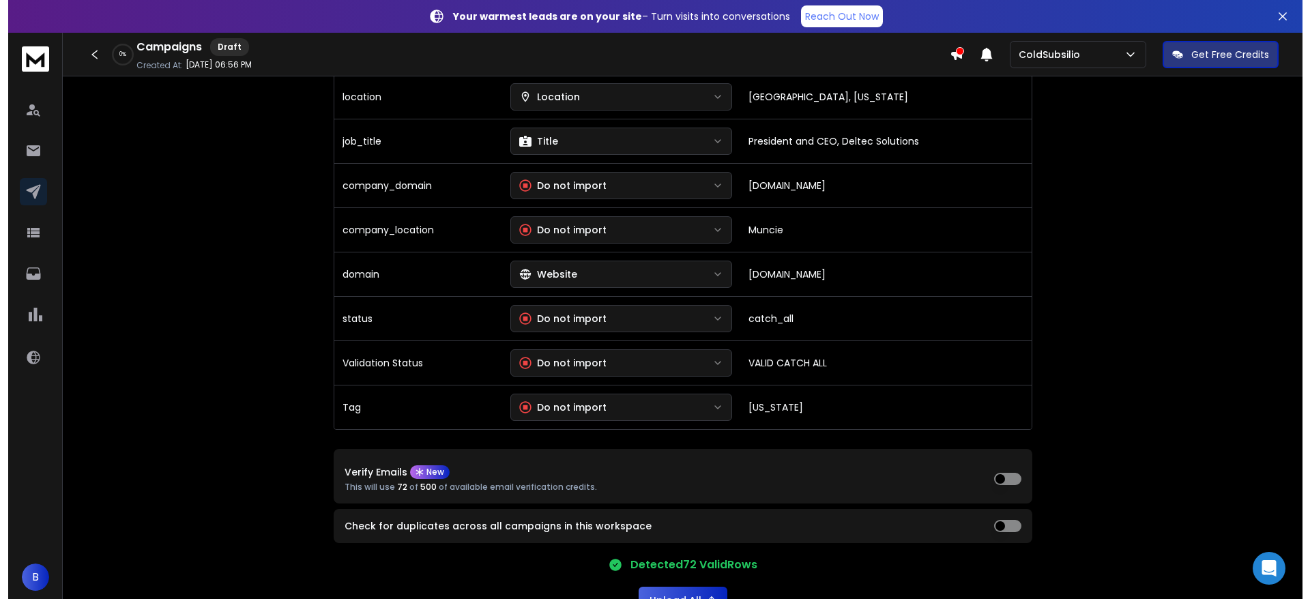
scroll to position [753, 0]
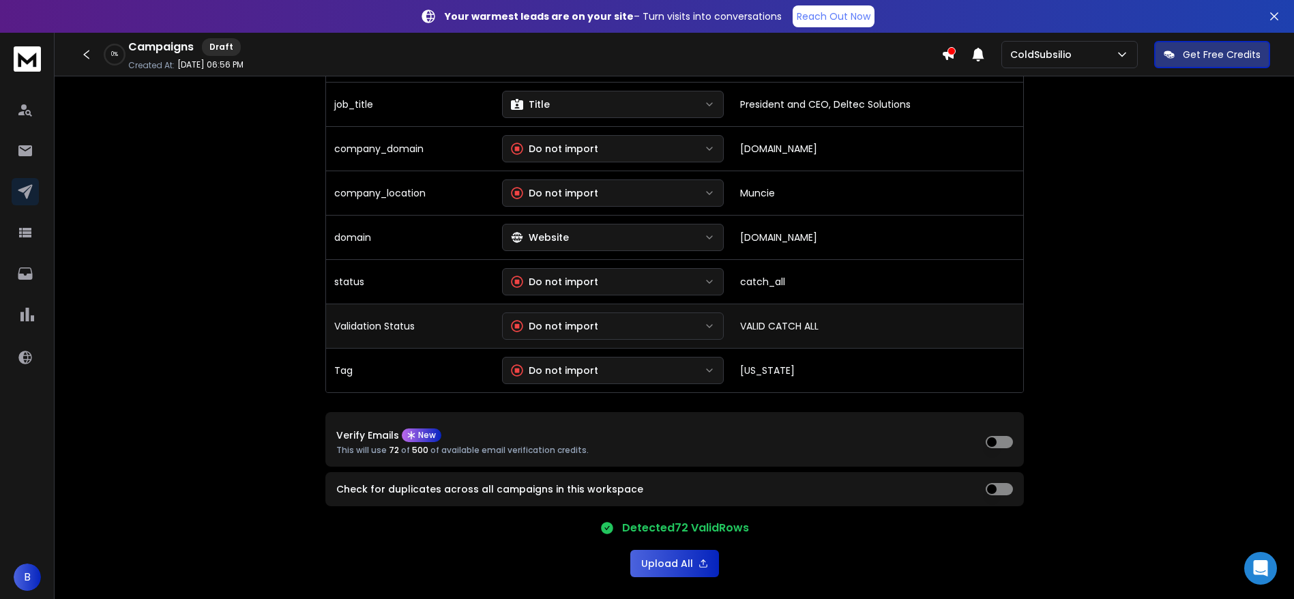
click at [550, 321] on div "Do not import" at bounding box center [554, 326] width 87 height 14
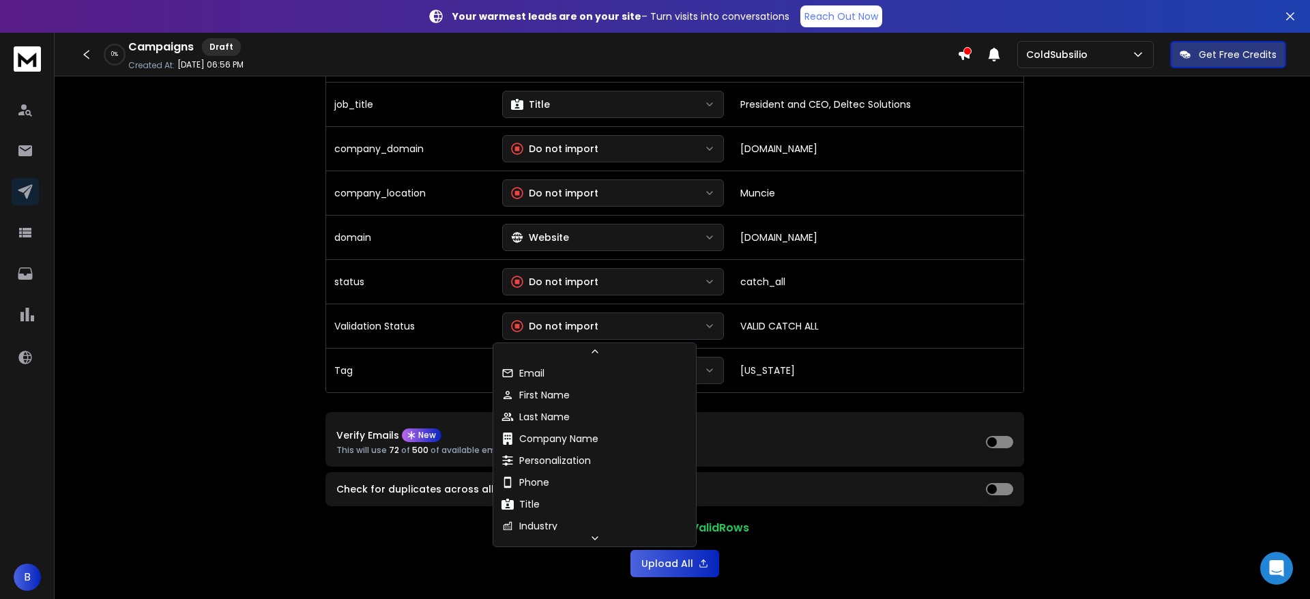
scroll to position [138, 0]
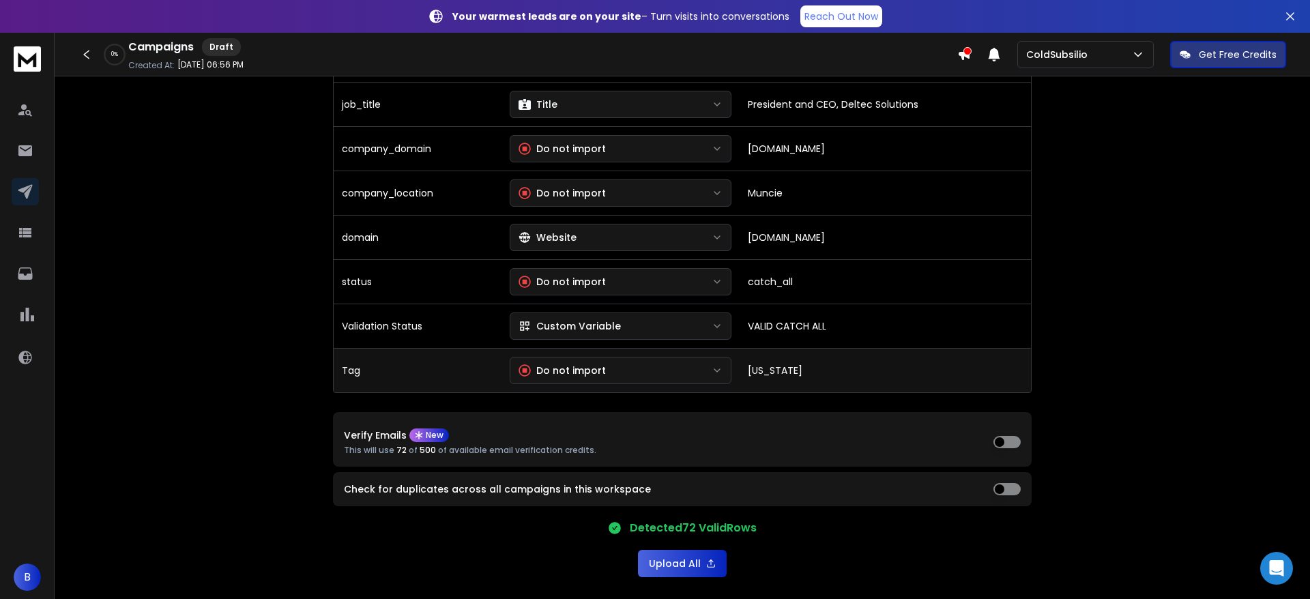
click at [550, 370] on div "Do not import" at bounding box center [561, 371] width 87 height 14
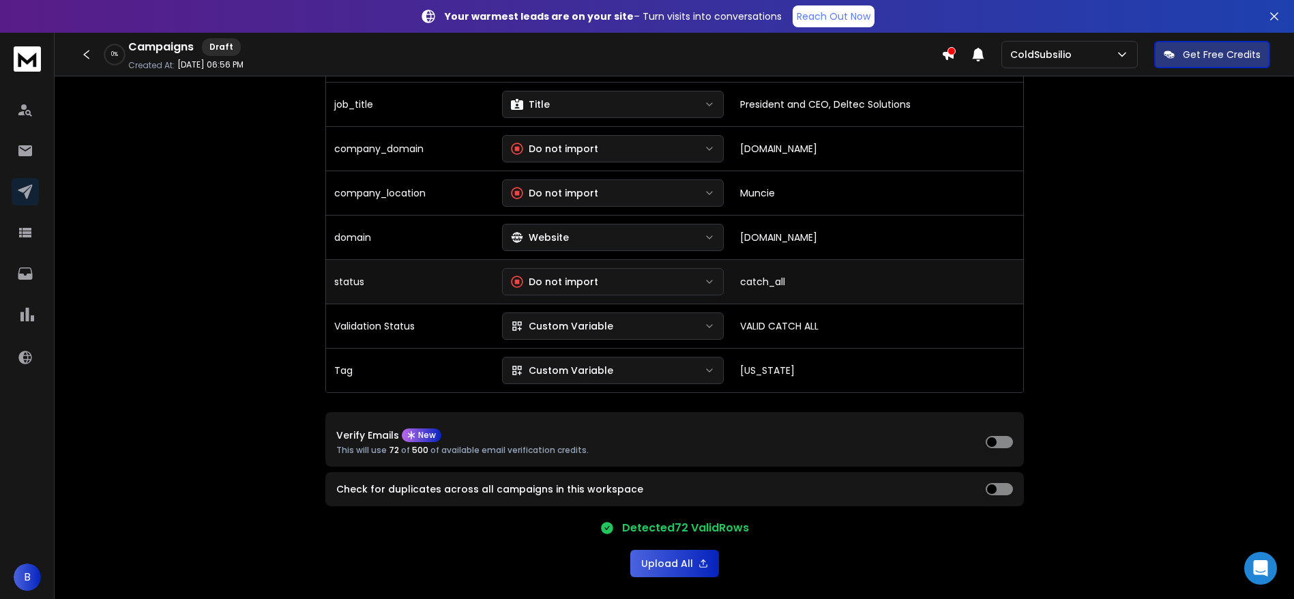
click at [560, 272] on button "Do not import" at bounding box center [613, 281] width 222 height 27
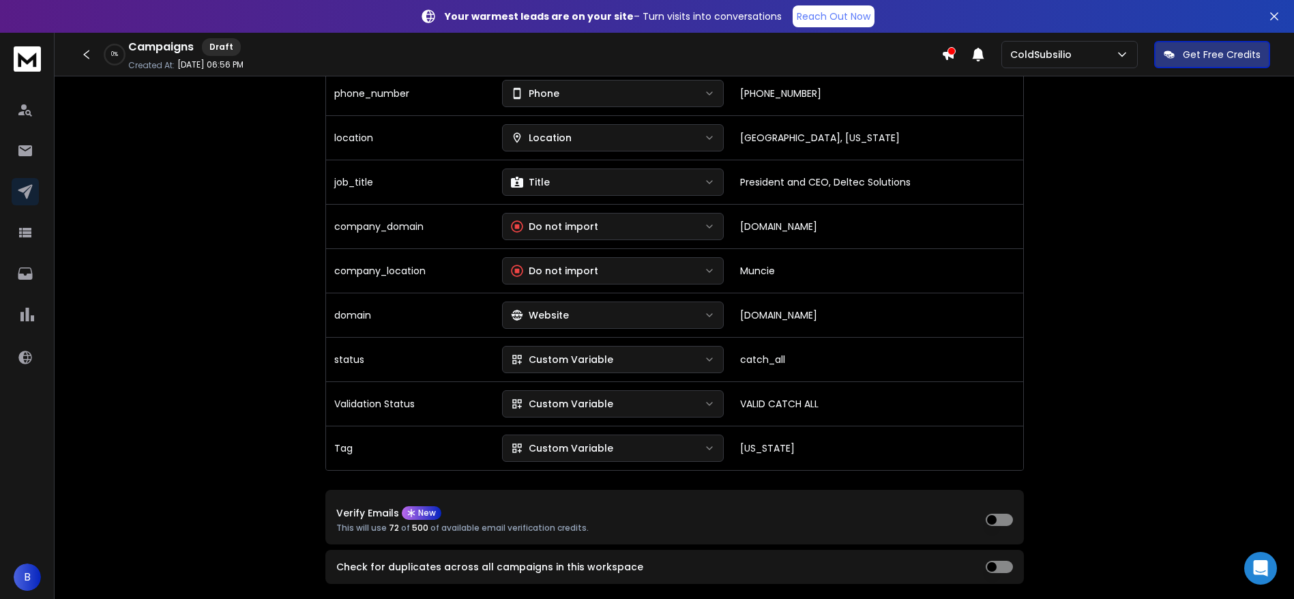
scroll to position [753, 0]
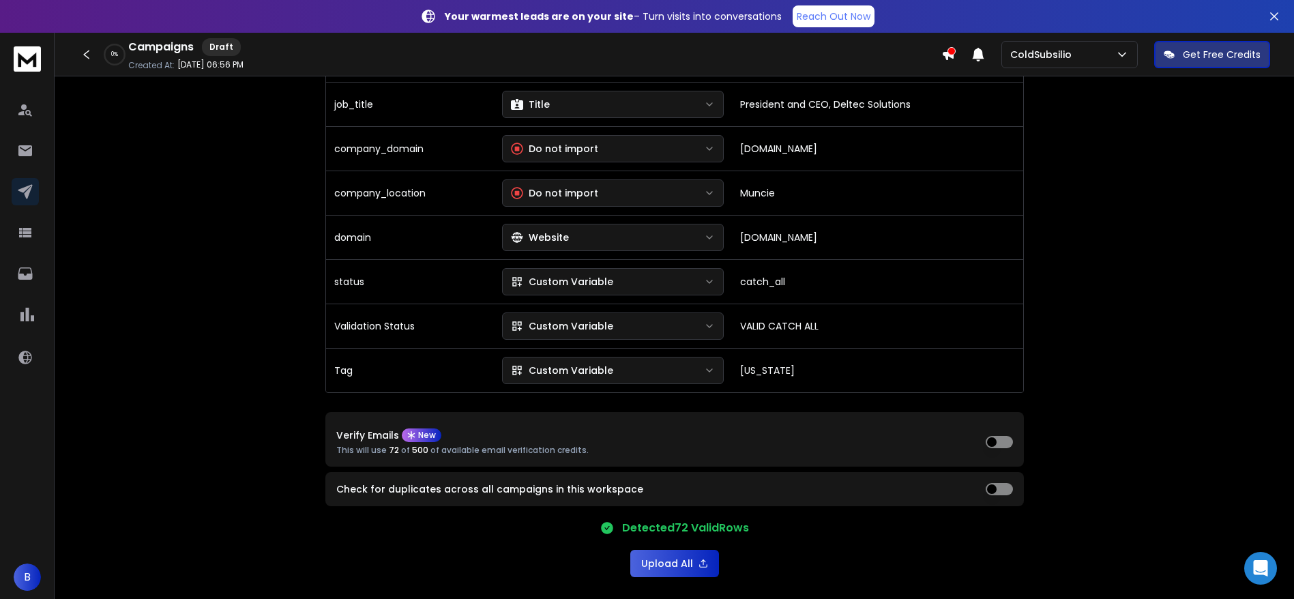
click at [674, 564] on button "Upload All" at bounding box center [674, 563] width 89 height 27
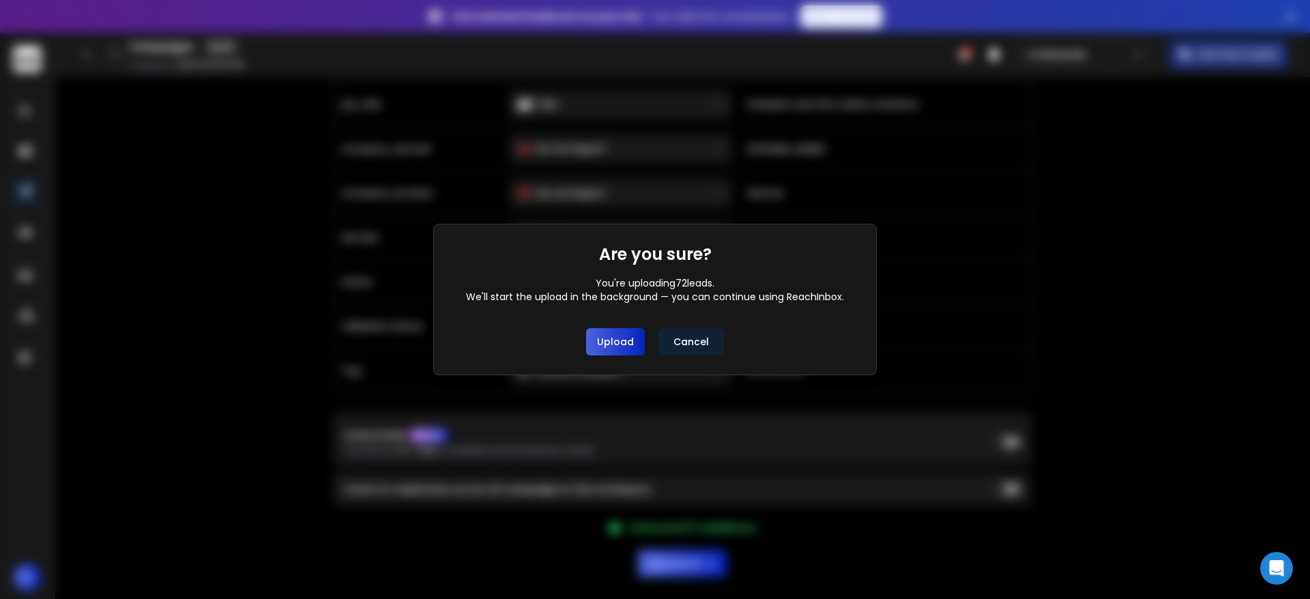
click at [615, 353] on button "Upload" at bounding box center [615, 341] width 59 height 27
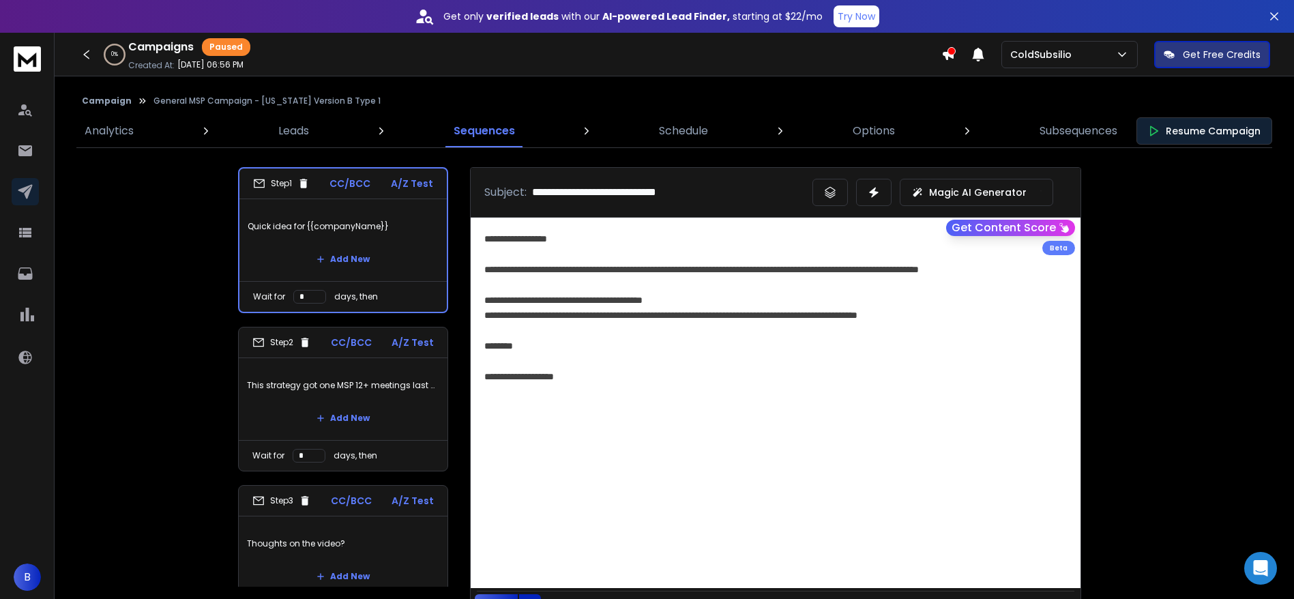
click at [1223, 137] on button "Resume Campaign" at bounding box center [1204, 130] width 136 height 27
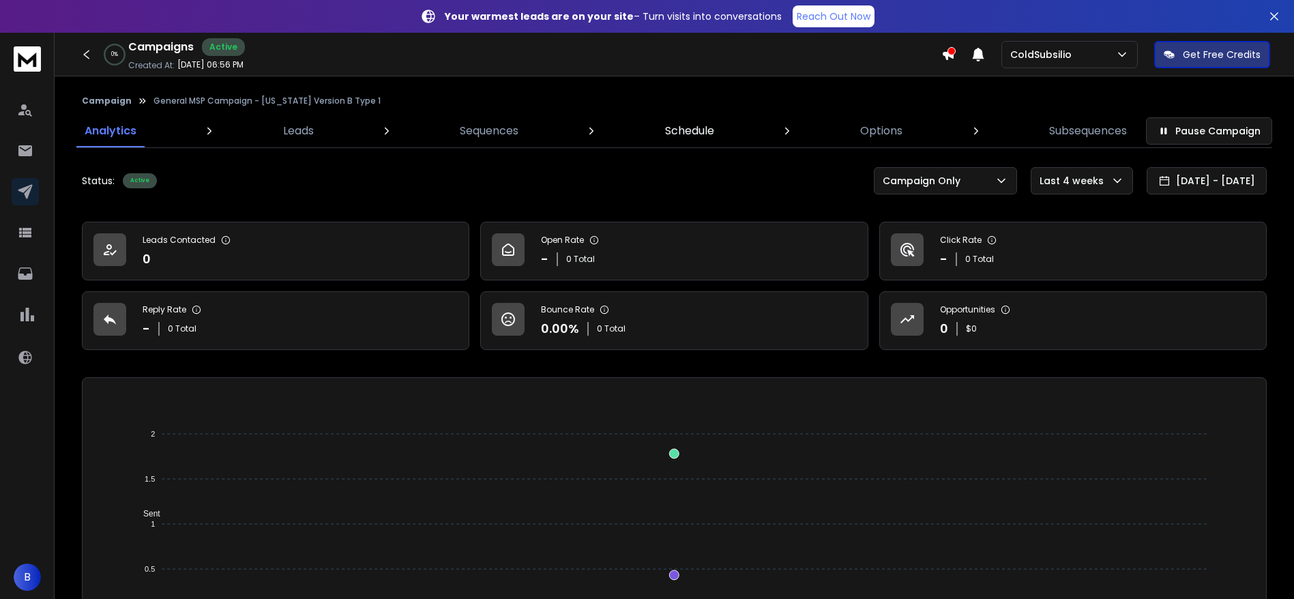
click at [692, 121] on link "Schedule" at bounding box center [689, 131] width 65 height 33
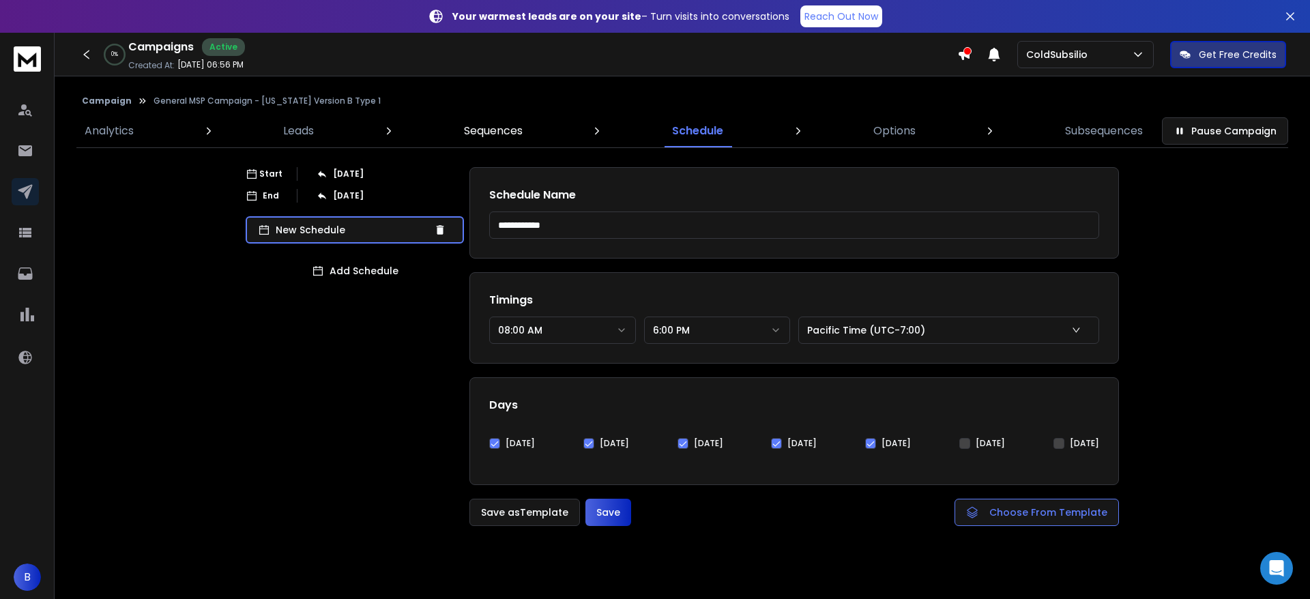
click at [488, 131] on p "Sequences" at bounding box center [493, 131] width 59 height 16
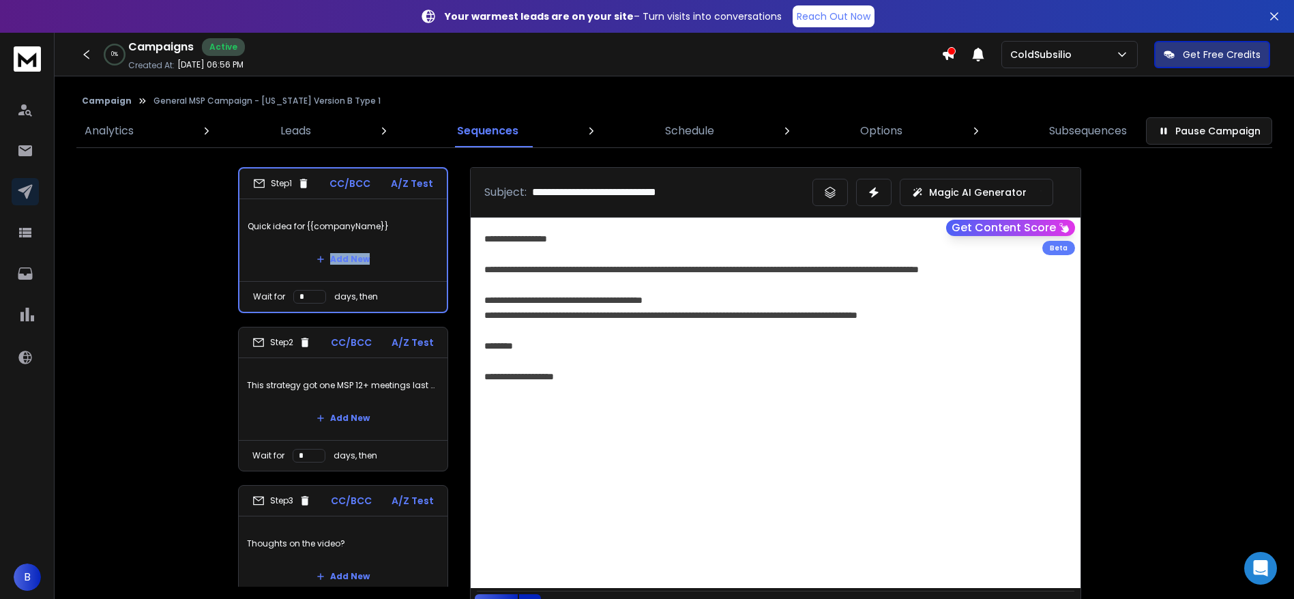
click at [453, 263] on div "**********" at bounding box center [674, 397] width 873 height 460
click at [162, 366] on div "**********" at bounding box center [674, 397] width 1196 height 471
click at [115, 131] on p "Analytics" at bounding box center [109, 131] width 49 height 16
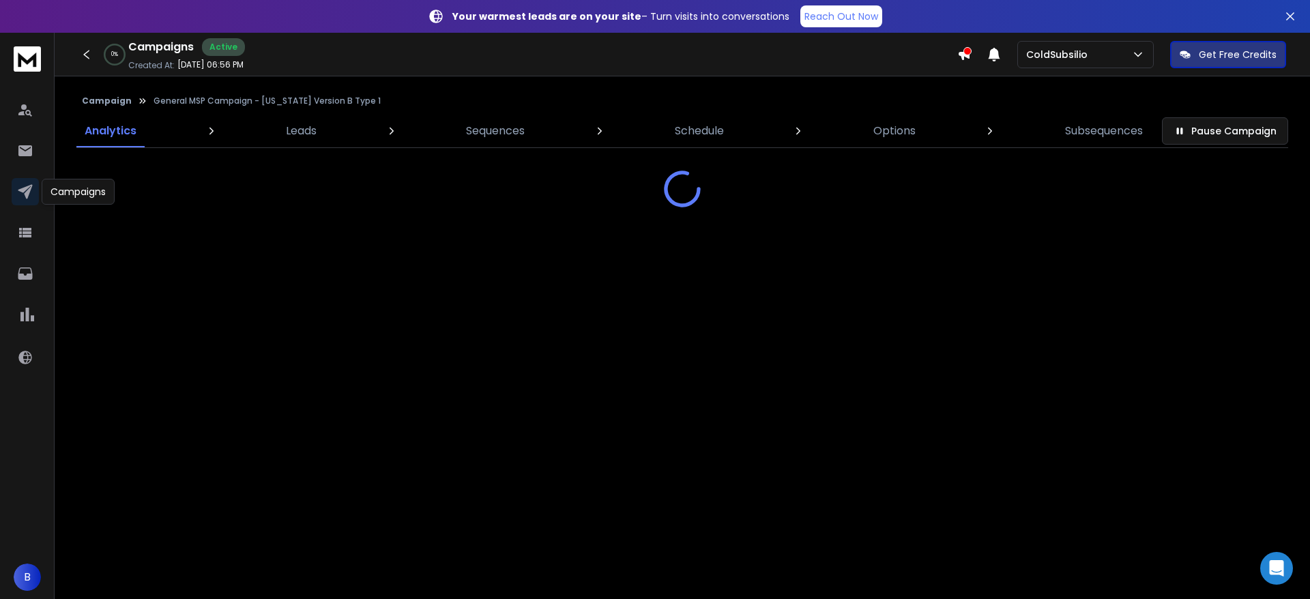
click at [25, 192] on icon at bounding box center [25, 191] width 16 height 16
